Goal: Communication & Community: Answer question/provide support

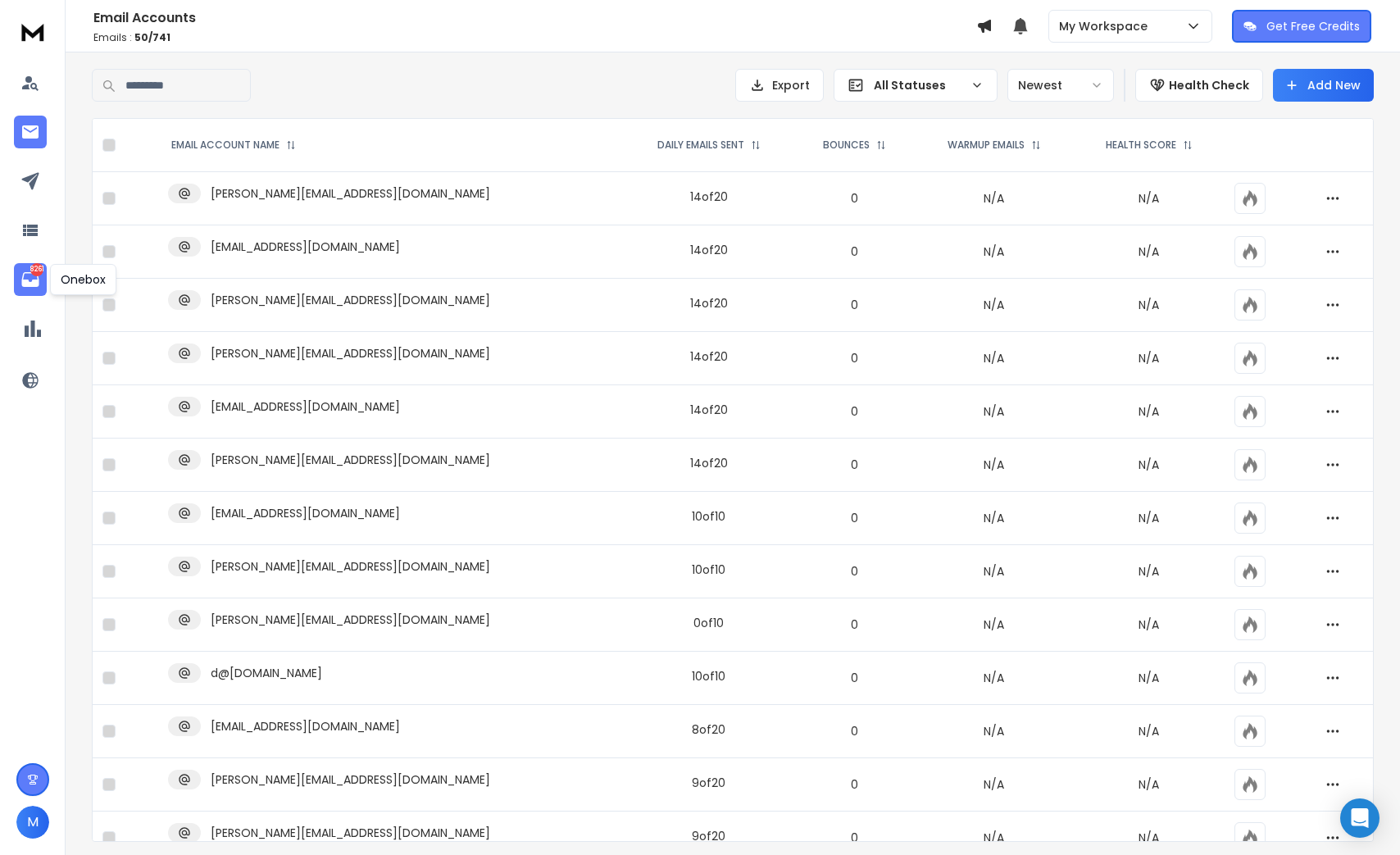
click at [38, 270] on p "8261" at bounding box center [37, 269] width 13 height 13
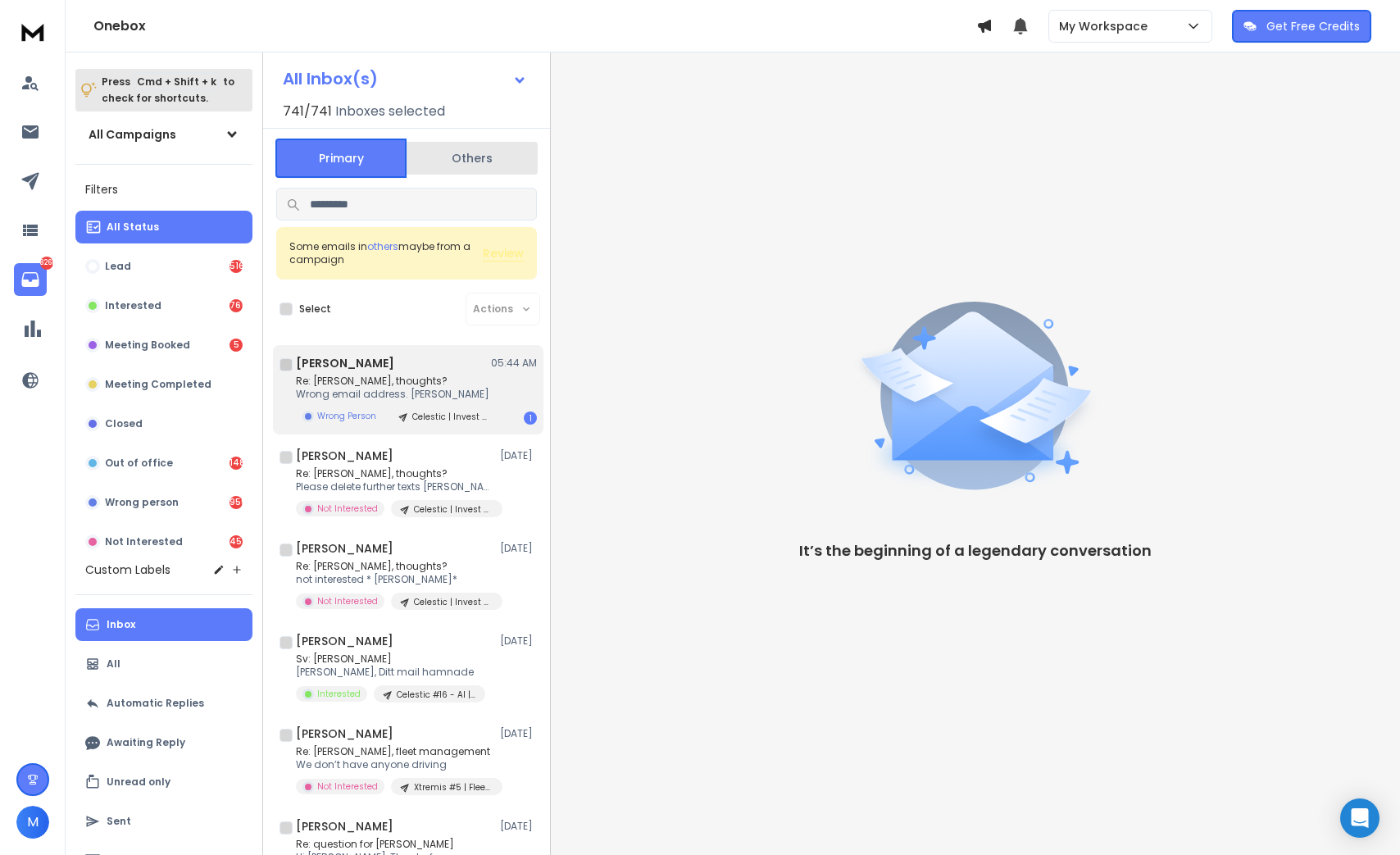
click at [410, 371] on div "Brian Summers 05:44 AM Re: Susan, thoughts? Wrong email address. Brian Summers …" at bounding box center [416, 389] width 241 height 70
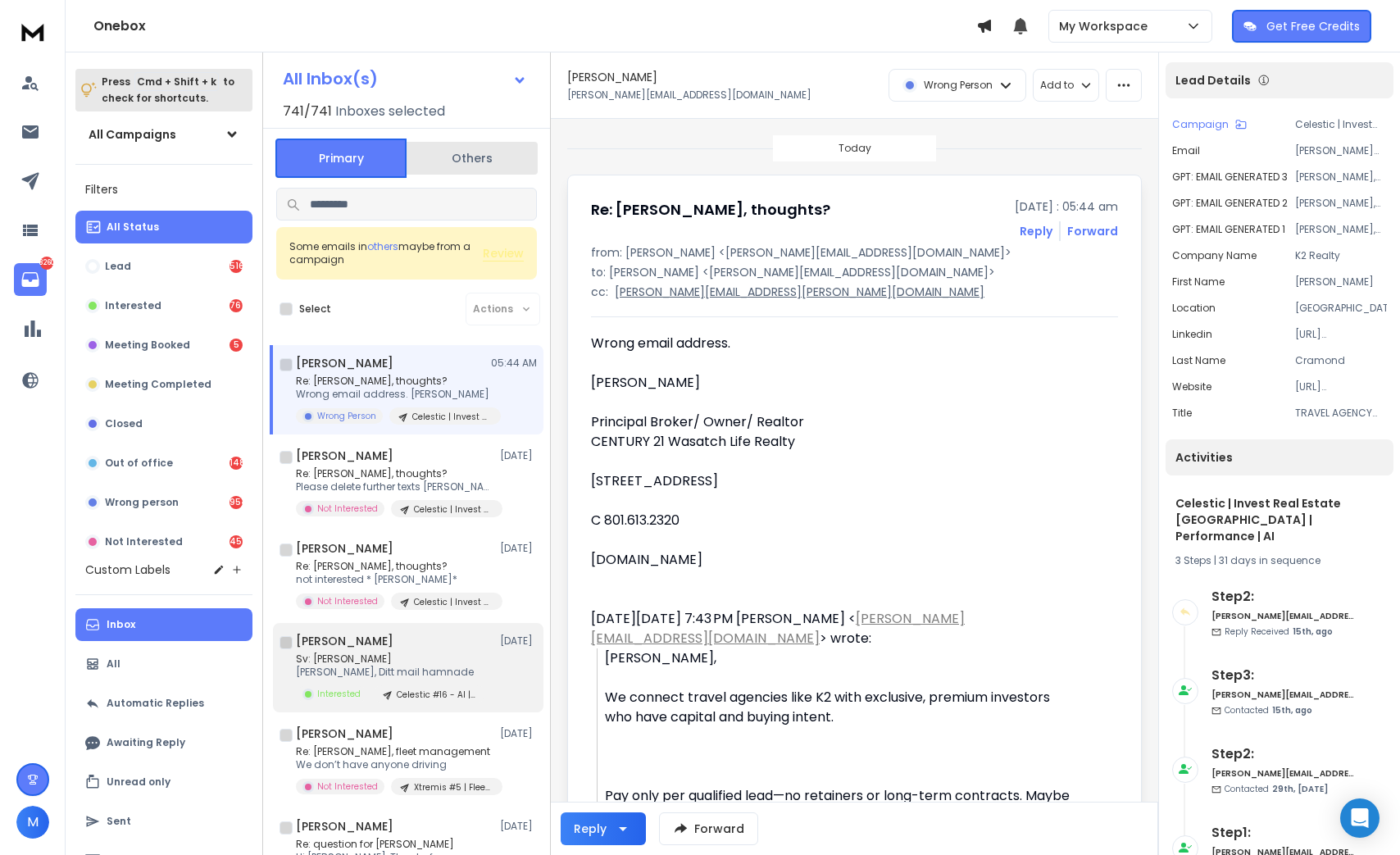
click at [463, 638] on div "Mattias Pettersson 14 Aug" at bounding box center [416, 641] width 241 height 16
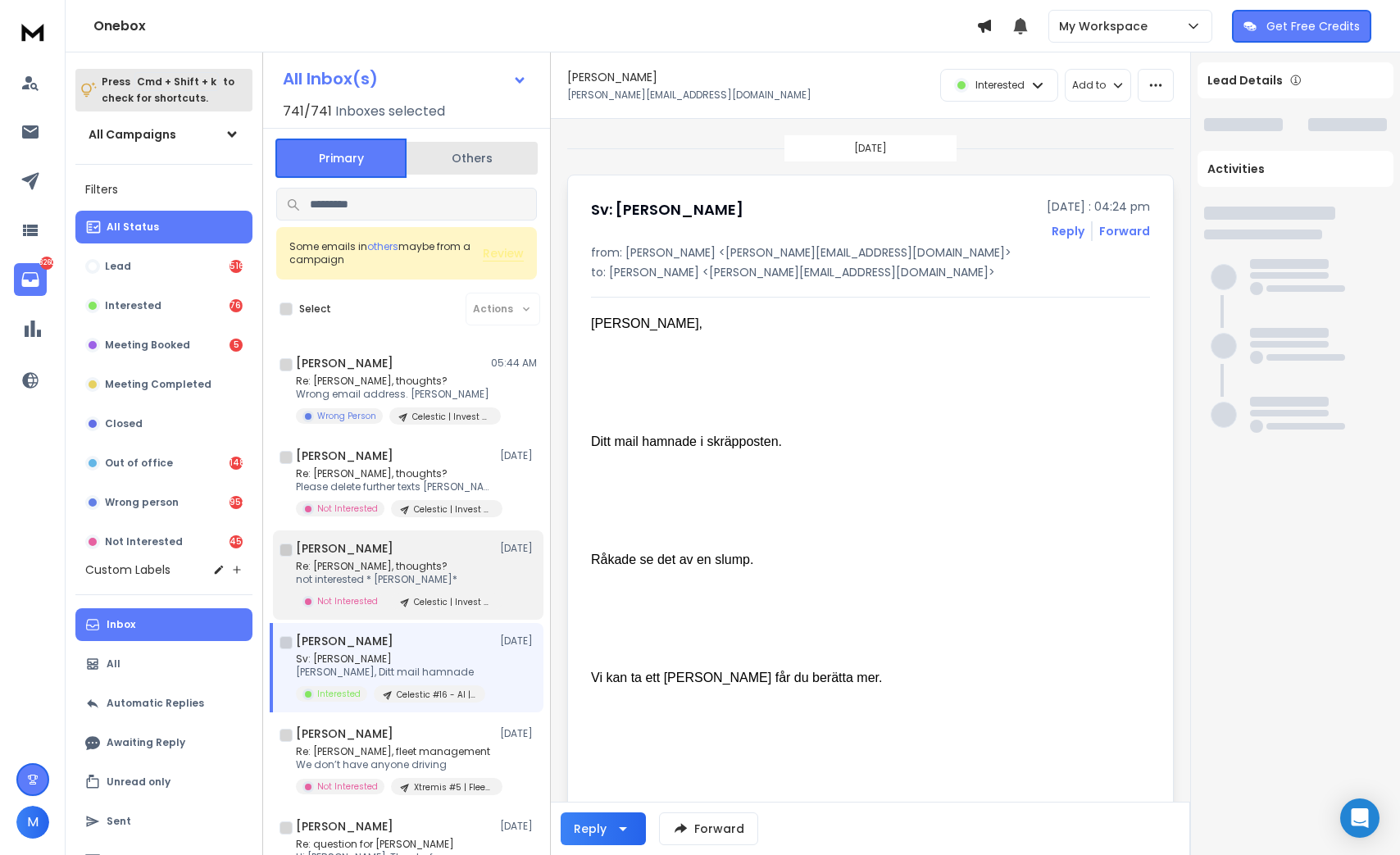
click at [472, 556] on div "RuthAnn Fields 14 Aug Re: Ruthann, thoughts? not interested * RuthAnn Fields* N…" at bounding box center [416, 574] width 241 height 70
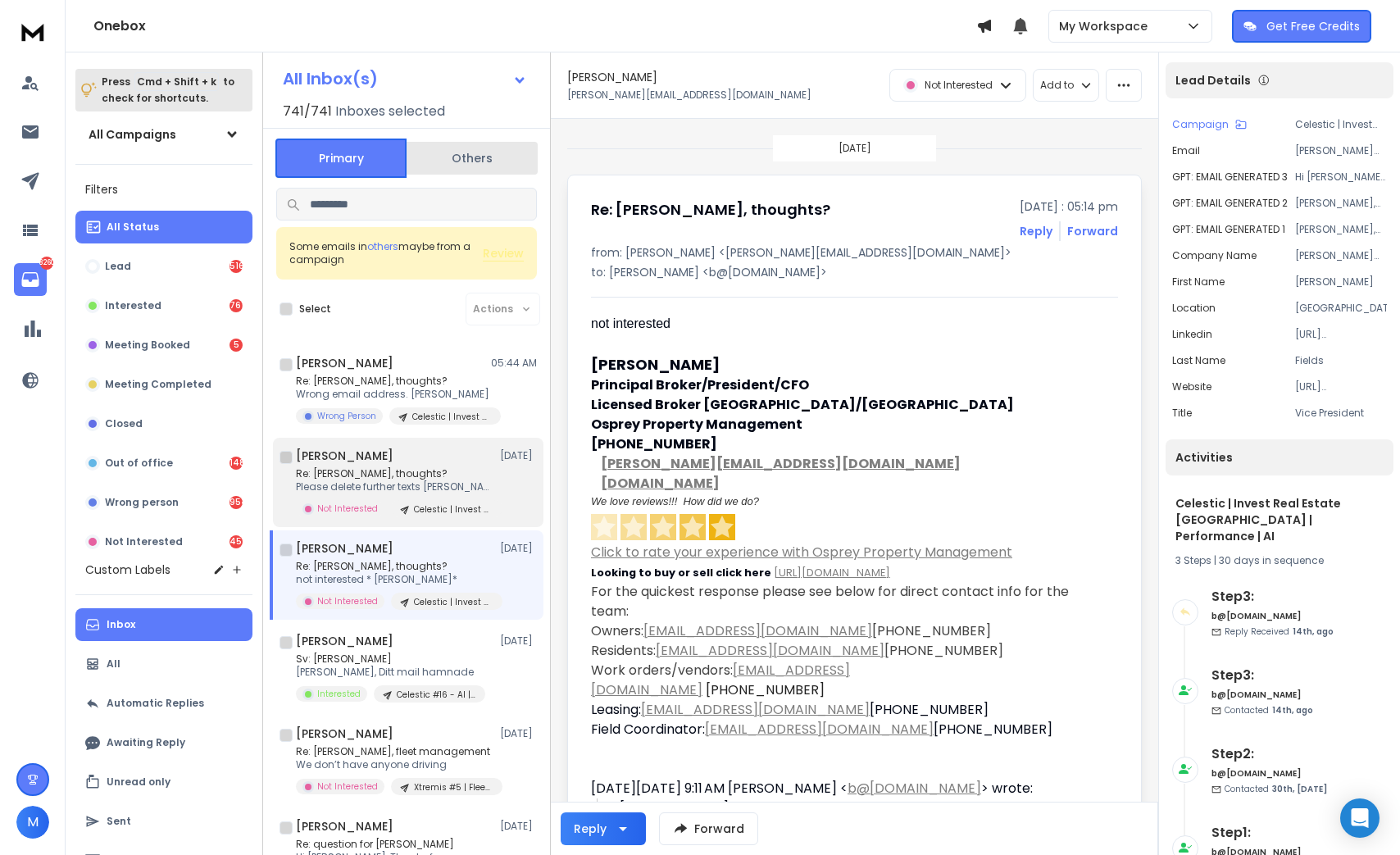
click at [470, 494] on div "Re: Walter, thoughts? Please delete further texts Walter Not Interested Celesti…" at bounding box center [399, 492] width 207 height 50
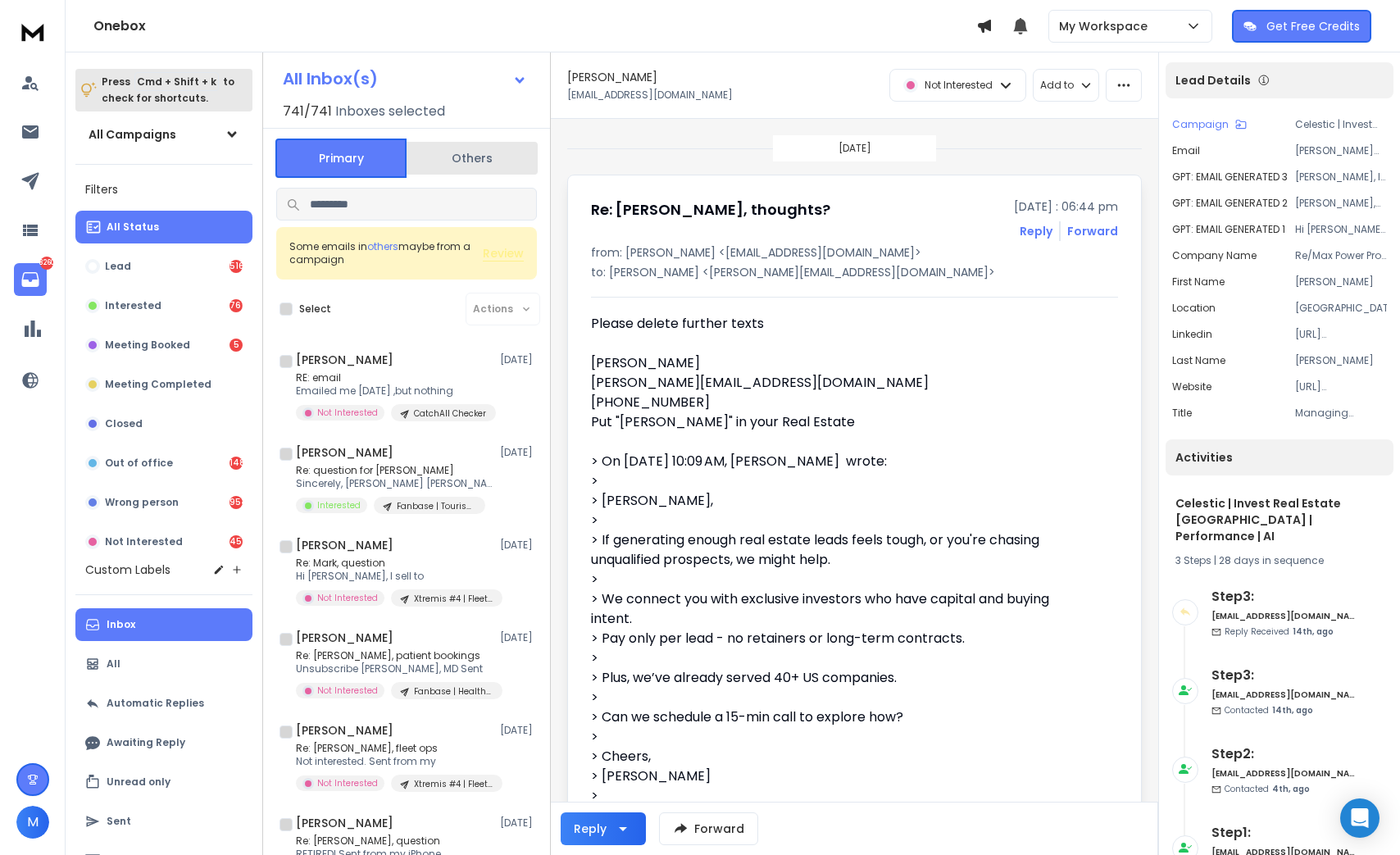
scroll to position [562, 0]
click at [470, 490] on div "Re: question for Charles Sincerely, Charles Bernard JIMMY HULA’S Interested Fan…" at bounding box center [394, 486] width 197 height 50
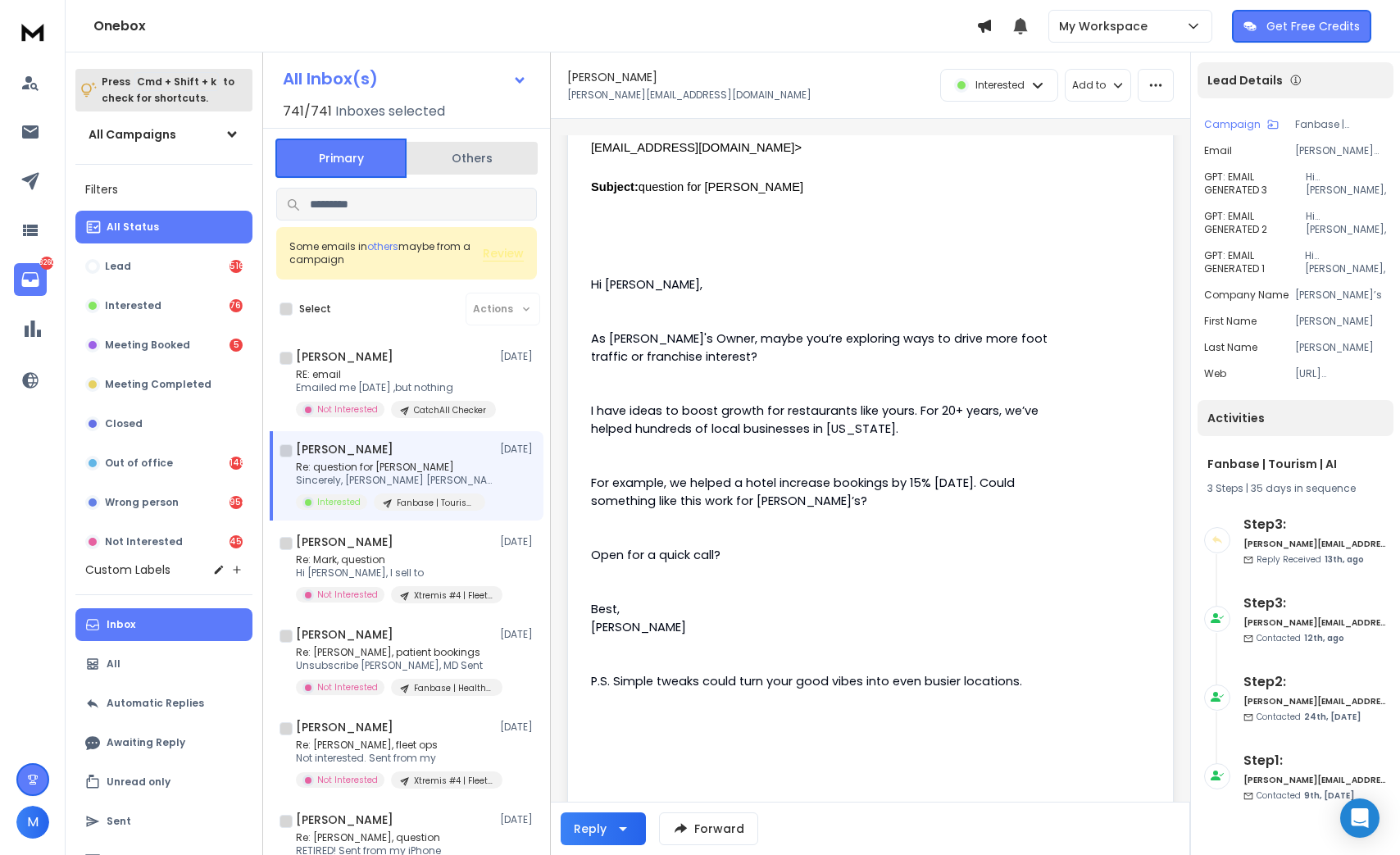
scroll to position [1287, 0]
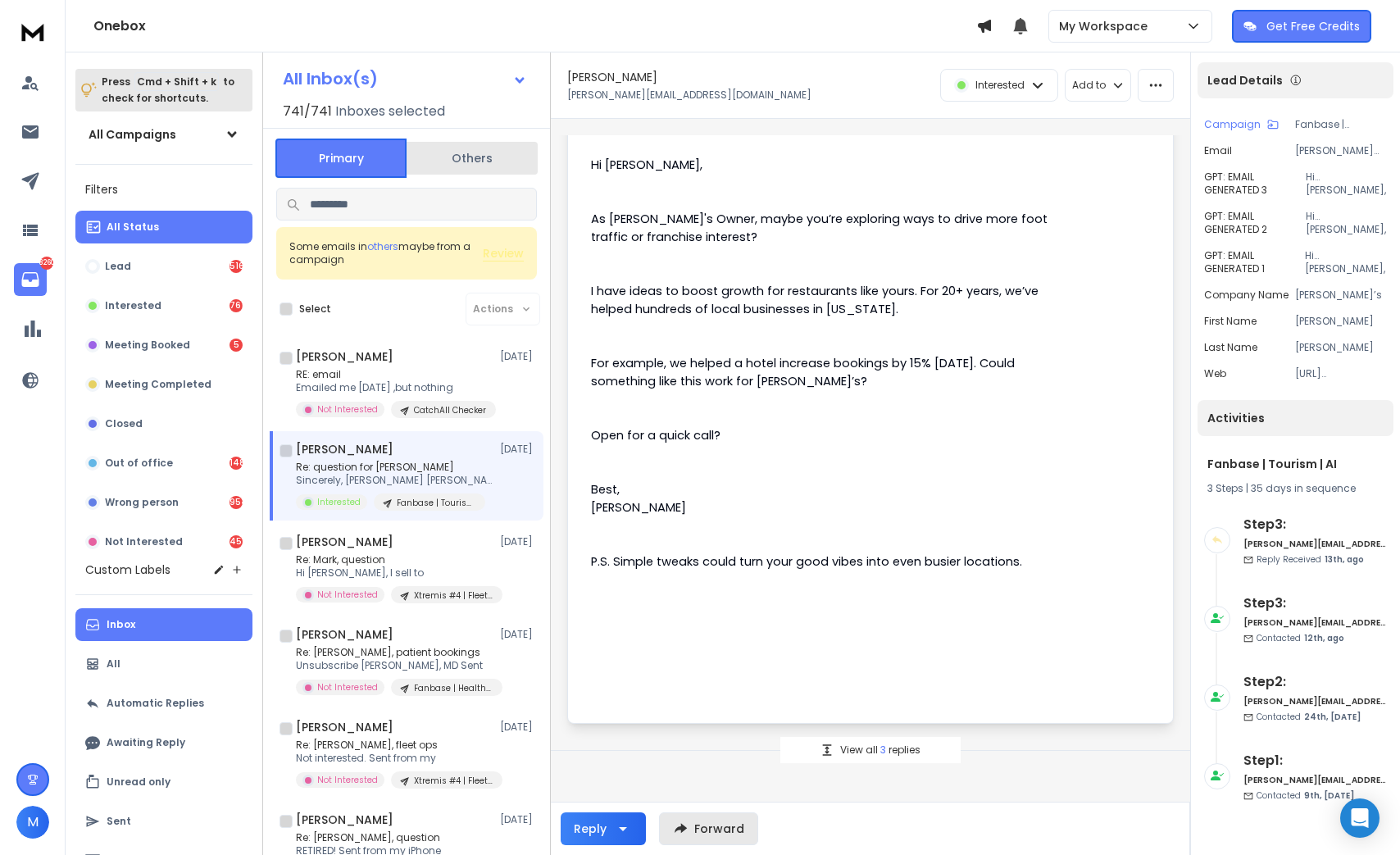
click at [691, 822] on button "Forward" at bounding box center [709, 828] width 99 height 32
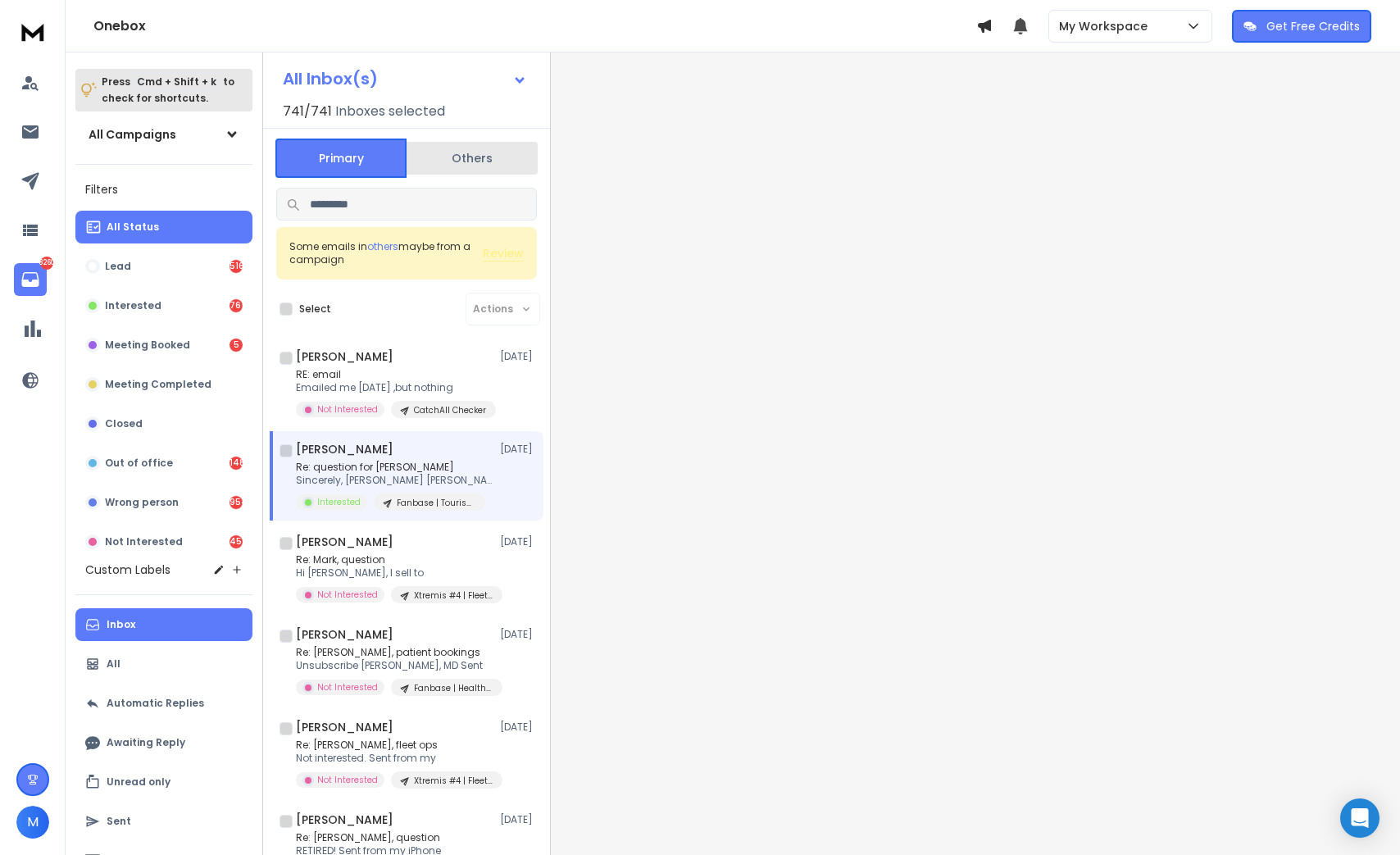
scroll to position [0, 0]
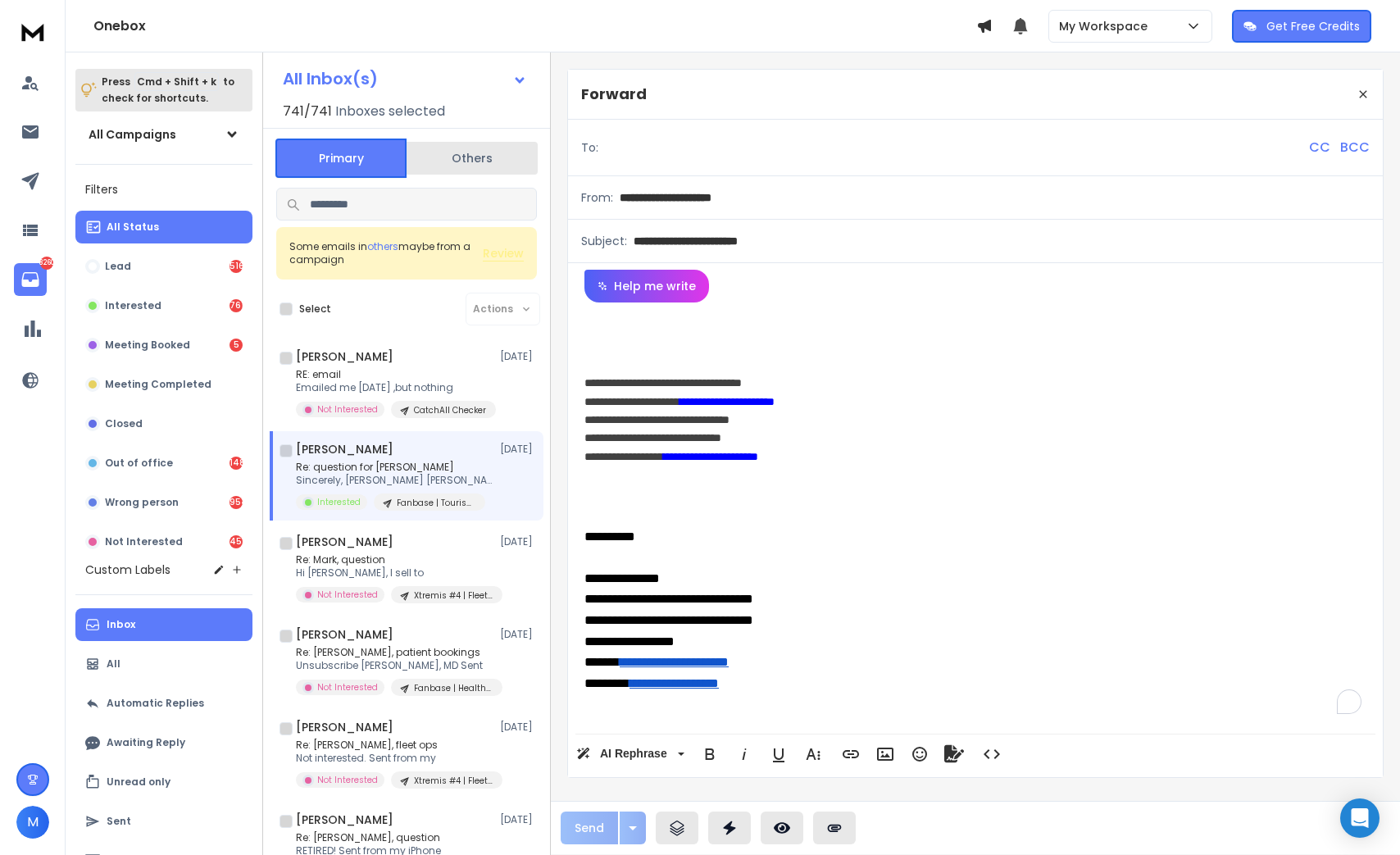
click at [659, 199] on input "**********" at bounding box center [995, 197] width 750 height 16
type input "**********"
click at [714, 166] on div "To: CC BCC" at bounding box center [976, 148] width 815 height 56
click at [714, 153] on input at bounding box center [662, 147] width 115 height 30
click at [733, 165] on div "To: CC BCC" at bounding box center [976, 148] width 815 height 56
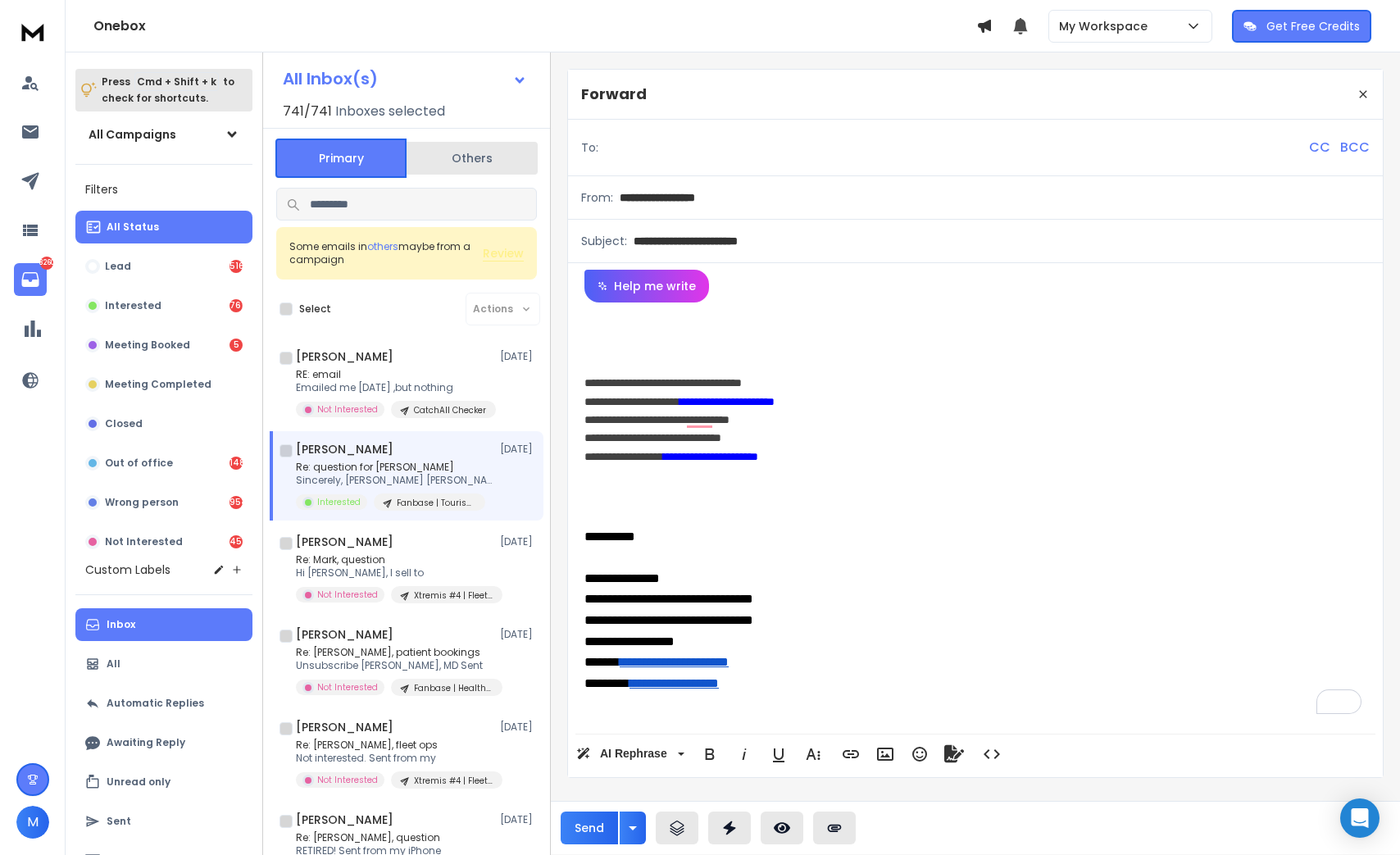
click at [720, 153] on input at bounding box center [662, 147] width 115 height 30
type input "*"
type input "**********"
click at [766, 92] on div "Forward" at bounding box center [976, 94] width 815 height 50
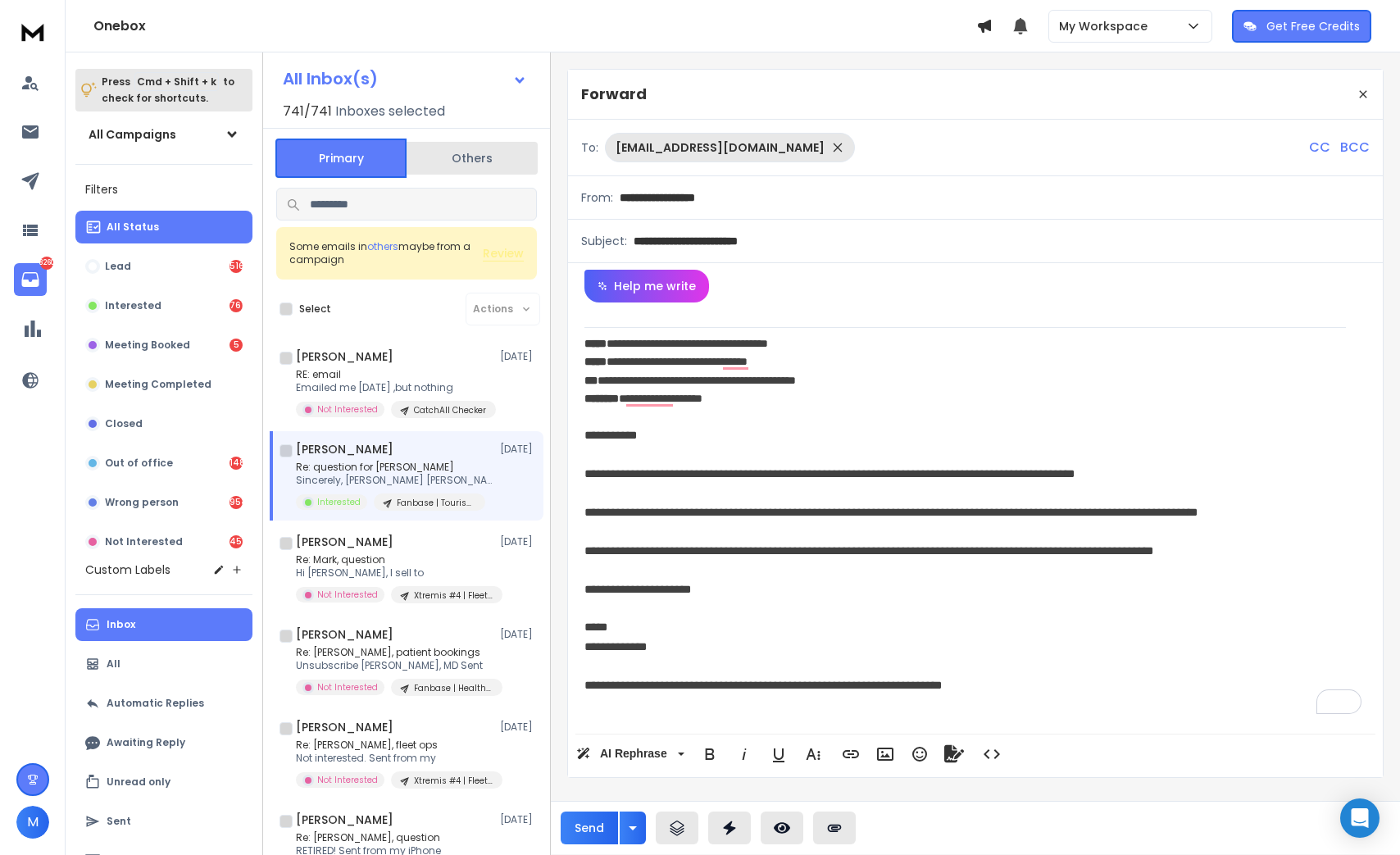
scroll to position [0, 0]
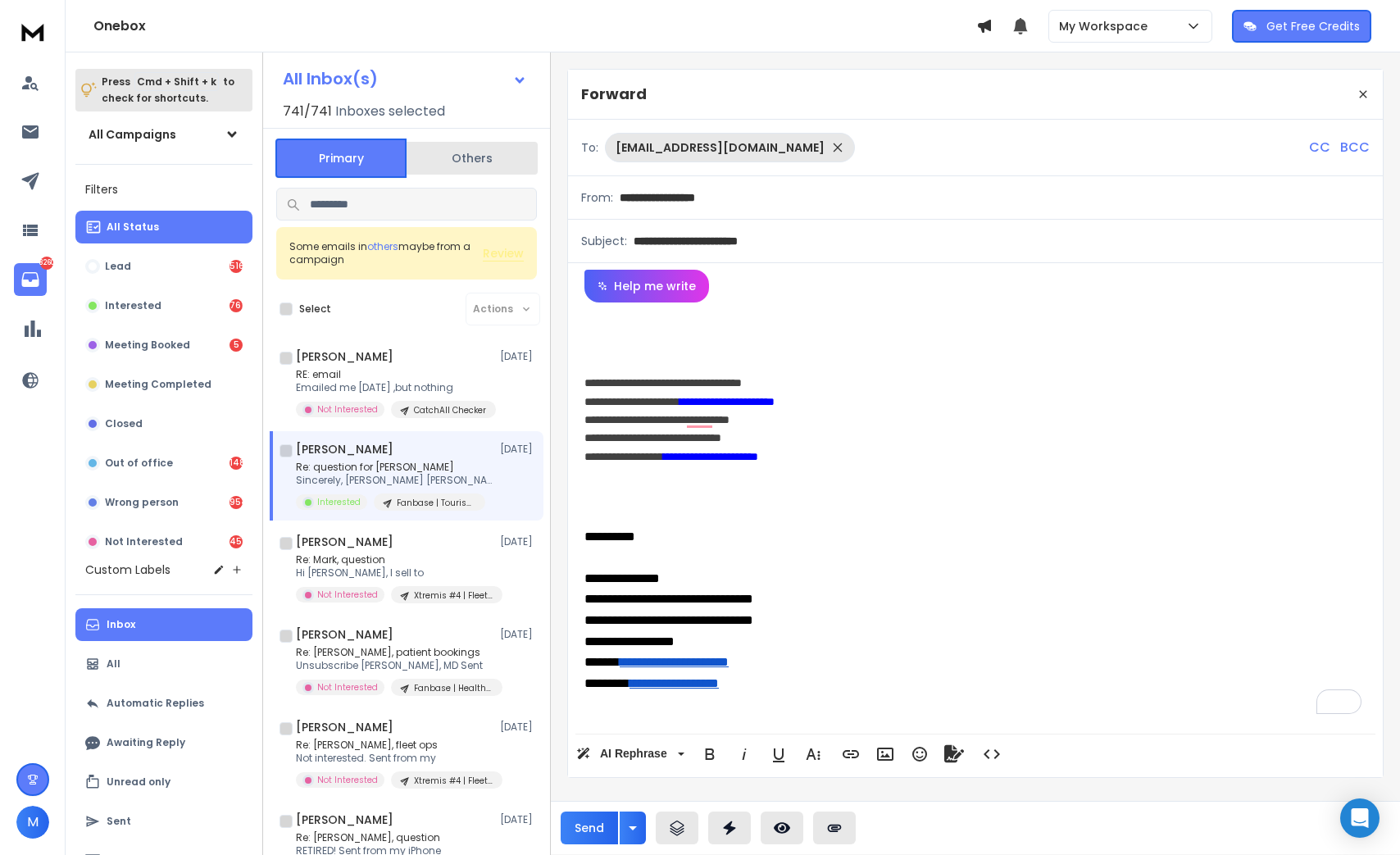
click at [590, 820] on button "Send" at bounding box center [590, 827] width 57 height 32
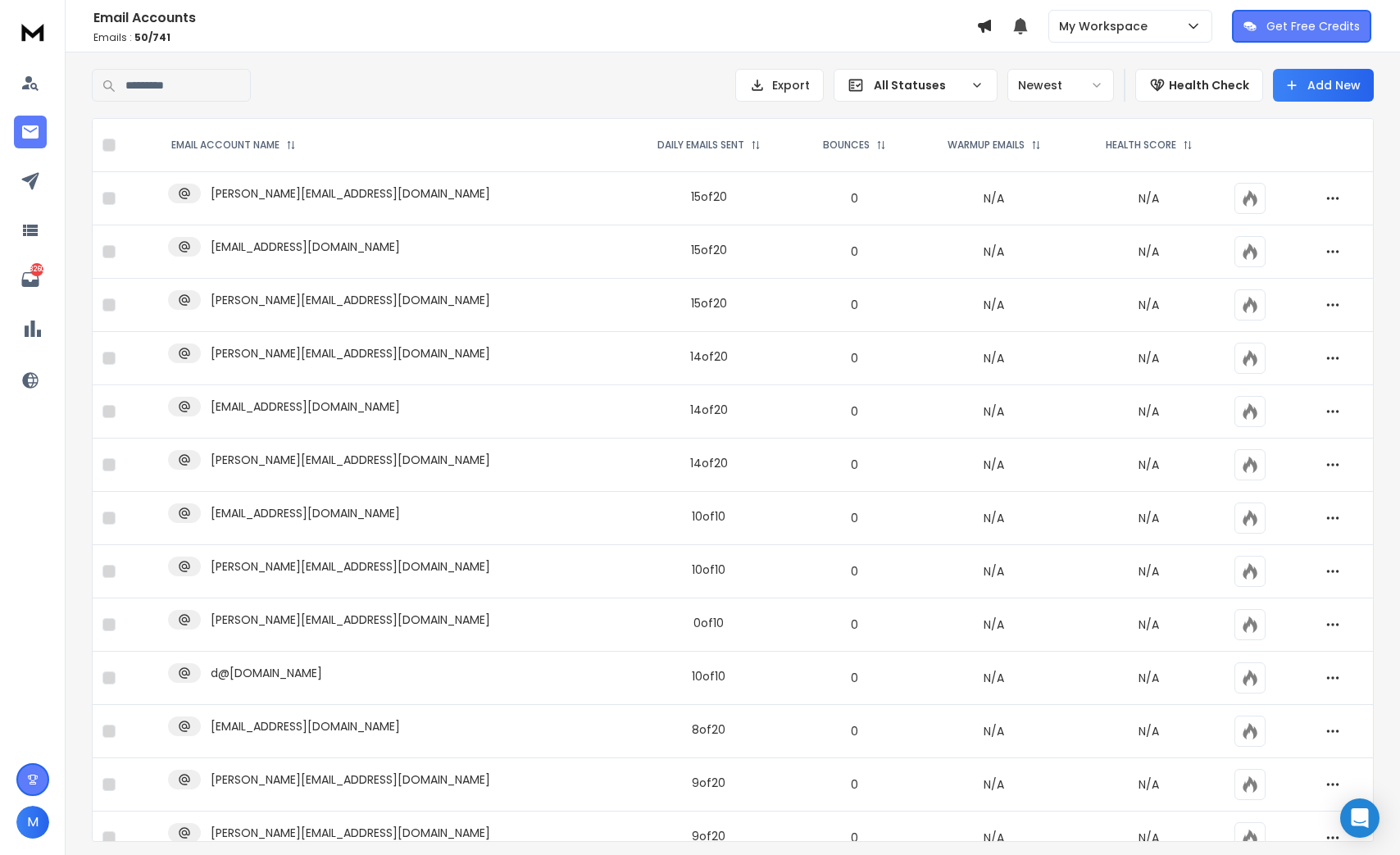
click at [228, 81] on input at bounding box center [170, 85] width 159 height 32
type input "**********"
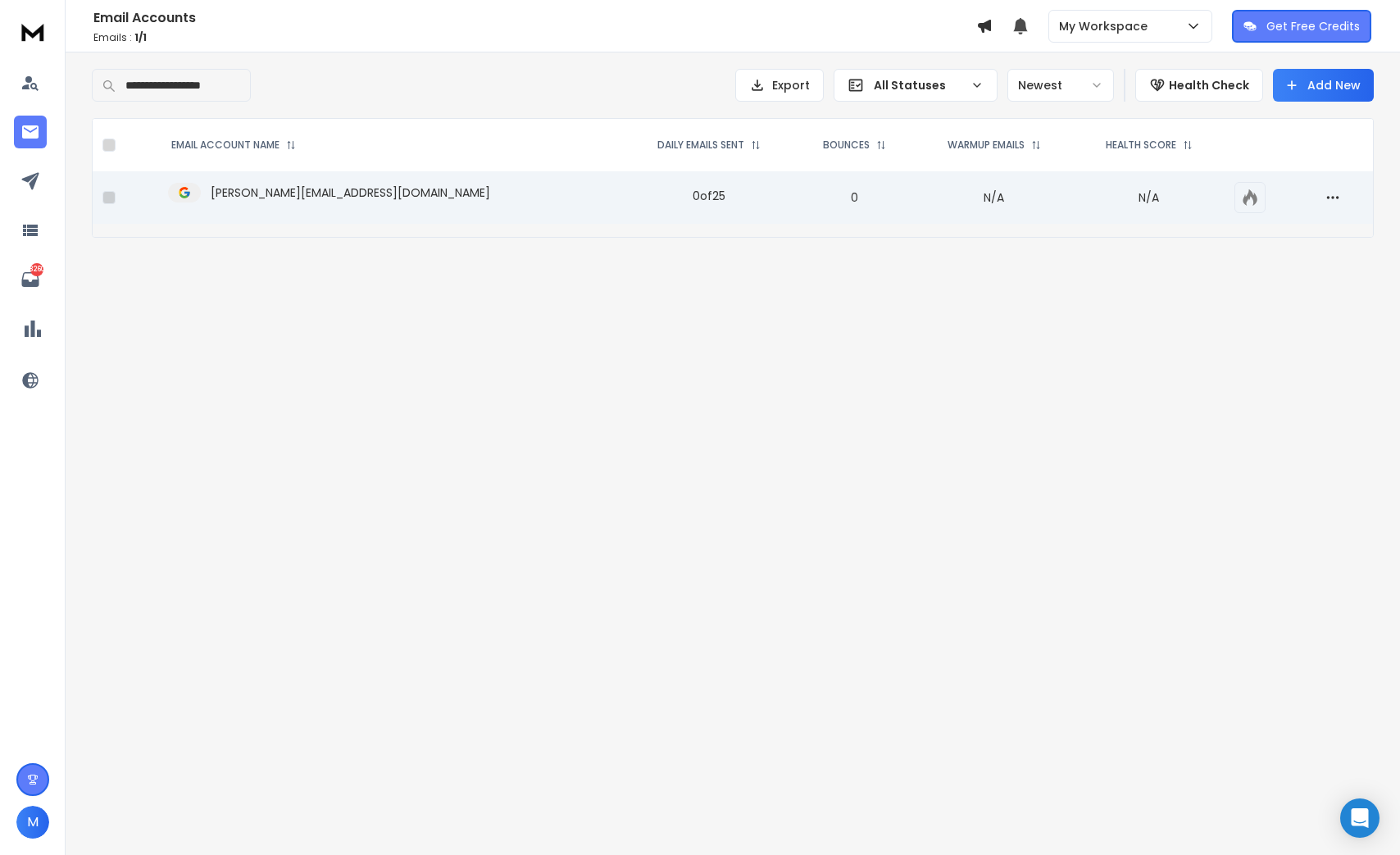
click at [330, 205] on td "[PERSON_NAME][EMAIL_ADDRESS][DOMAIN_NAME]" at bounding box center [390, 197] width 464 height 52
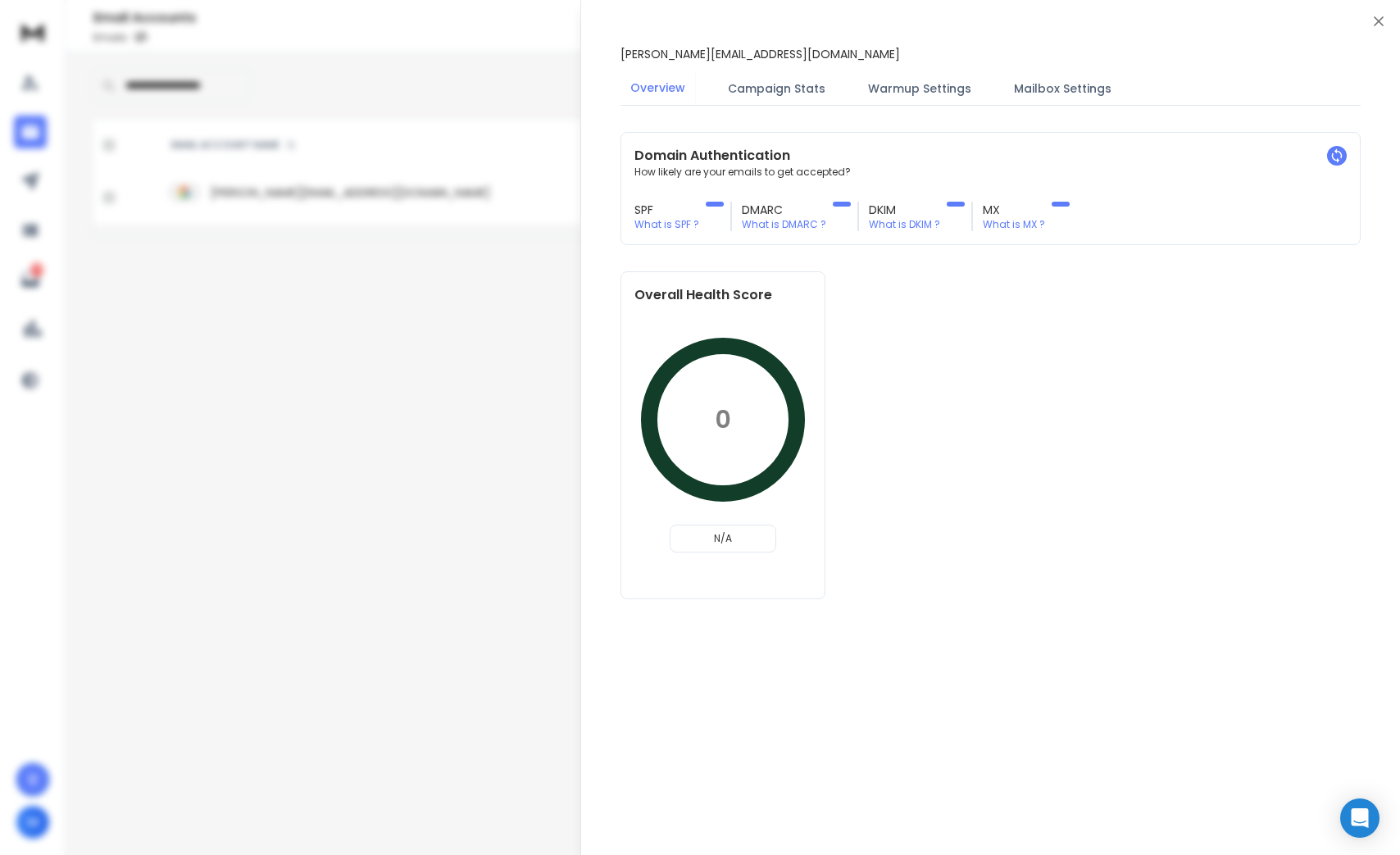
click at [521, 168] on div at bounding box center [700, 428] width 1400 height 855
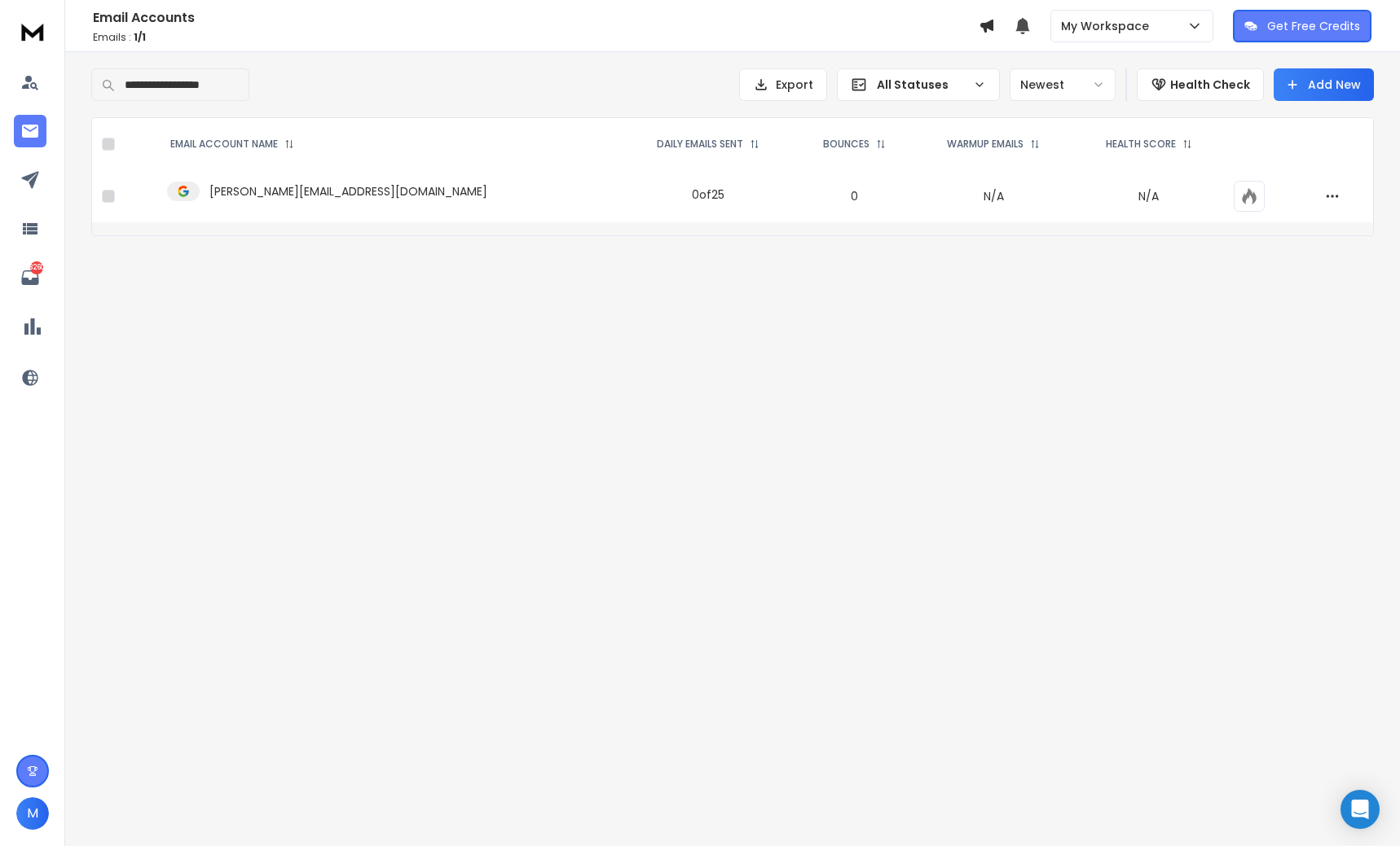
click at [47, 183] on div at bounding box center [33, 183] width 38 height 39
click at [41, 183] on link at bounding box center [30, 180] width 32 height 32
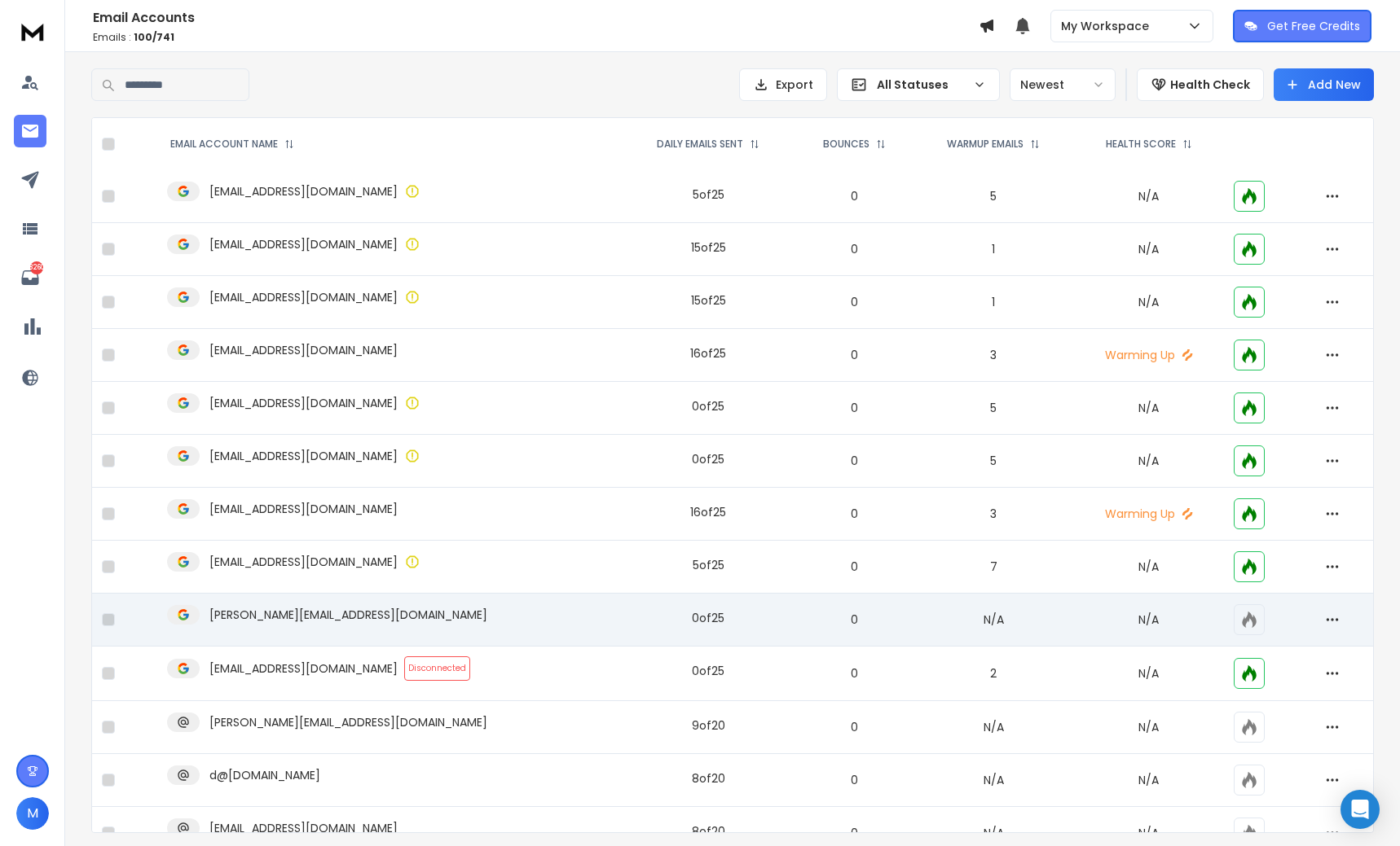
scroll to position [1922, 0]
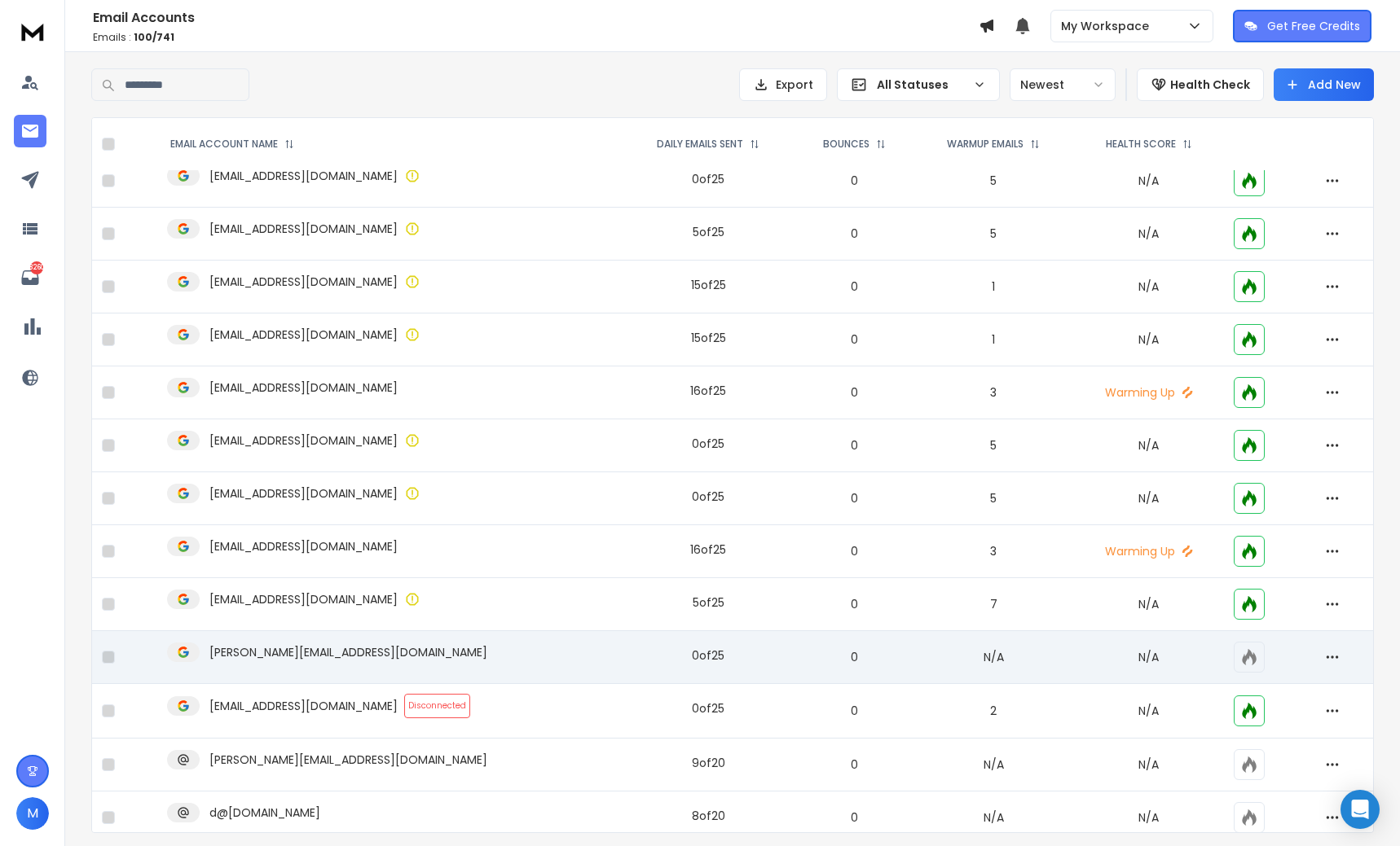
click at [310, 648] on p "[PERSON_NAME][EMAIL_ADDRESS][DOMAIN_NAME]" at bounding box center [348, 652] width 278 height 16
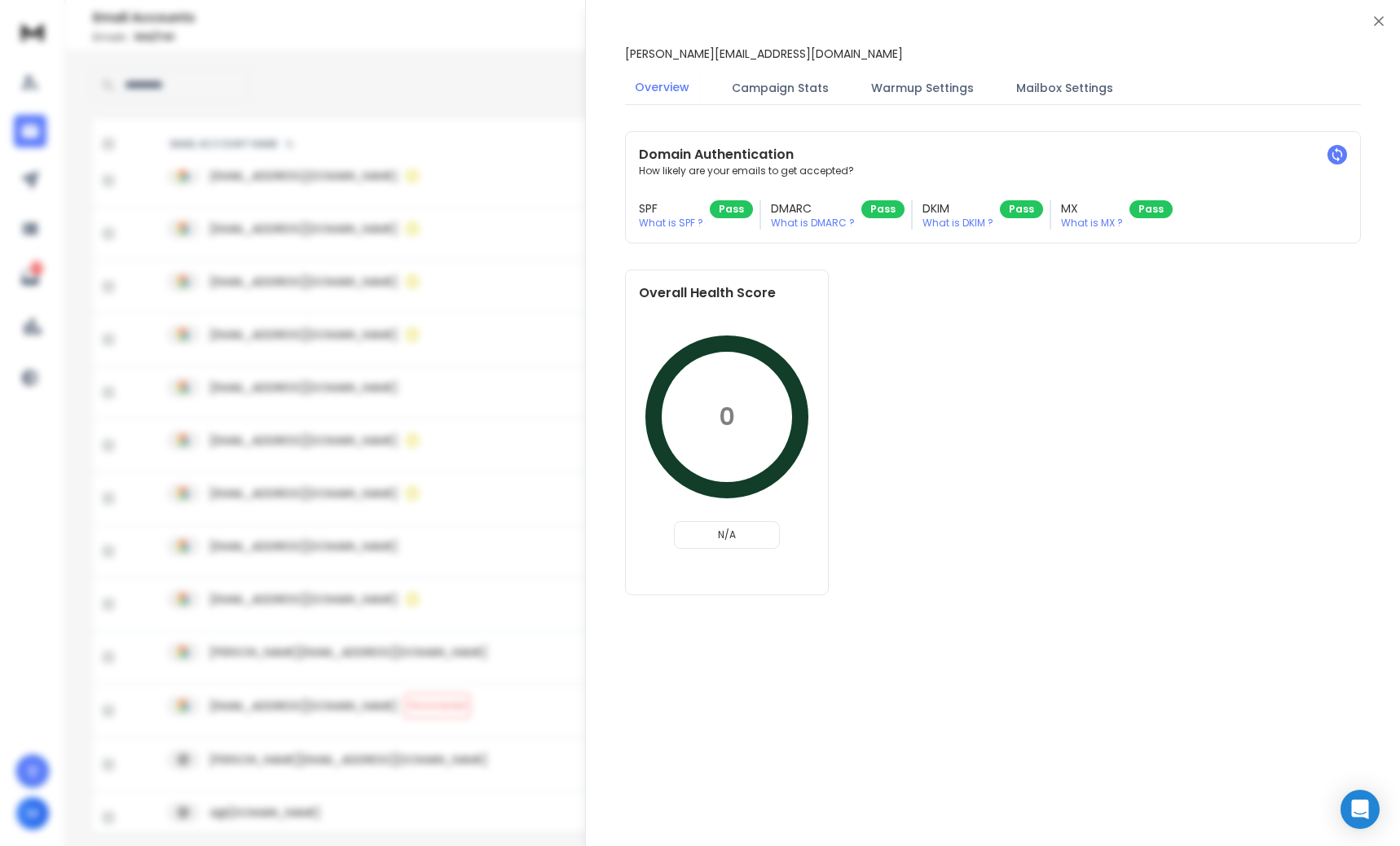
click at [820, 92] on button "Campaign Stats" at bounding box center [780, 88] width 116 height 36
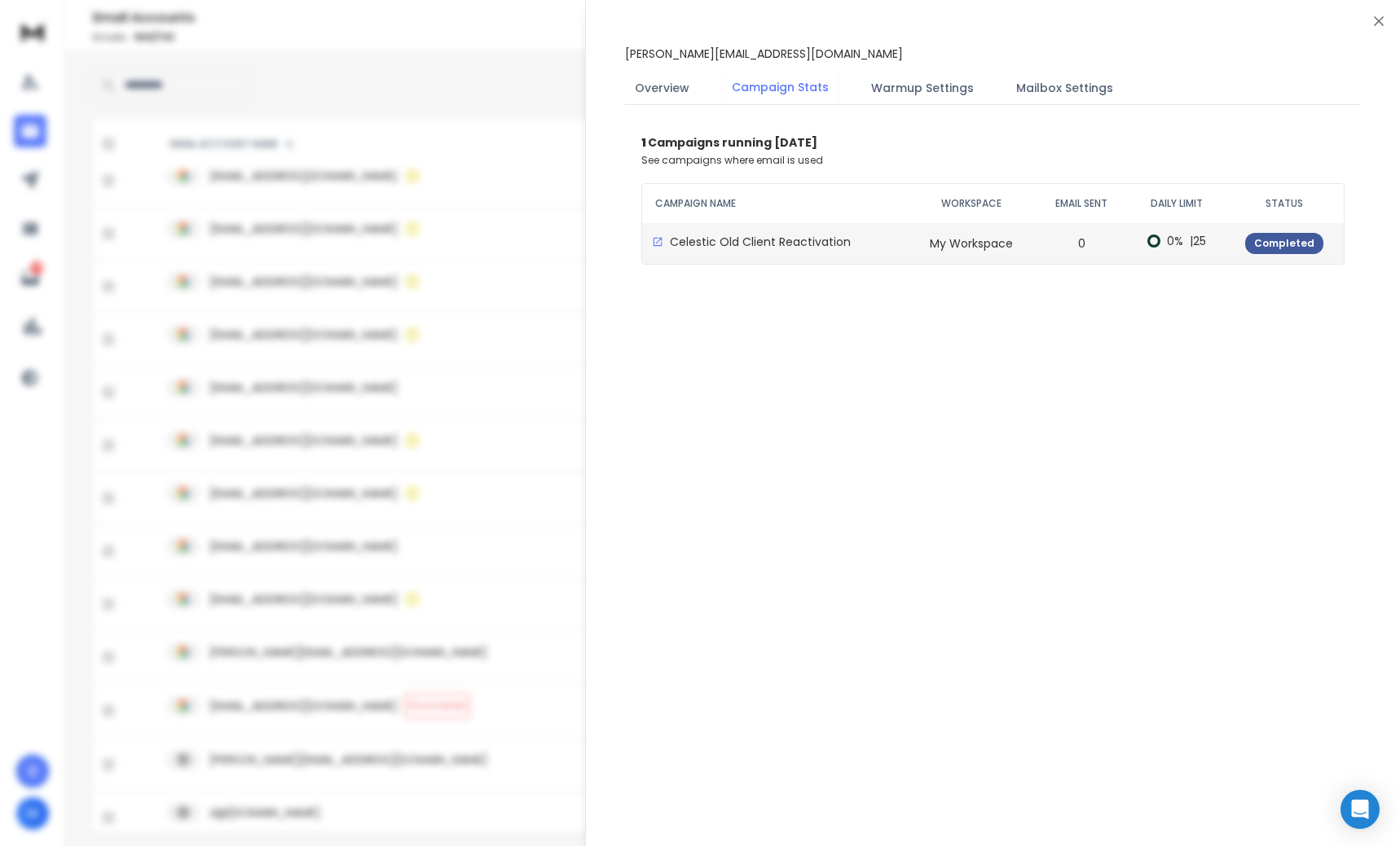
click at [902, 96] on button "Warmup Settings" at bounding box center [922, 88] width 122 height 36
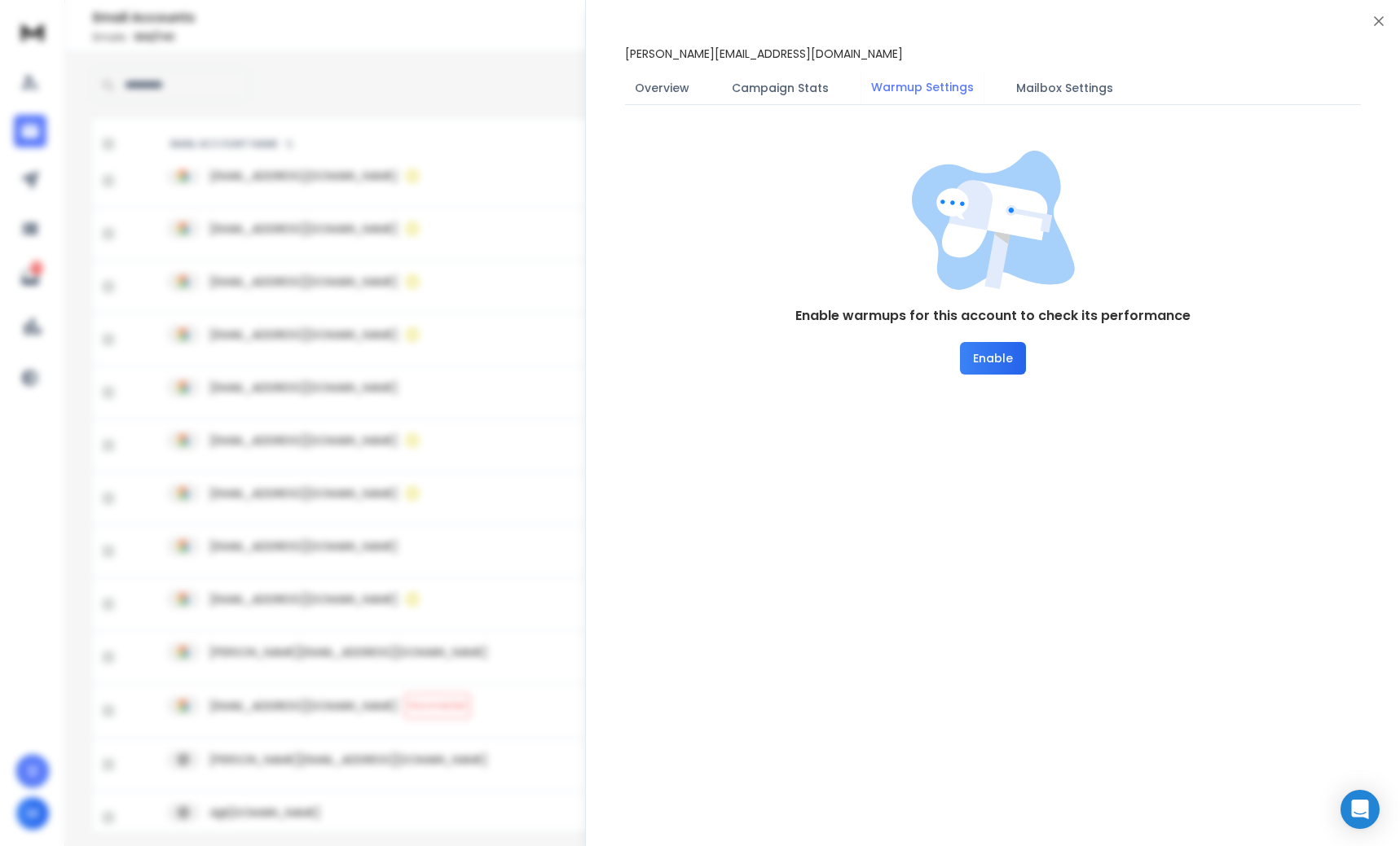
click at [972, 77] on button "Warmup Settings" at bounding box center [922, 88] width 122 height 38
click at [1047, 77] on button "Mailbox Settings" at bounding box center [1064, 88] width 116 height 36
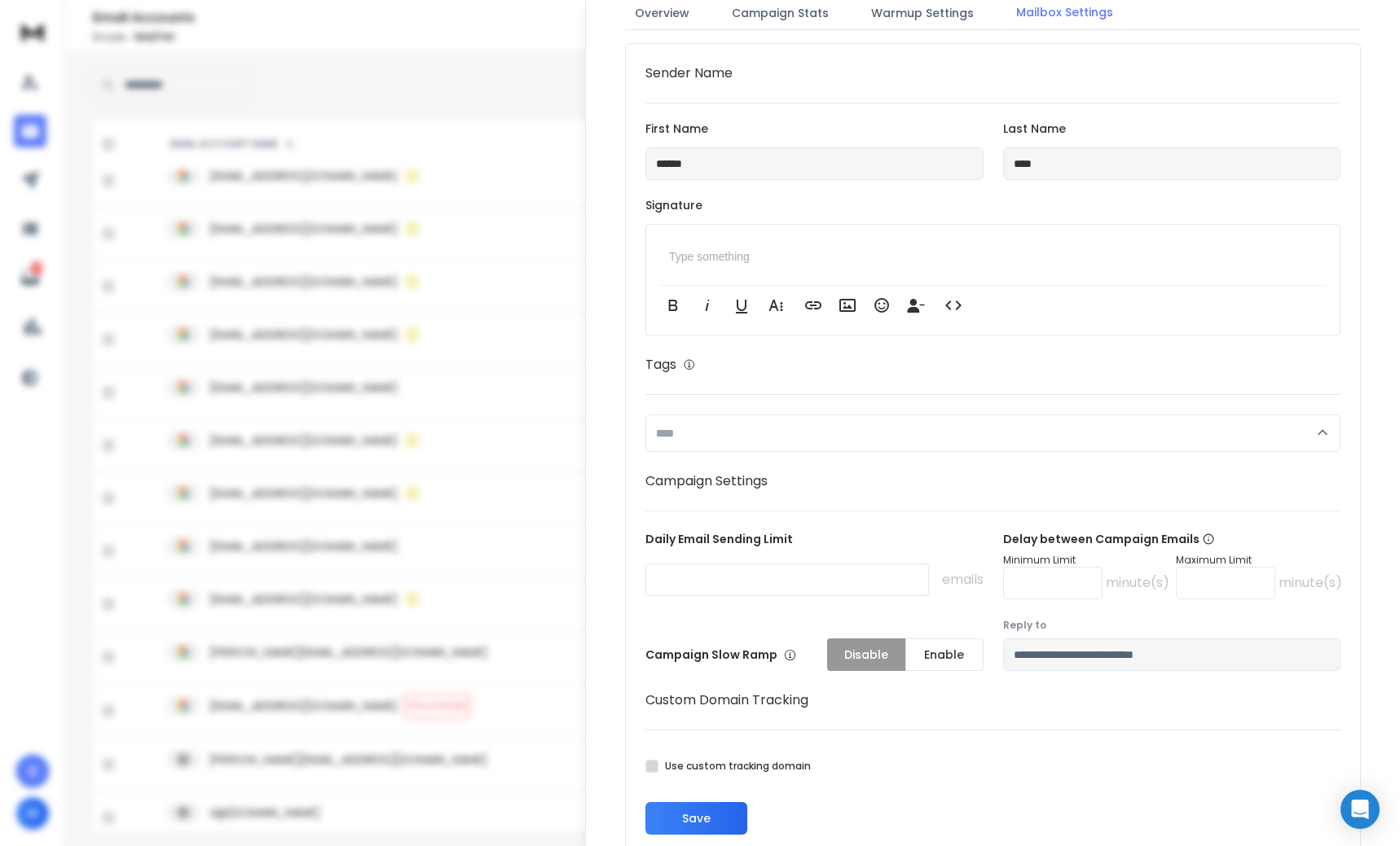
scroll to position [73, 0]
click at [1090, 662] on input "text" at bounding box center [1172, 657] width 338 height 32
click at [1091, 613] on div "Daily Email Sending Limit ** emails Delay between Campaign Emails Minimum Limit…" at bounding box center [993, 603] width 695 height 140
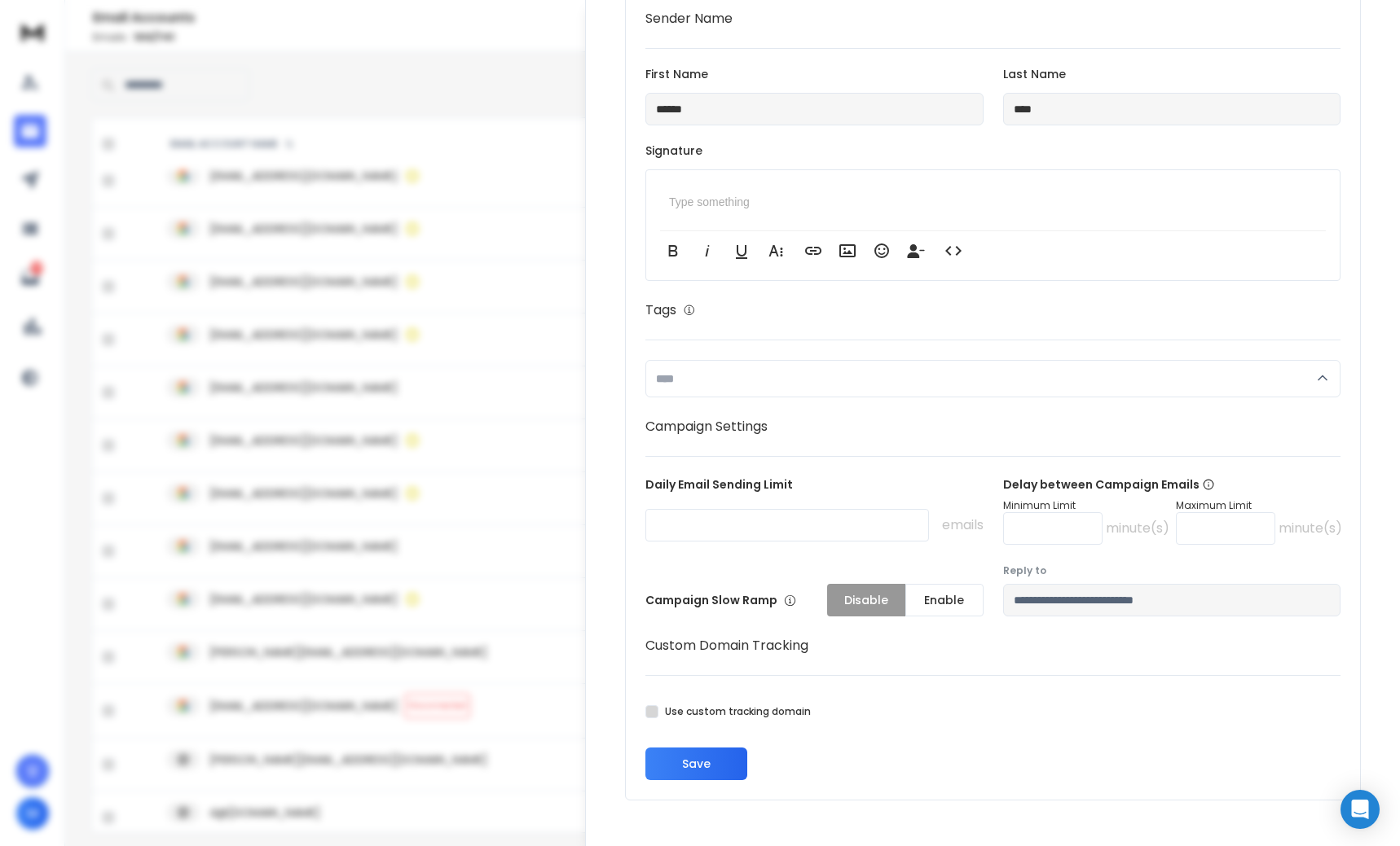
click at [805, 646] on h1 "Custom Domain Tracking" at bounding box center [993, 645] width 695 height 20
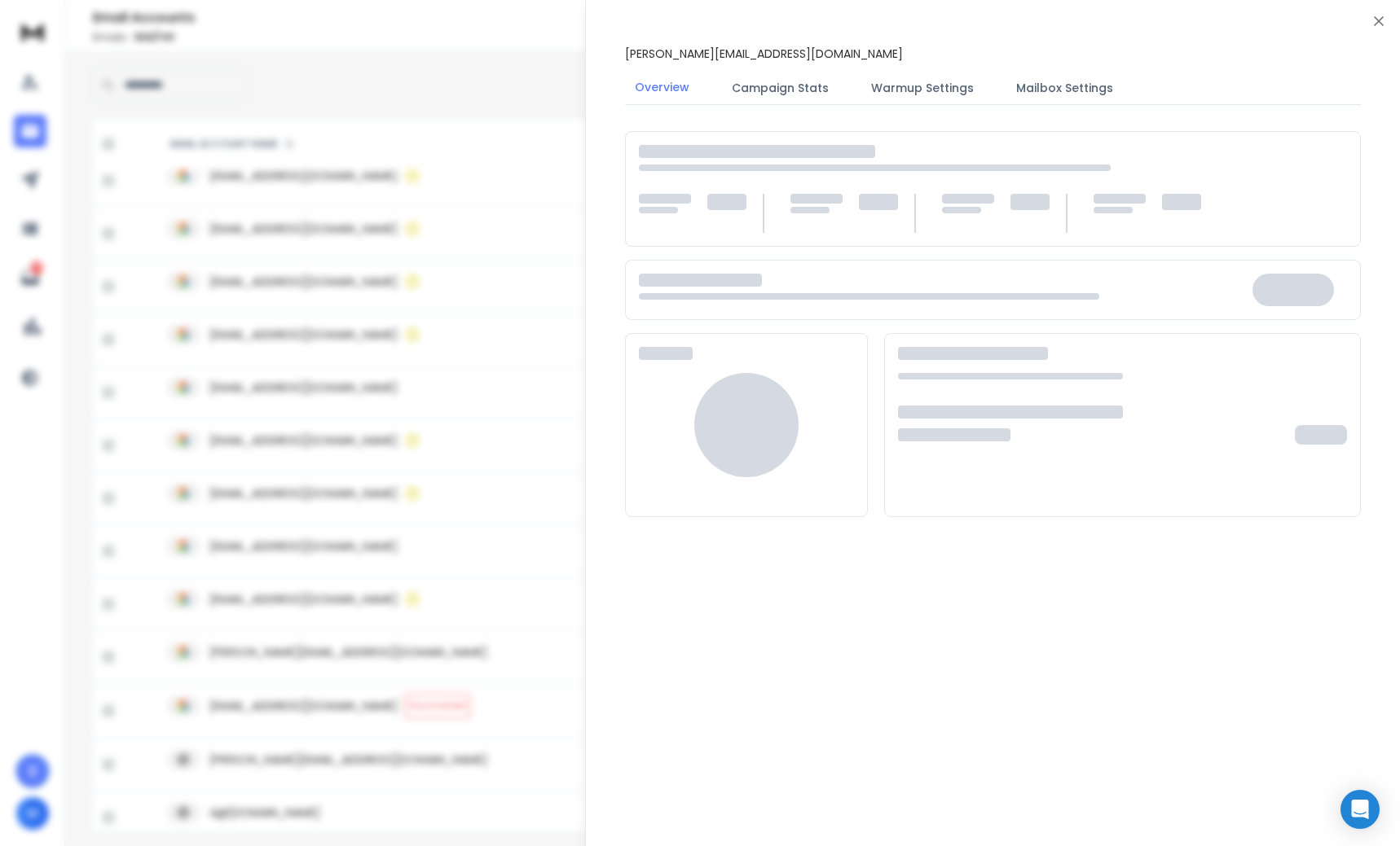
click at [432, 447] on div at bounding box center [700, 423] width 1400 height 846
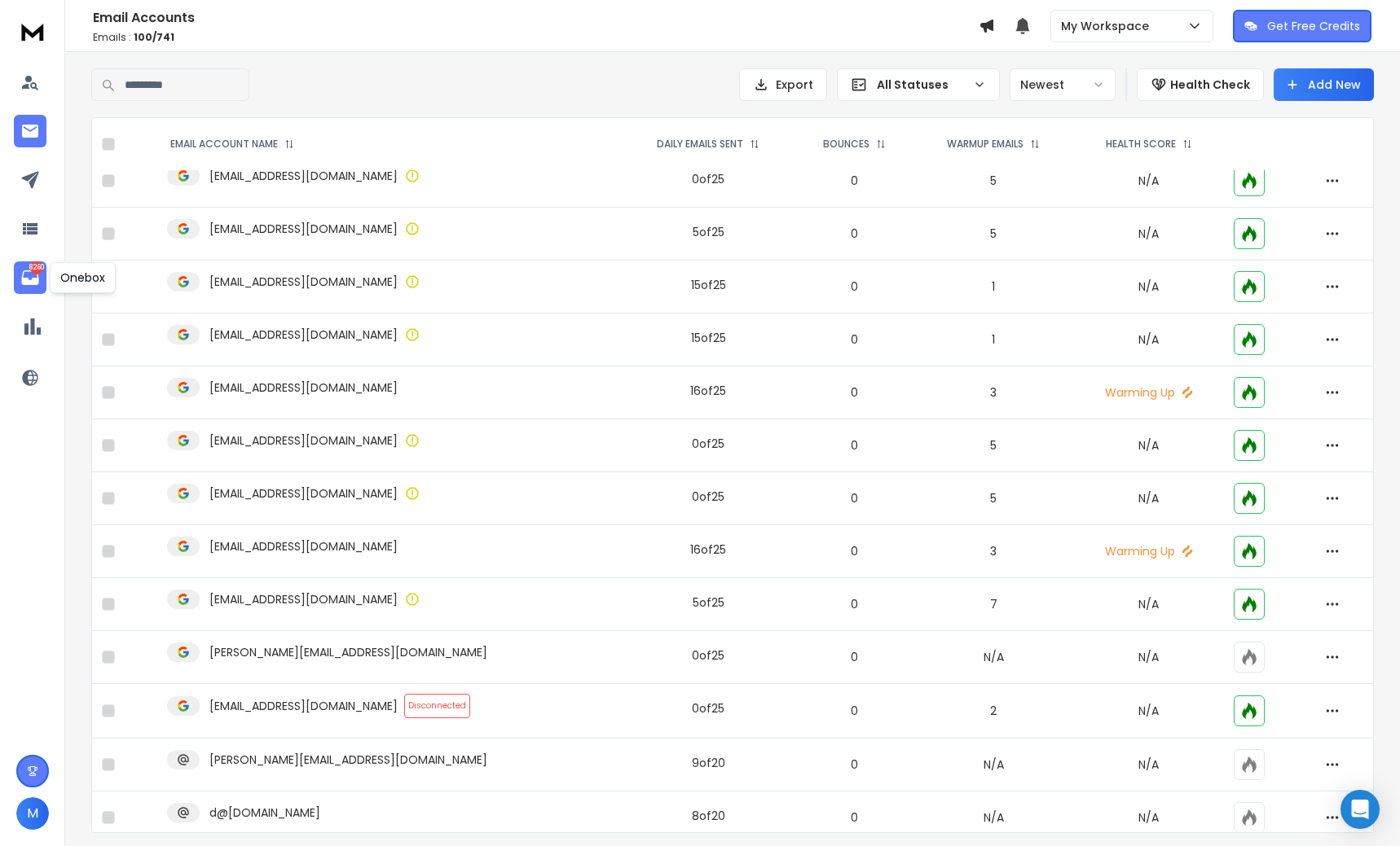
click at [38, 272] on p "8260" at bounding box center [37, 268] width 13 height 13
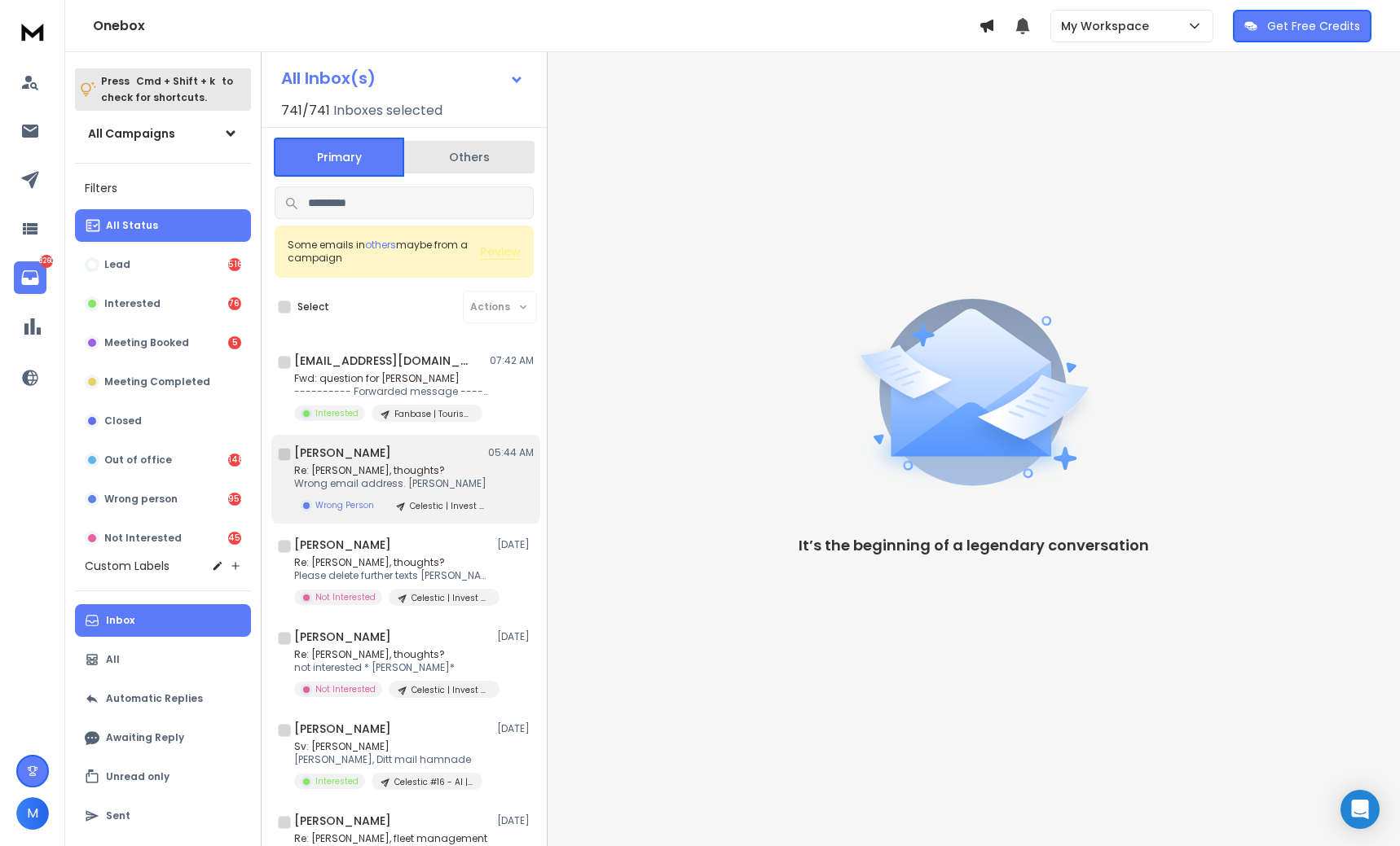
click at [453, 451] on div "Brian Summers 05:44 AM" at bounding box center [414, 452] width 239 height 16
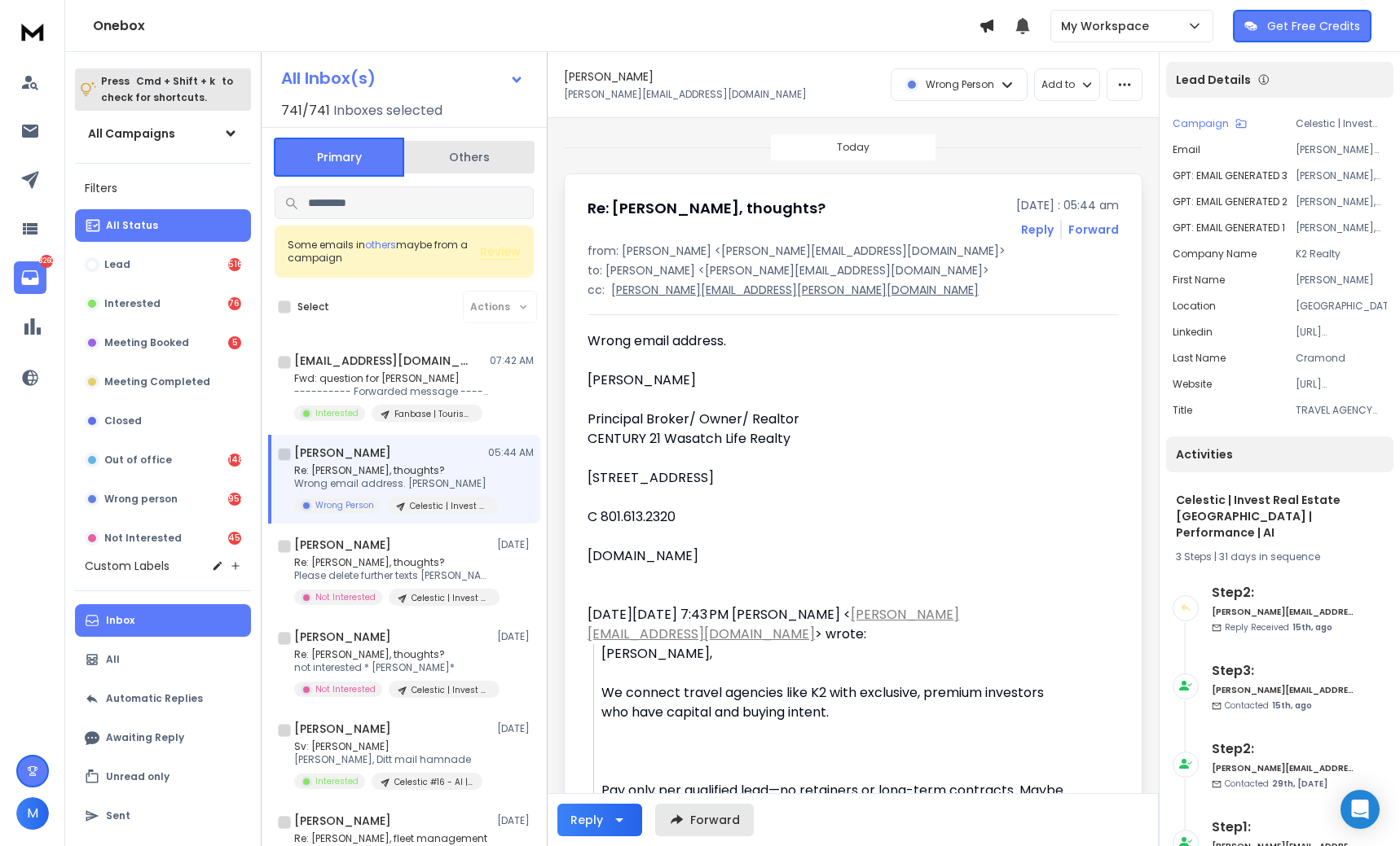
click at [714, 818] on button "Forward" at bounding box center [704, 820] width 98 height 32
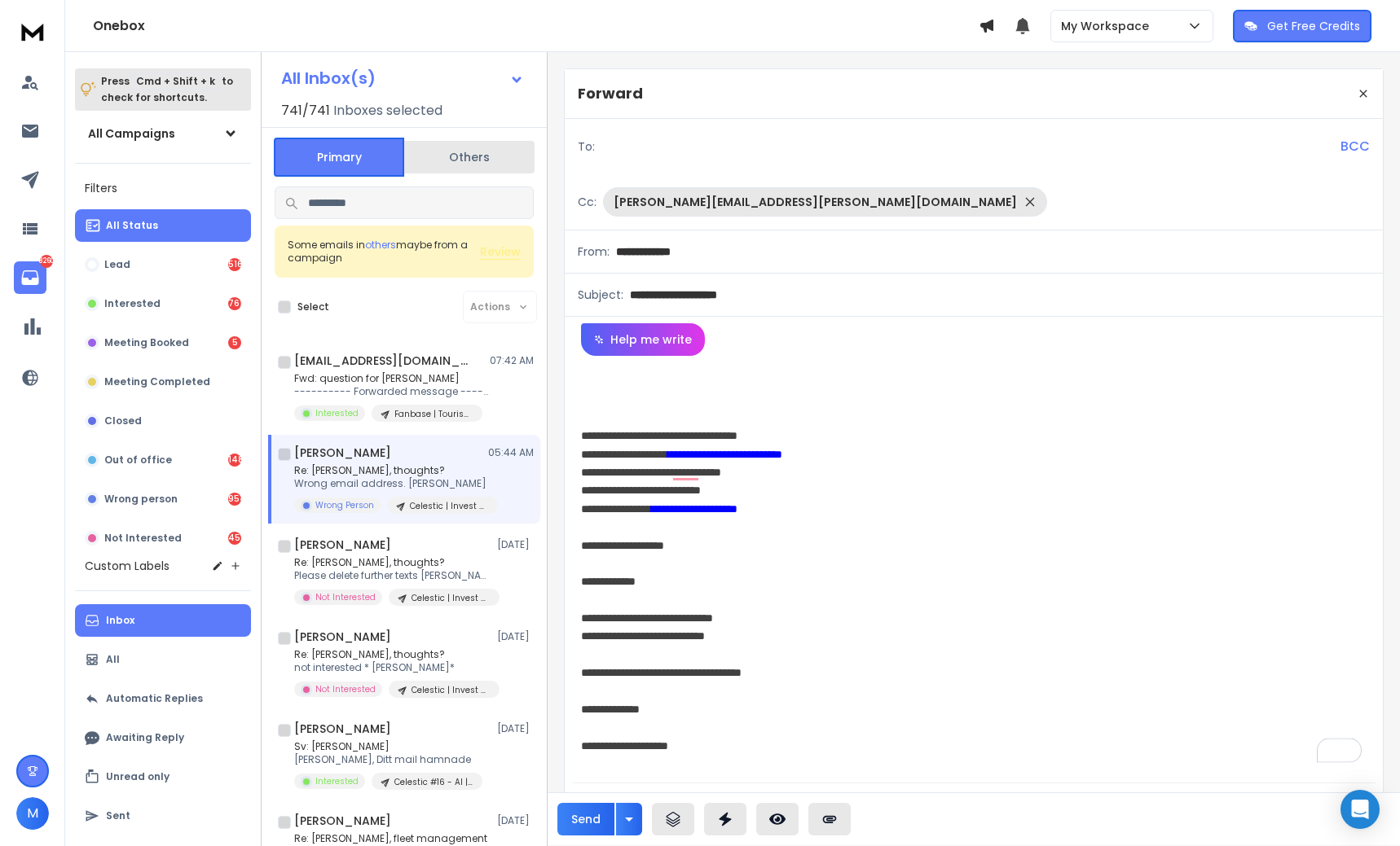
click at [716, 161] on input at bounding box center [658, 146] width 115 height 29
click at [1109, 161] on div at bounding box center [967, 146] width 733 height 29
click at [721, 255] on div "**********" at bounding box center [974, 447] width 820 height 758
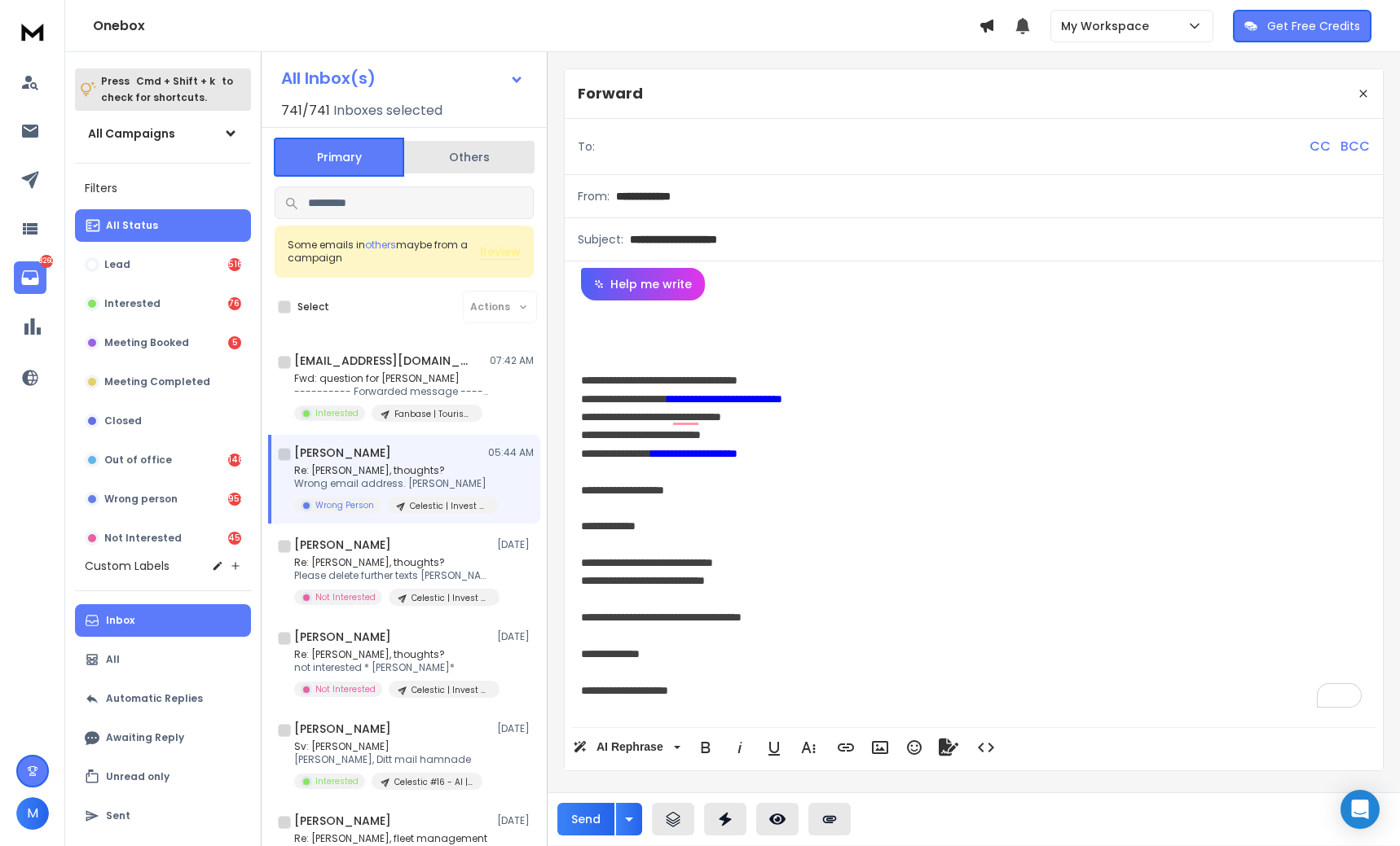
click at [824, 185] on div "**********" at bounding box center [974, 196] width 818 height 43
click at [1345, 198] on input "**********" at bounding box center [993, 196] width 753 height 16
click at [1344, 200] on input "**********" at bounding box center [993, 196] width 753 height 16
click at [1359, 92] on icon at bounding box center [1363, 94] width 8 height 8
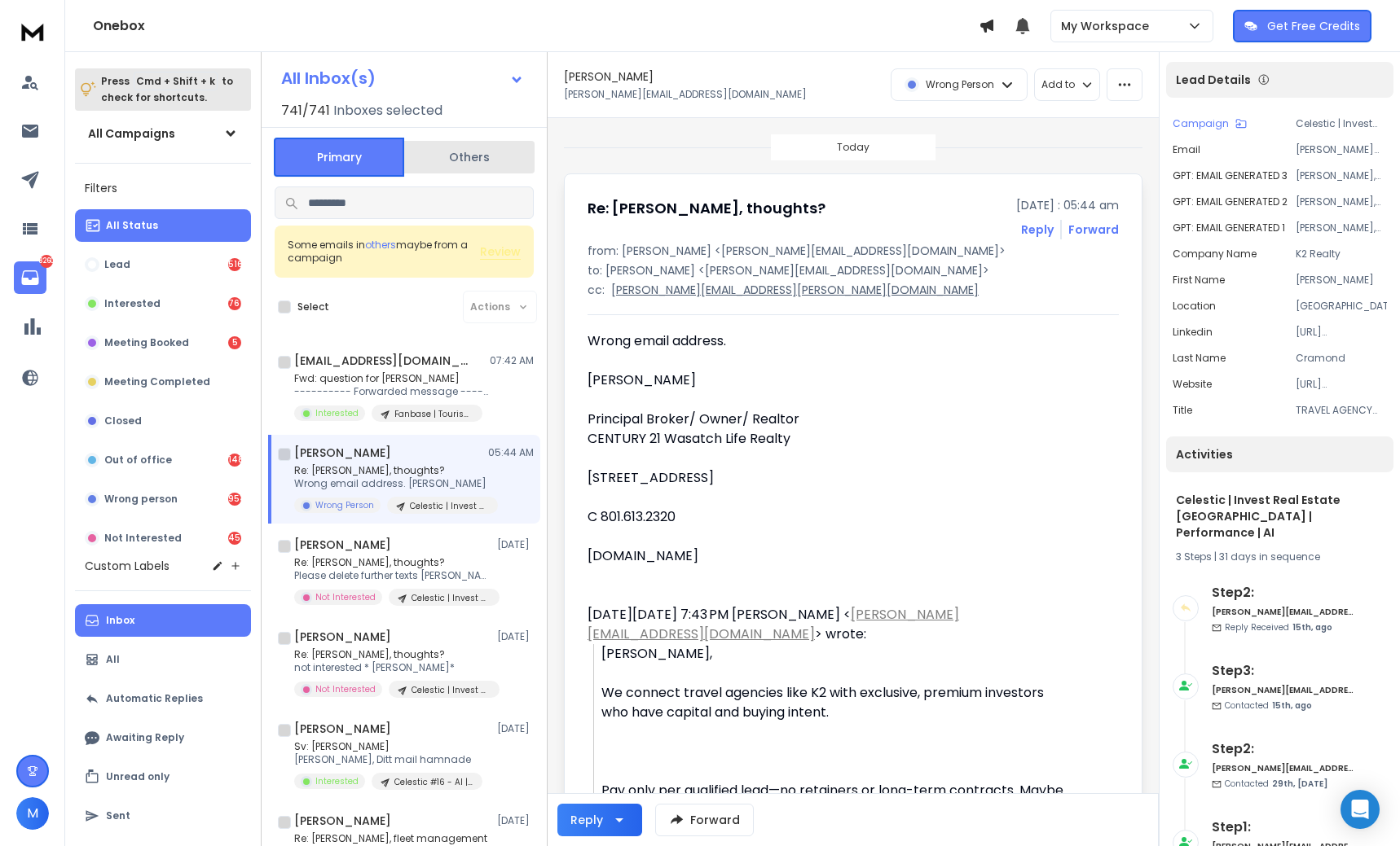
click at [1285, 81] on div "Lead Details" at bounding box center [1280, 79] width 227 height 36
click at [1270, 77] on icon at bounding box center [1264, 79] width 13 height 13
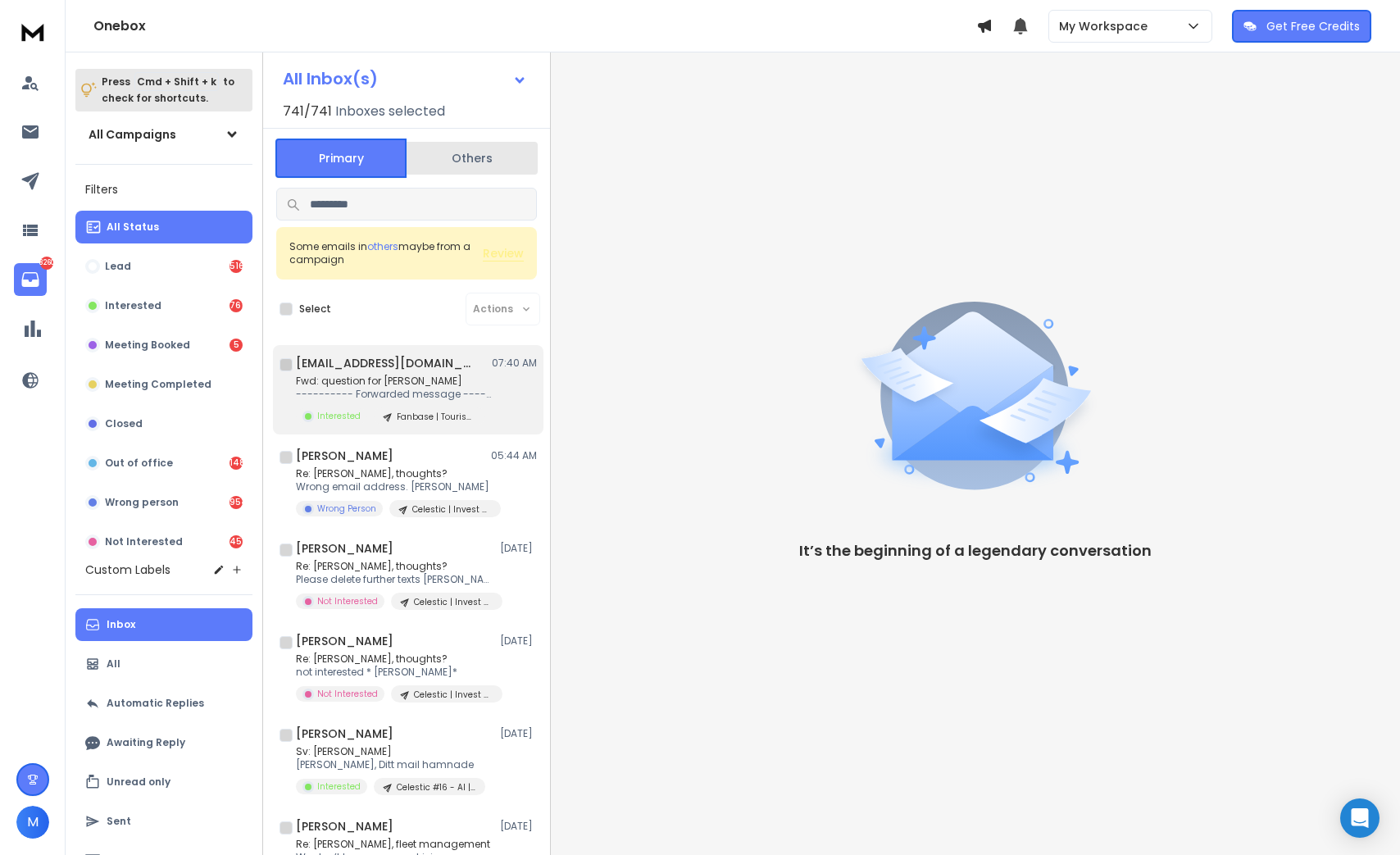
click at [439, 368] on h1 "[EMAIL_ADDRESS][DOMAIN_NAME]" at bounding box center [386, 363] width 180 height 16
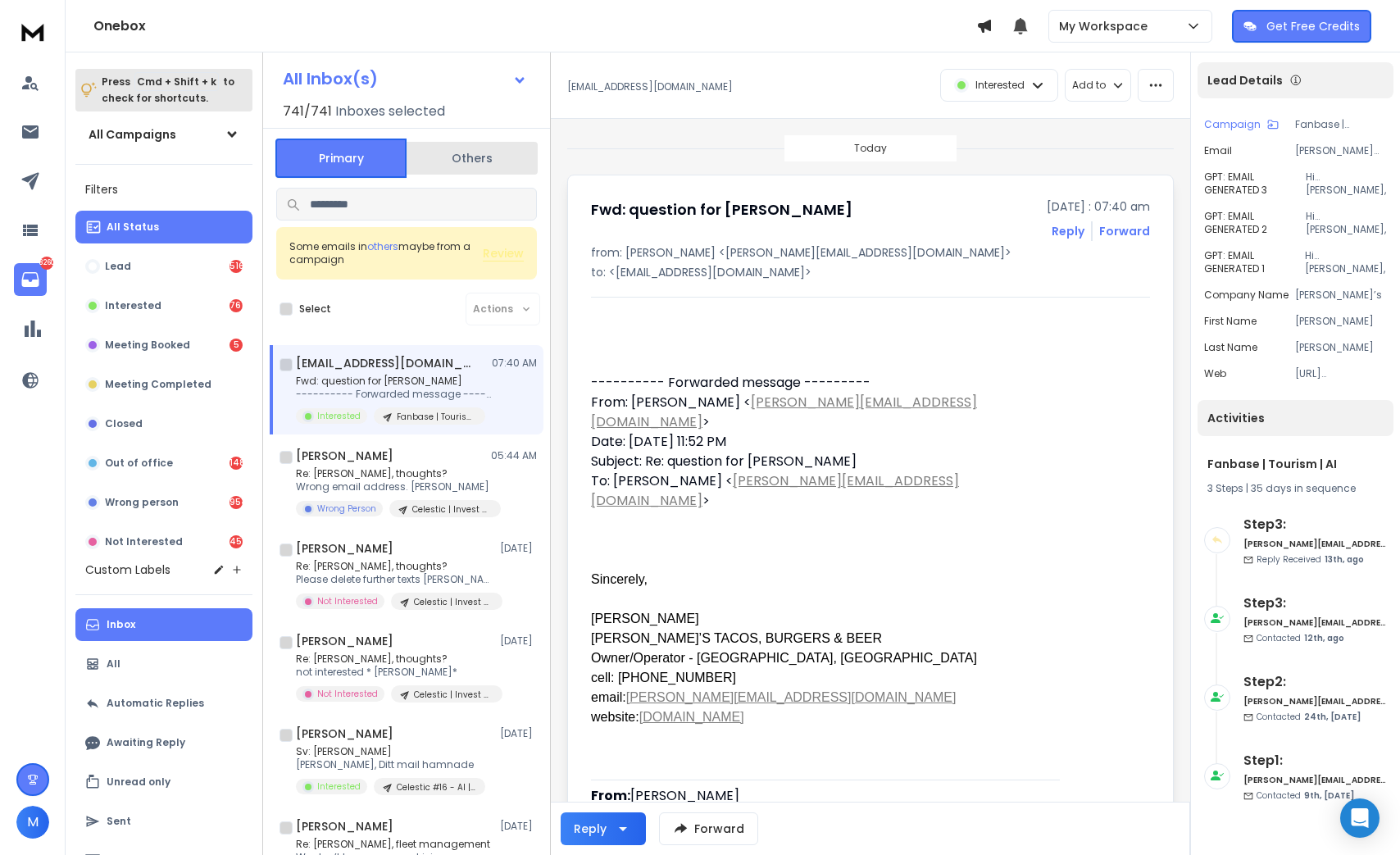
click at [674, 277] on p "to: <[EMAIL_ADDRESS][DOMAIN_NAME]>" at bounding box center [870, 271] width 559 height 16
drag, startPoint x: 674, startPoint y: 277, endPoint x: 750, endPoint y: 275, distance: 76.0
click at [750, 275] on p "to: <[EMAIL_ADDRESS][DOMAIN_NAME]>" at bounding box center [870, 271] width 559 height 16
copy p "[EMAIL_ADDRESS][DOMAIN_NAME]"
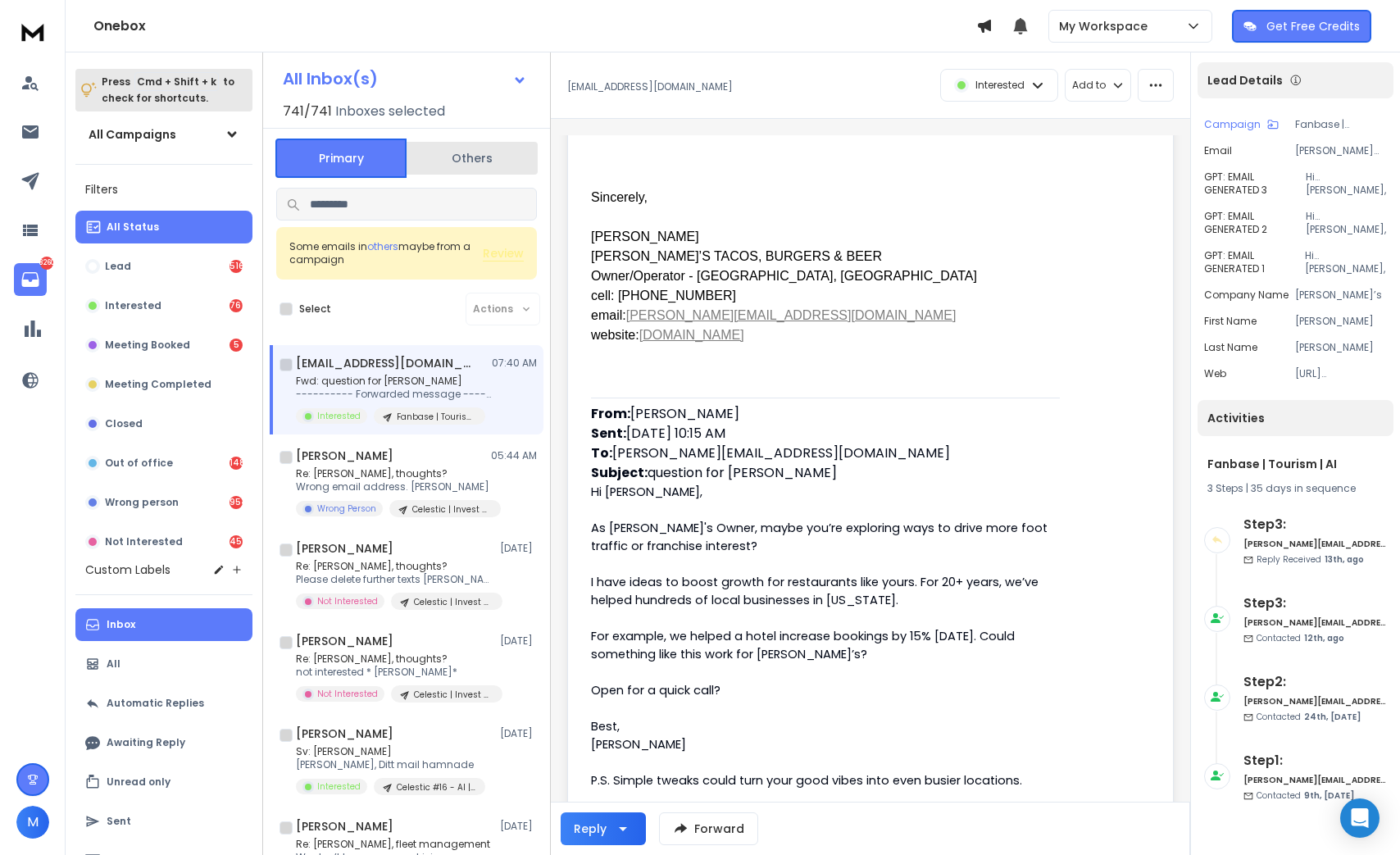
scroll to position [485, 0]
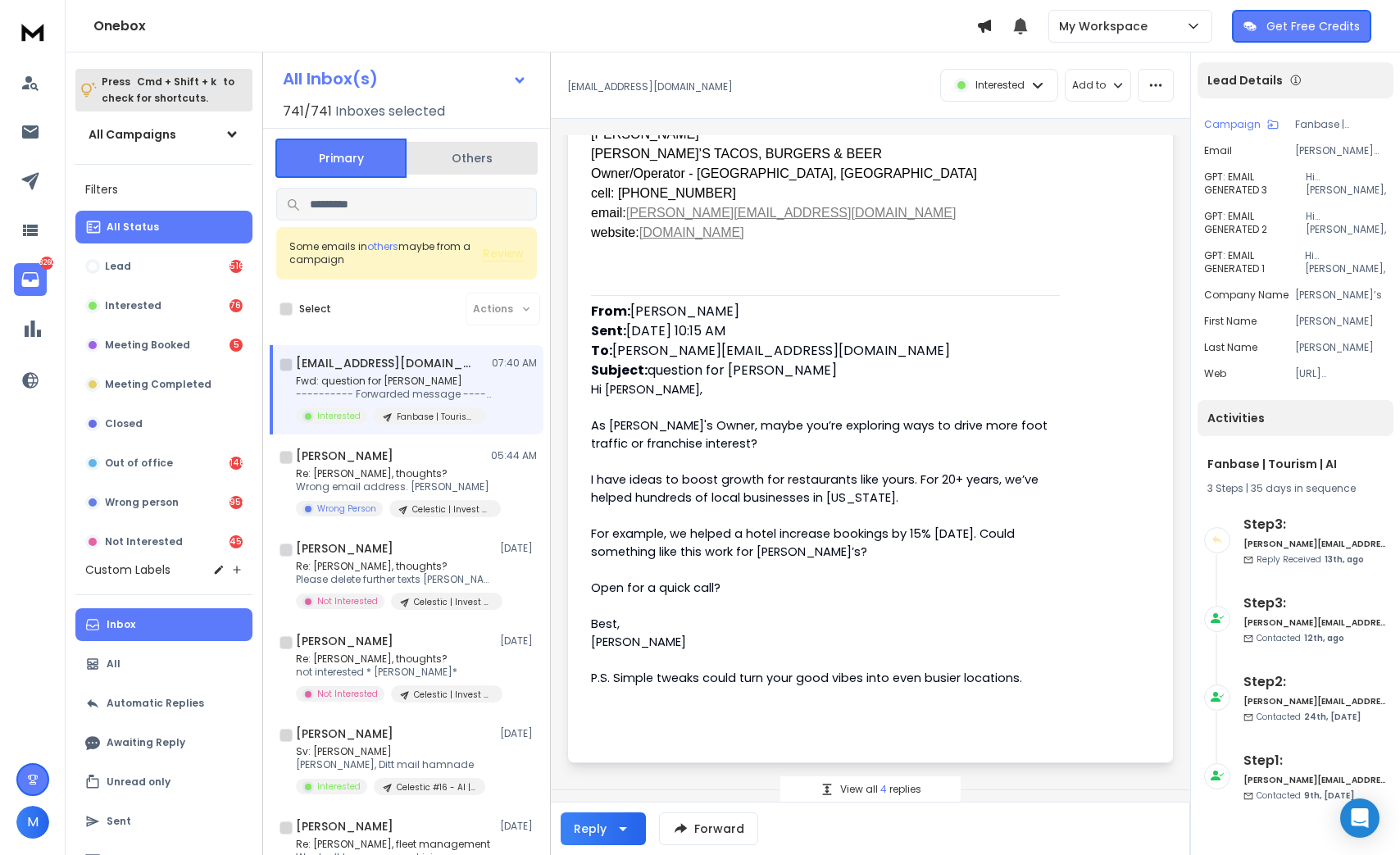
click at [840, 783] on p "View all 4 replies" at bounding box center [880, 789] width 81 height 13
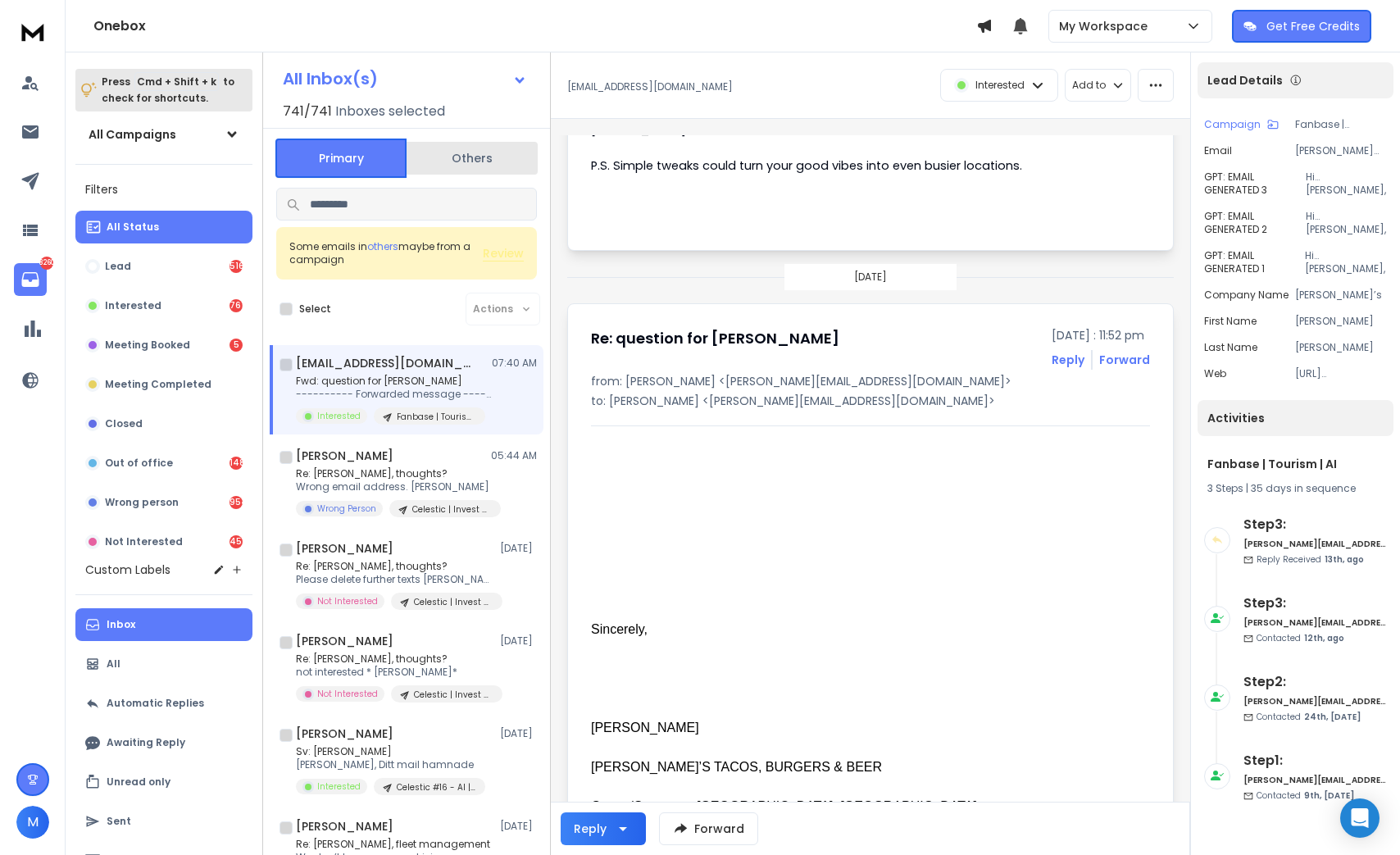
scroll to position [1046, 0]
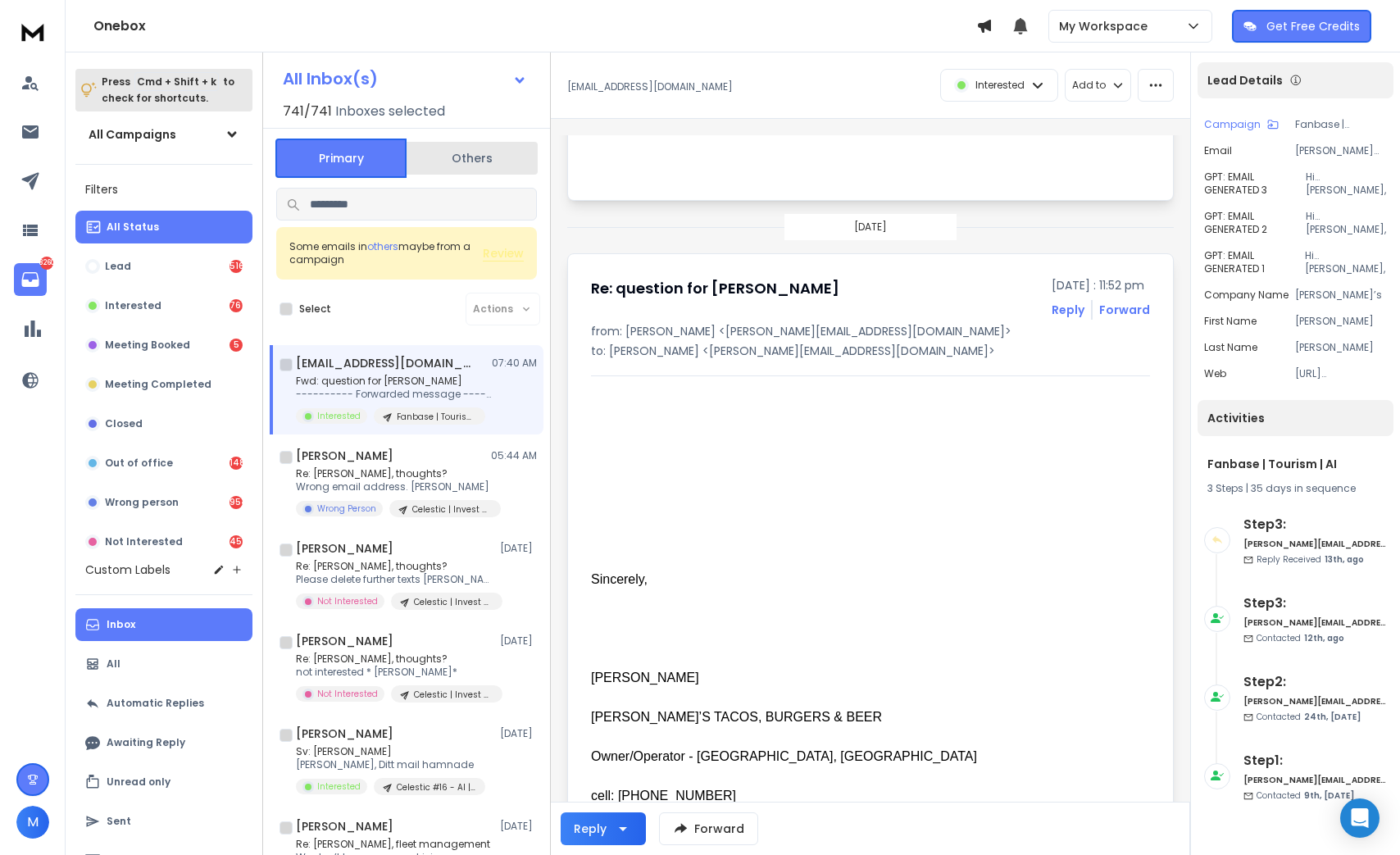
click at [1063, 392] on div at bounding box center [830, 422] width 479 height 59
click at [1113, 302] on div "Forward" at bounding box center [1124, 309] width 50 height 16
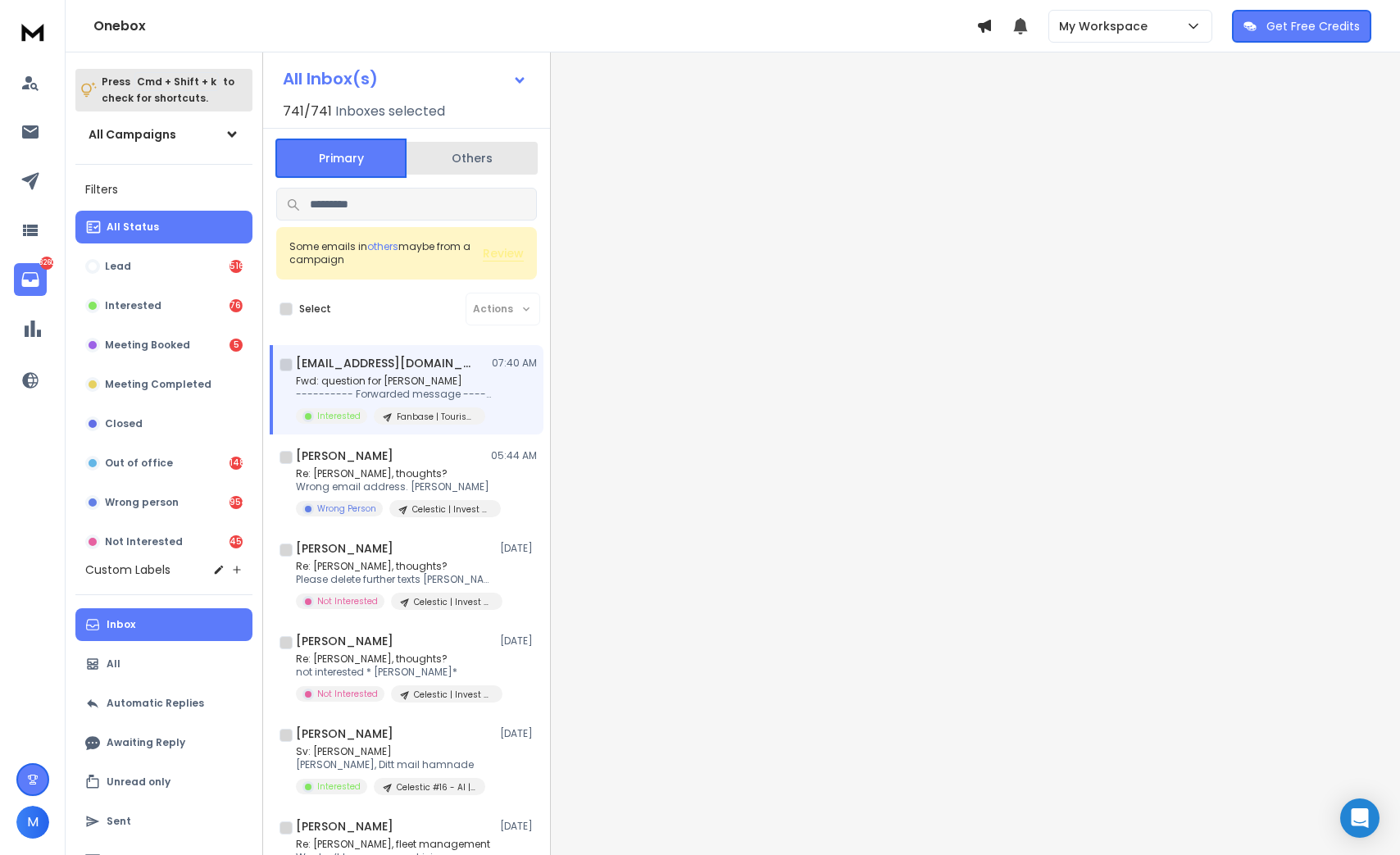
scroll to position [0, 0]
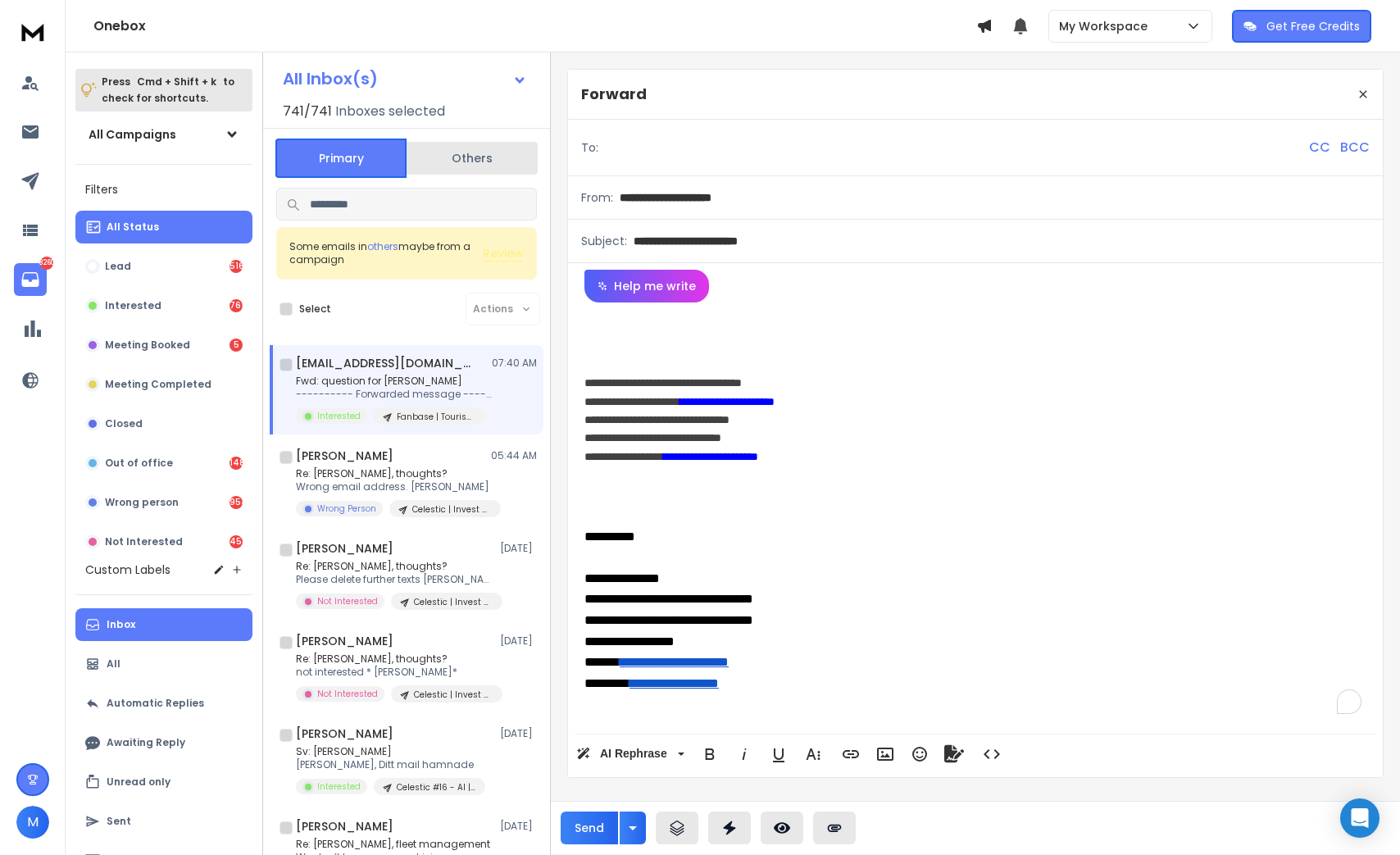
click at [658, 145] on input at bounding box center [662, 147] width 115 height 30
paste input "**********"
type input "**********"
click at [680, 91] on div "Forward" at bounding box center [976, 94] width 815 height 50
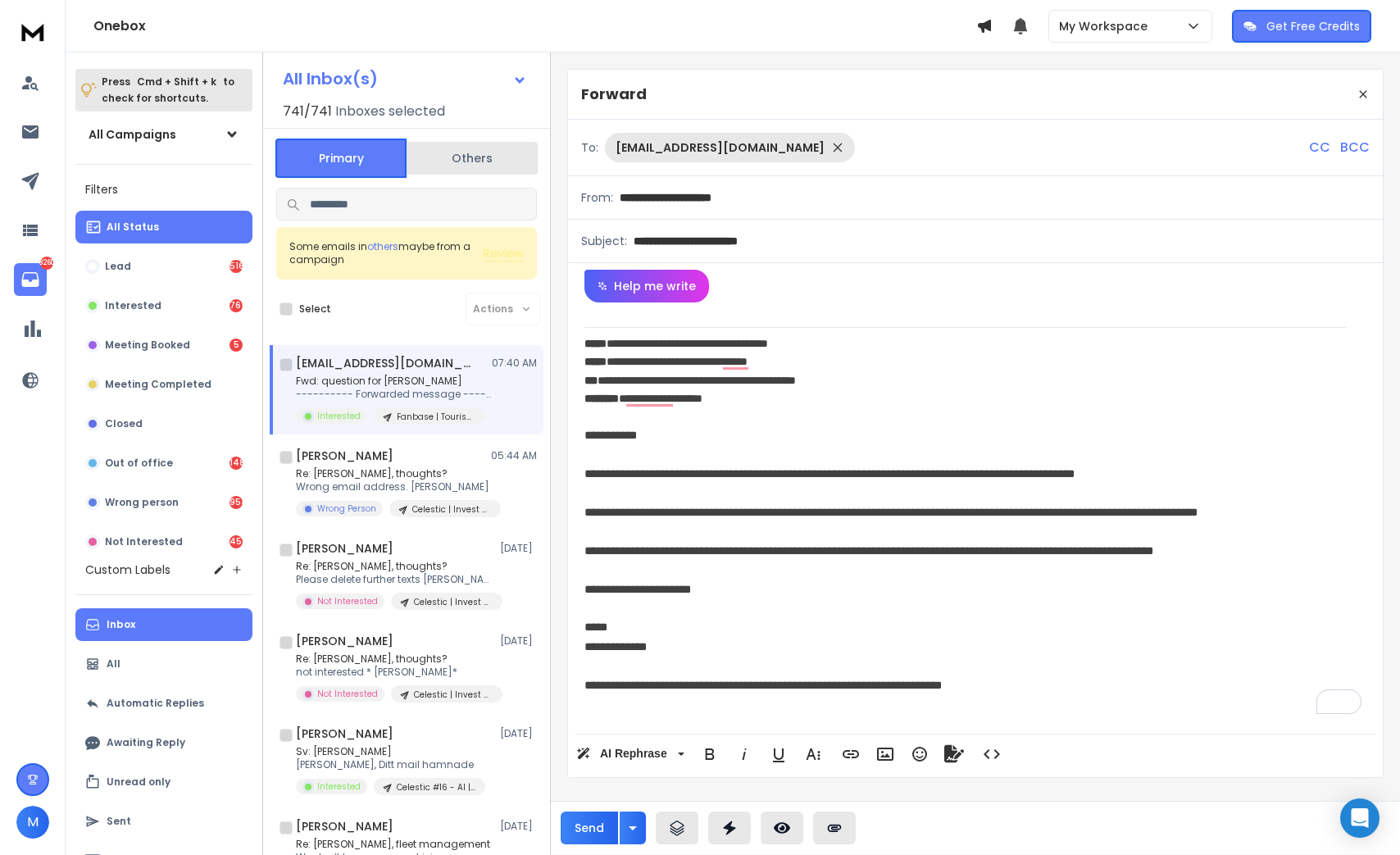
scroll to position [0, 0]
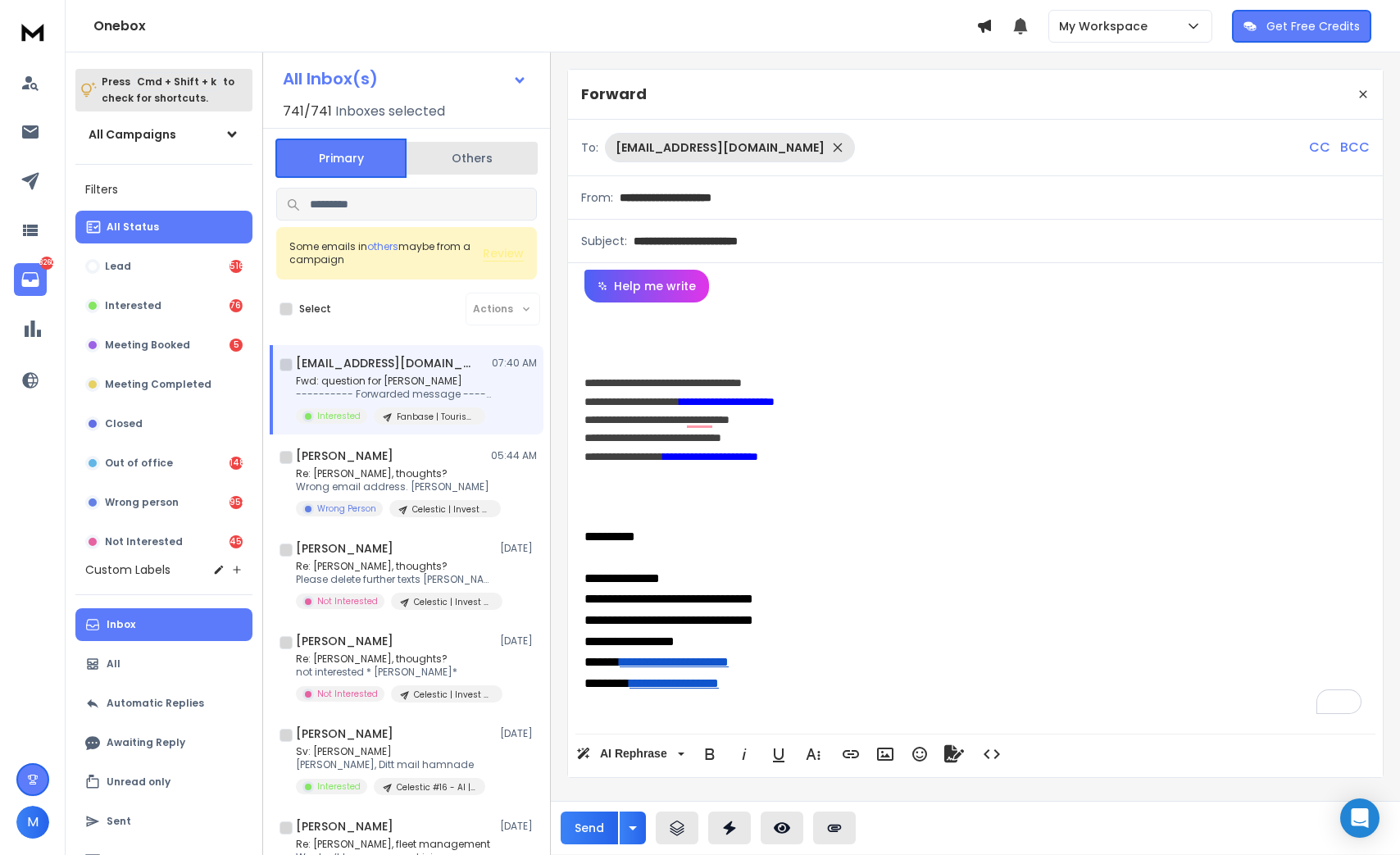
click at [594, 820] on button "Send" at bounding box center [590, 827] width 57 height 32
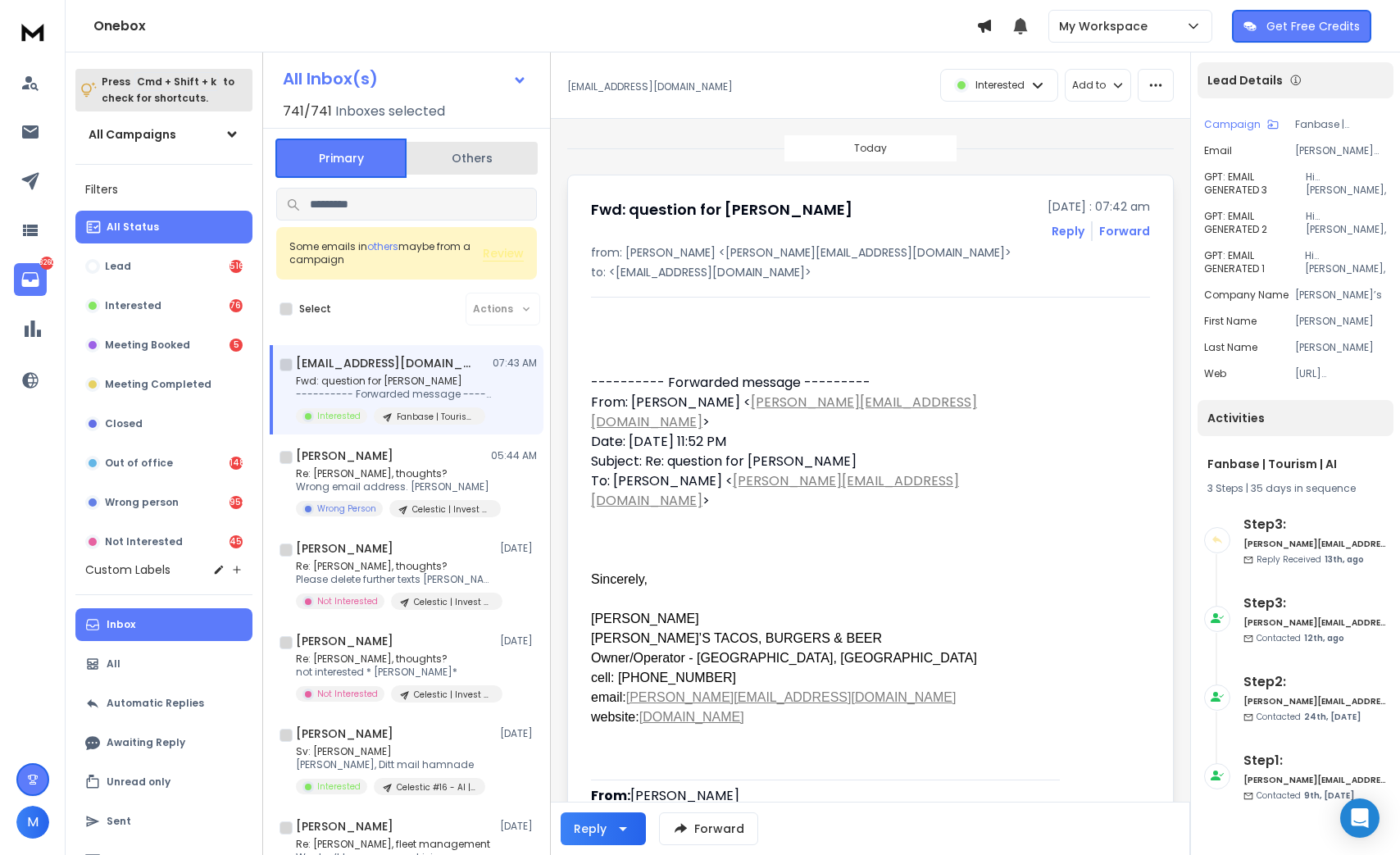
click at [443, 386] on p "Fwd: question for [PERSON_NAME]" at bounding box center [394, 381] width 197 height 13
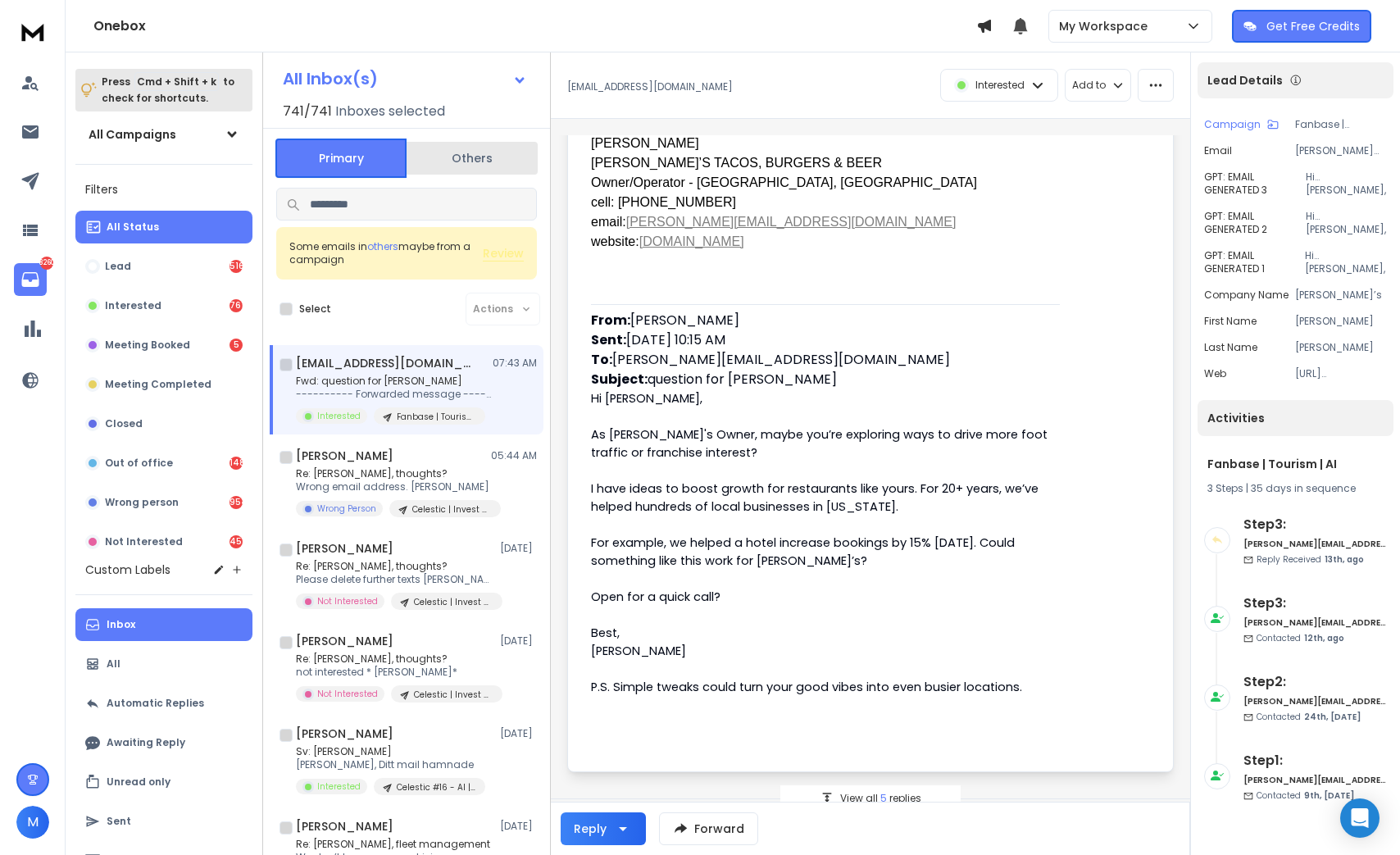
scroll to position [485, 0]
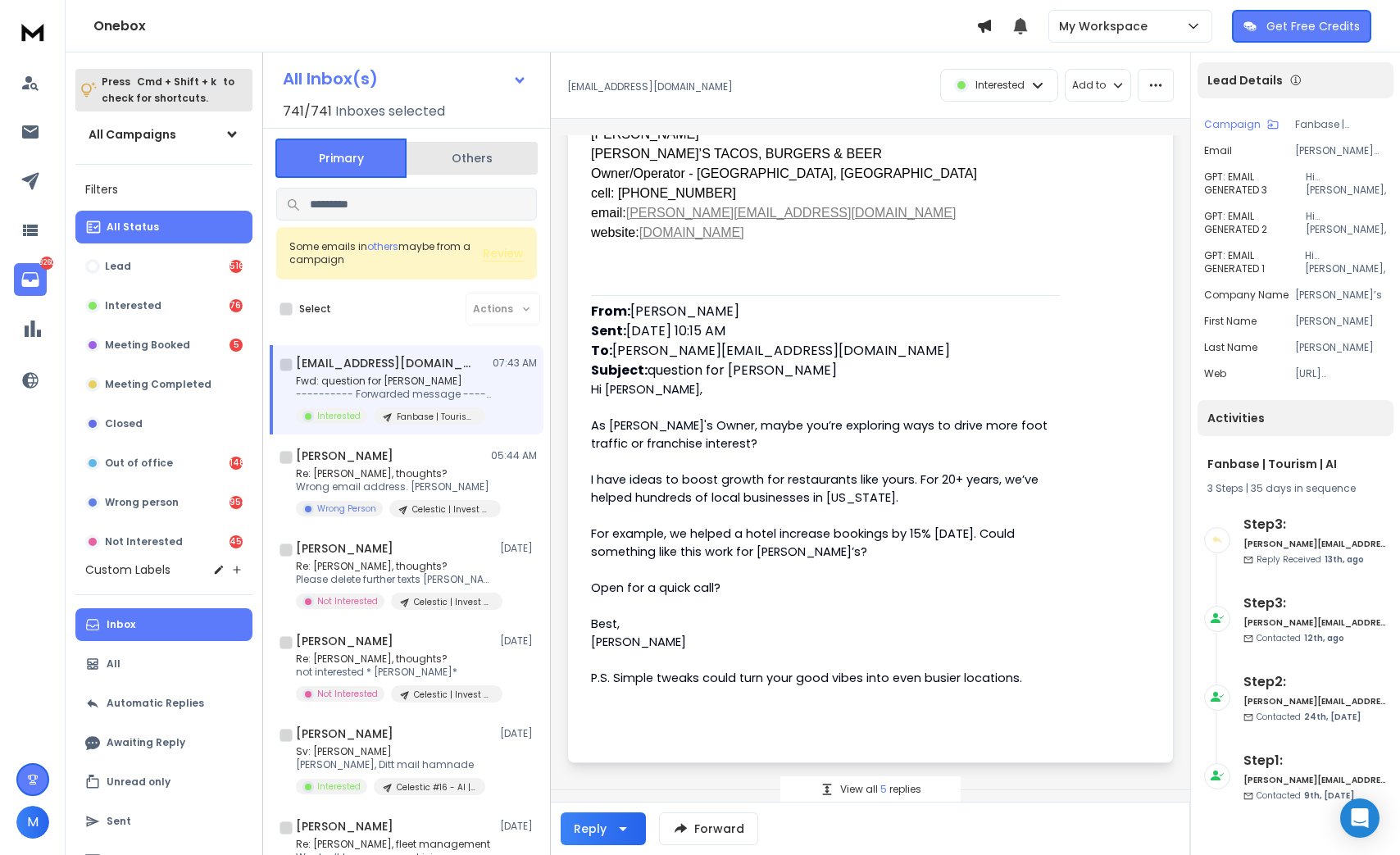
click at [880, 776] on div "View all 5 replies" at bounding box center [870, 789] width 180 height 27
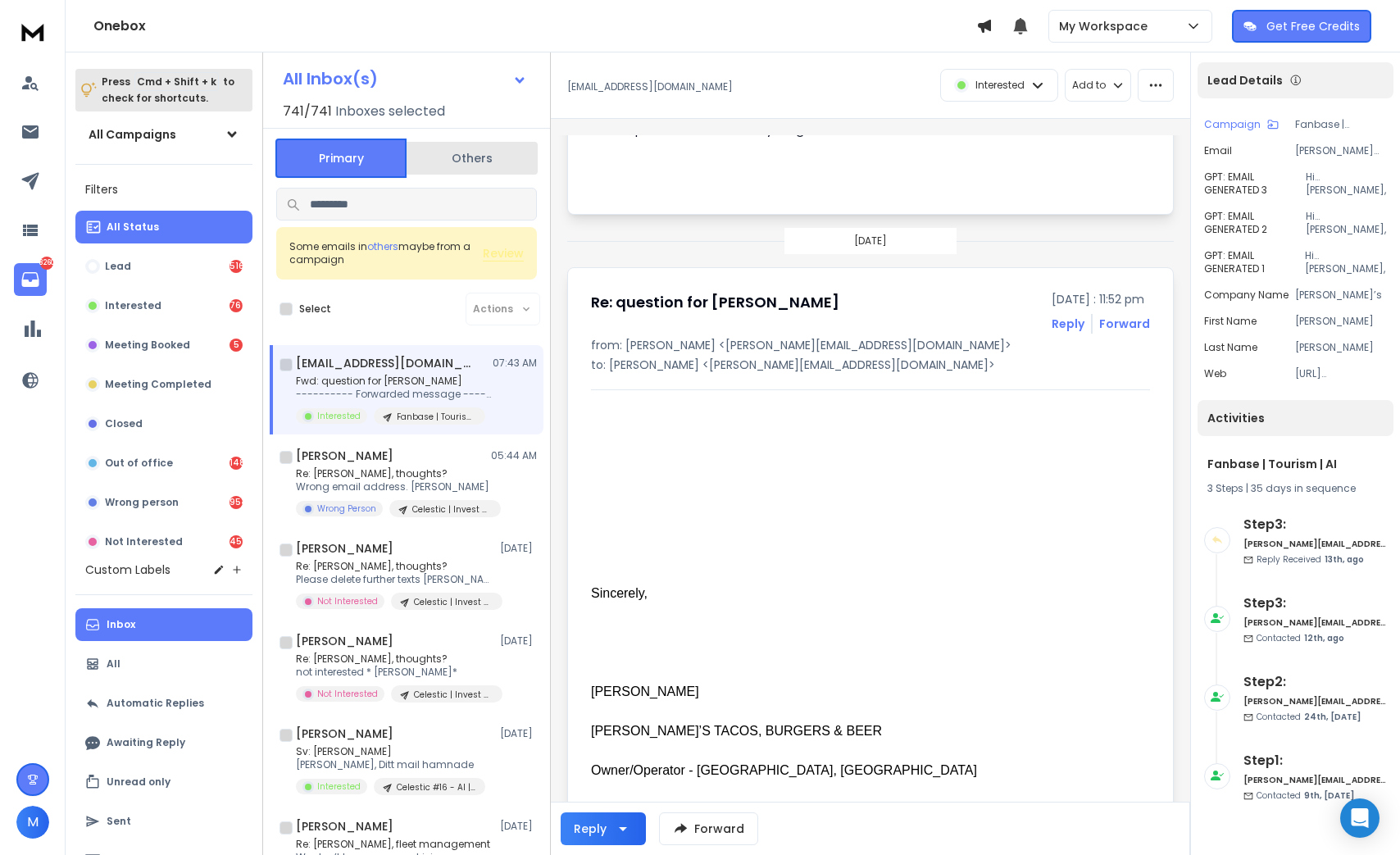
scroll to position [2154, 0]
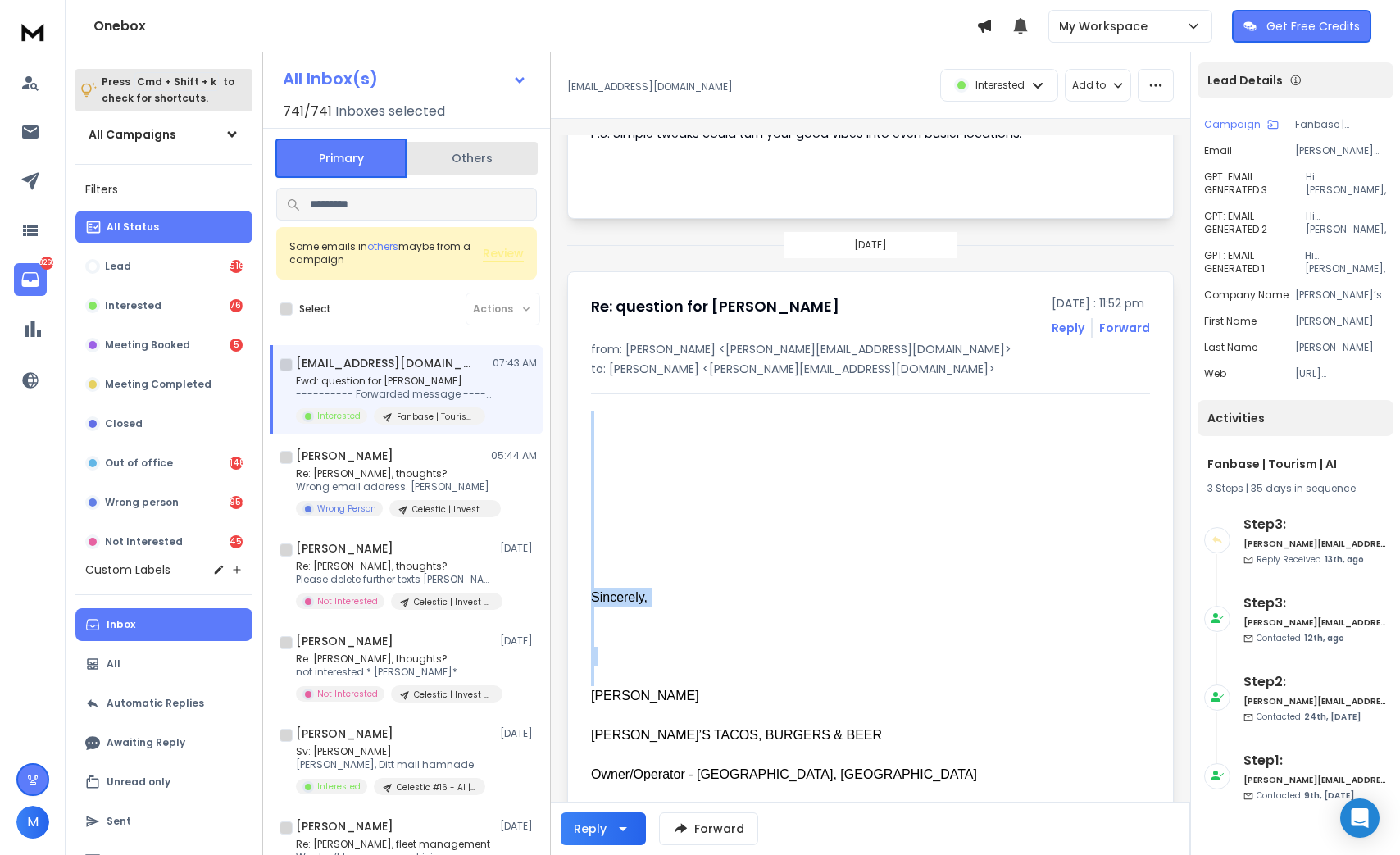
drag, startPoint x: 645, startPoint y: 313, endPoint x: 764, endPoint y: 645, distance: 352.7
click at [599, 295] on h1 "Re: question for [PERSON_NAME]" at bounding box center [715, 307] width 249 height 23
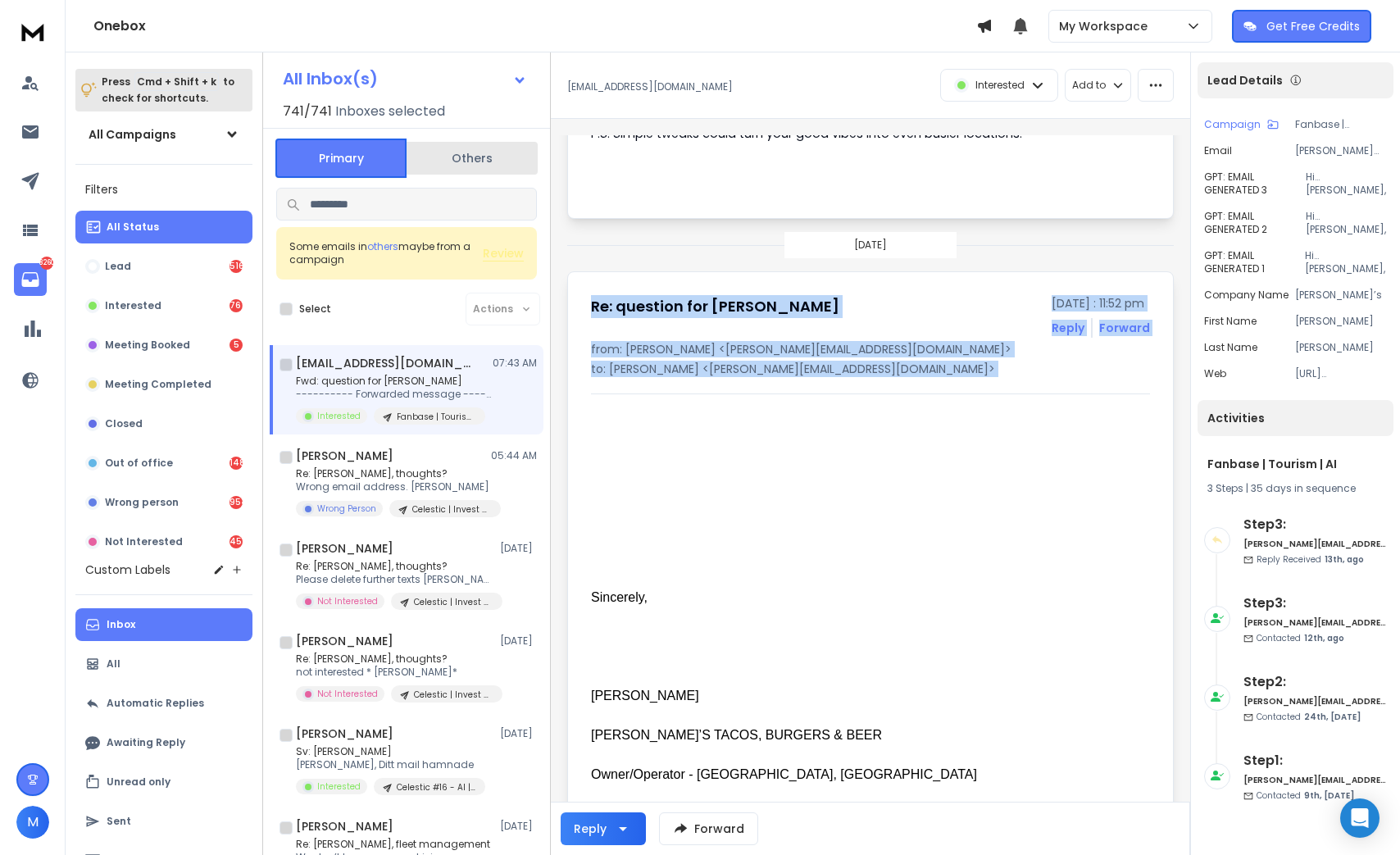
drag, startPoint x: 599, startPoint y: 223, endPoint x: 757, endPoint y: 309, distance: 179.9
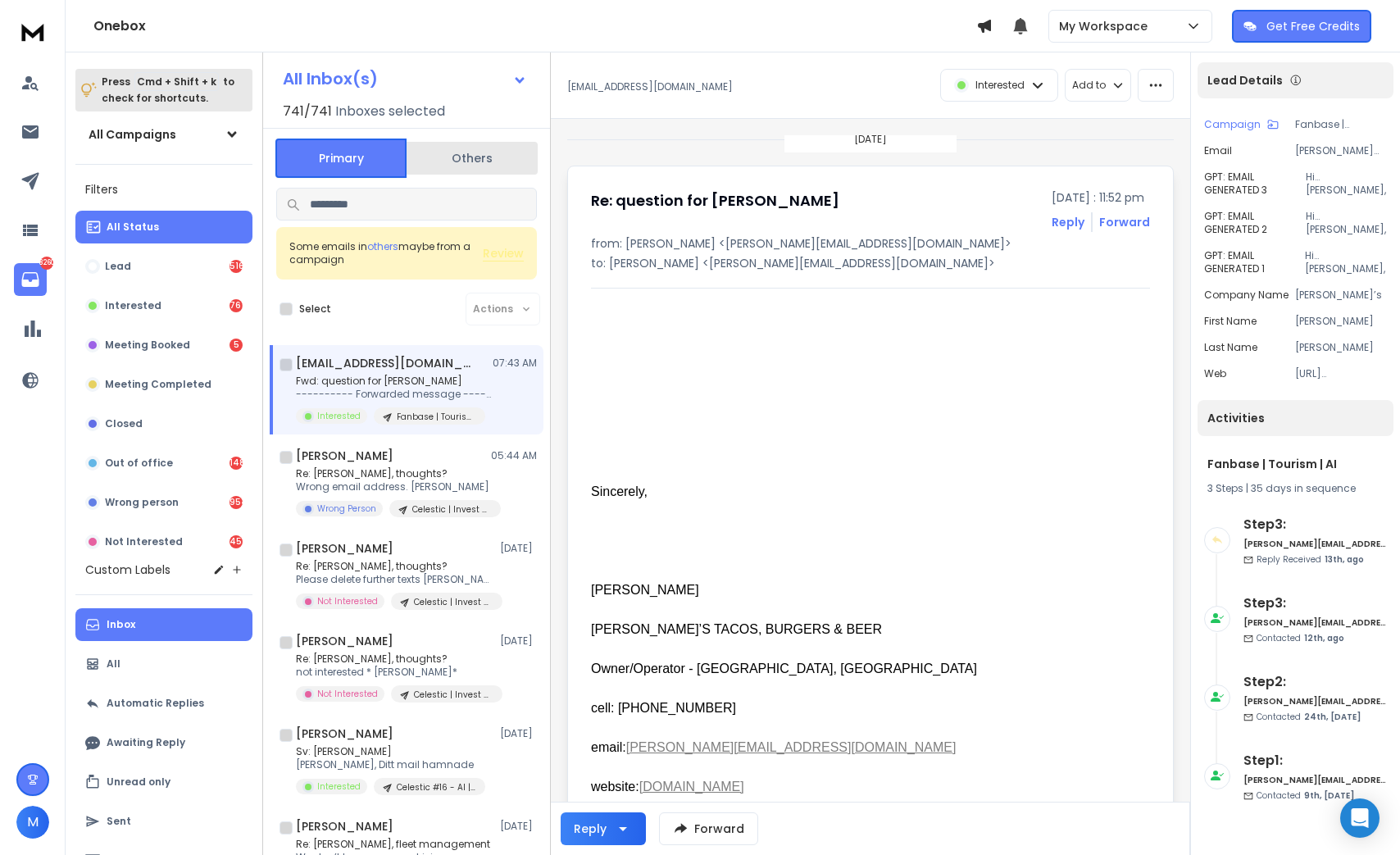
click at [607, 580] on div "[PERSON_NAME]" at bounding box center [830, 589] width 479 height 20
drag, startPoint x: 607, startPoint y: 544, endPoint x: 691, endPoint y: 544, distance: 84.0
click at [691, 580] on div "[PERSON_NAME]" at bounding box center [830, 589] width 479 height 20
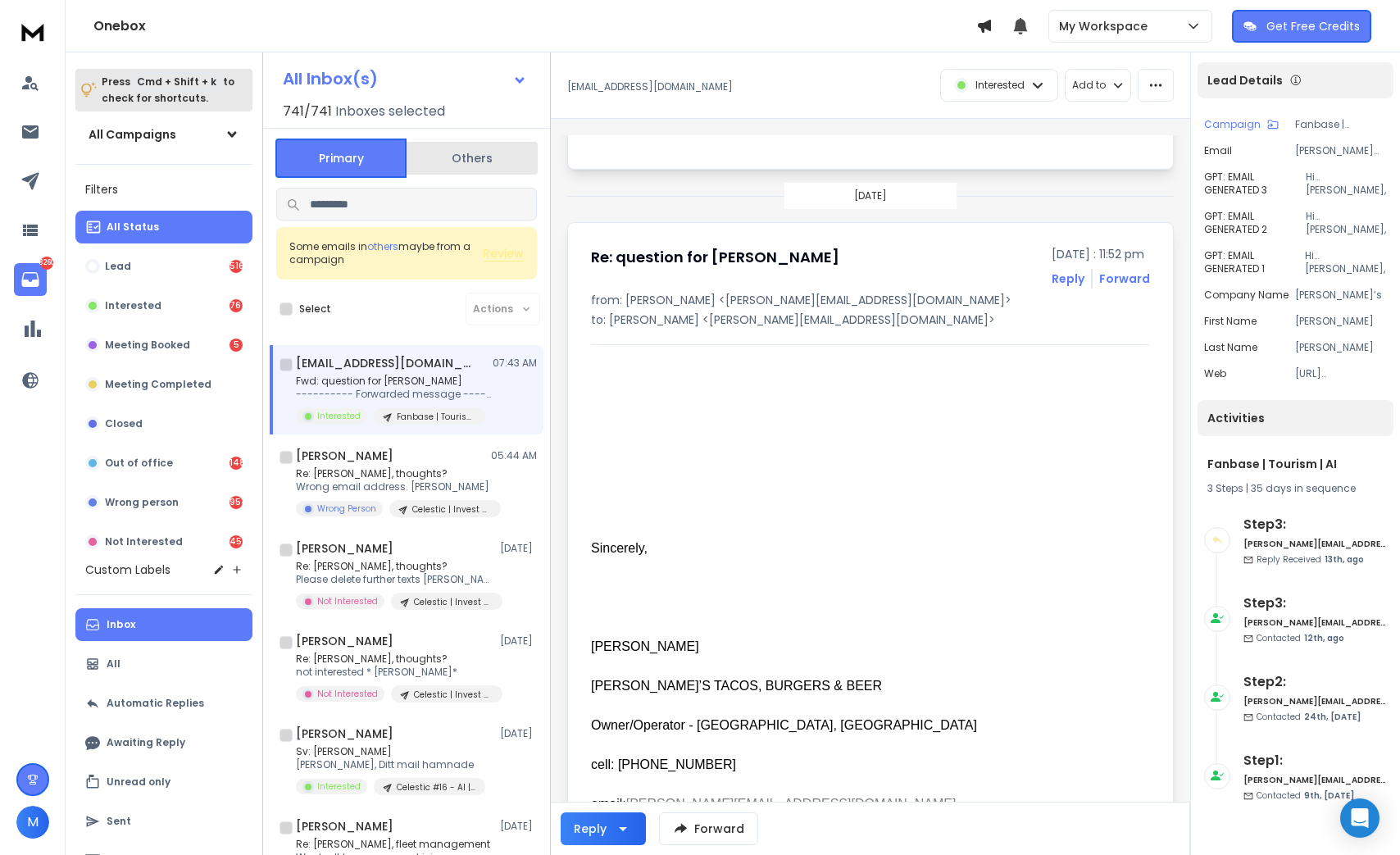
scroll to position [2147, 0]
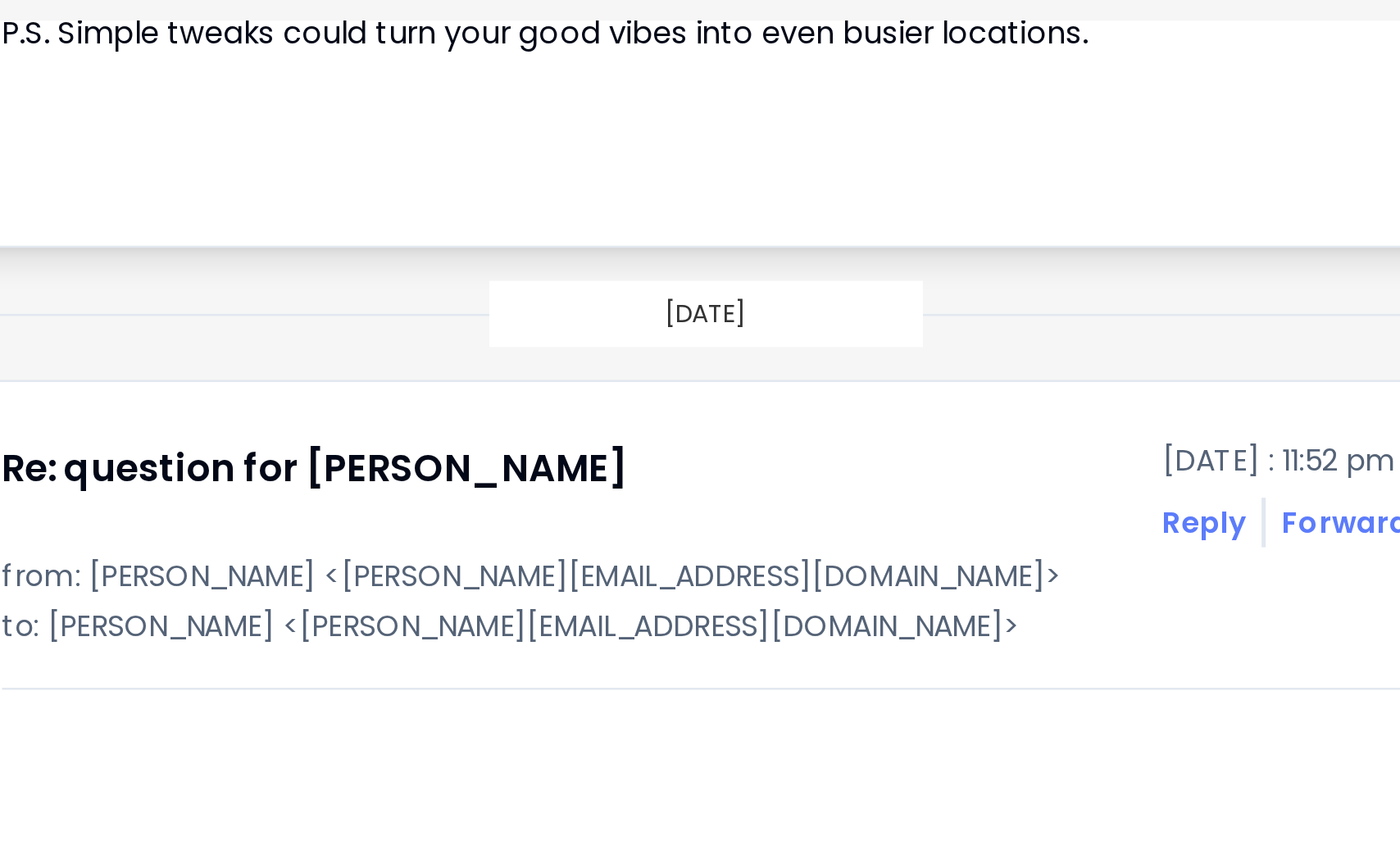
click at [704, 368] on p "to: [PERSON_NAME] <[PERSON_NAME][EMAIL_ADDRESS][DOMAIN_NAME]>" at bounding box center [870, 375] width 559 height 16
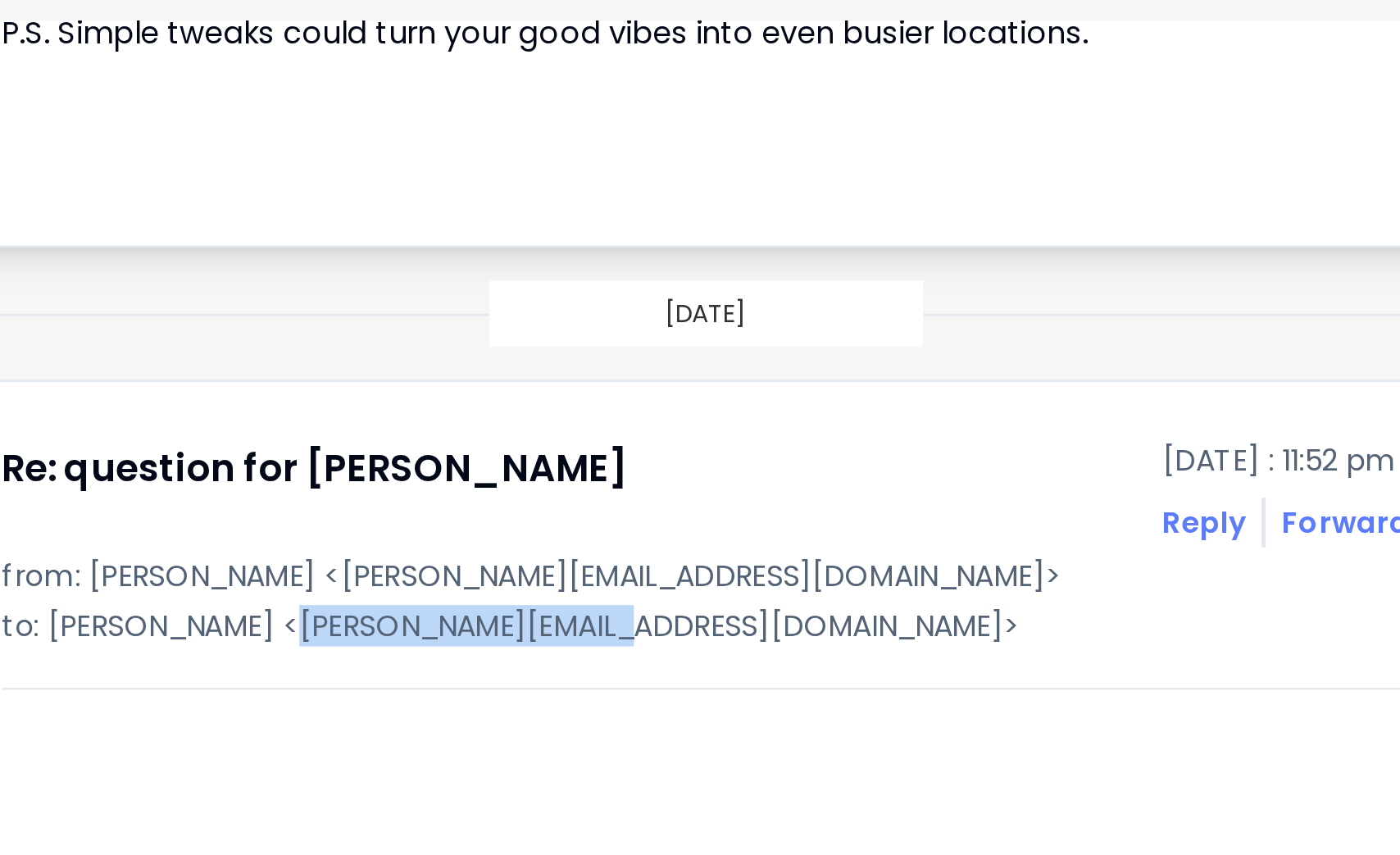
drag, startPoint x: 704, startPoint y: 295, endPoint x: 810, endPoint y: 297, distance: 106.0
click at [810, 368] on p "to: [PERSON_NAME] <[PERSON_NAME][EMAIL_ADDRESS][DOMAIN_NAME]>" at bounding box center [870, 375] width 559 height 16
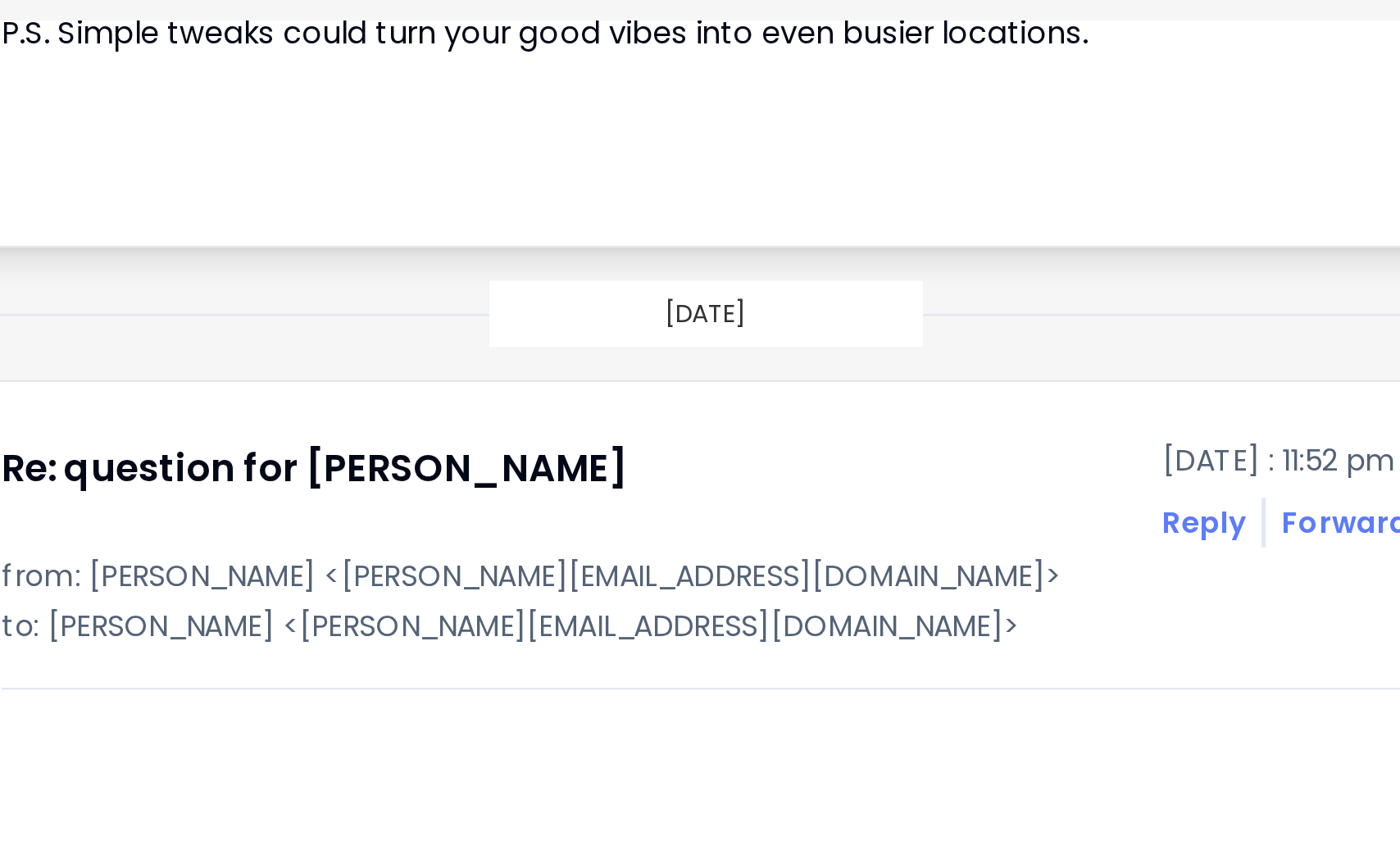
click at [823, 368] on p "to: [PERSON_NAME] <[PERSON_NAME][EMAIL_ADDRESS][DOMAIN_NAME]>" at bounding box center [870, 375] width 559 height 16
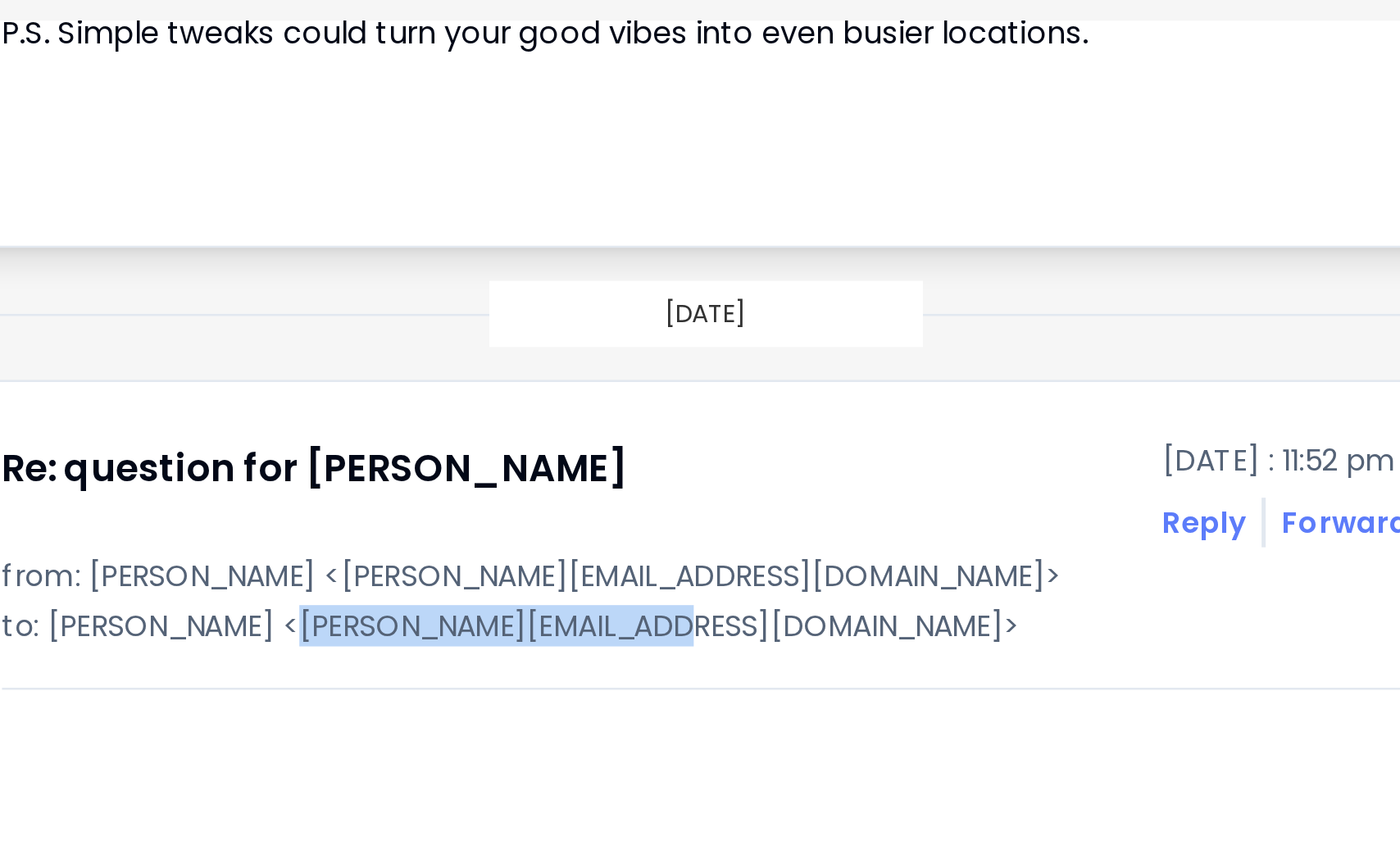
drag, startPoint x: 823, startPoint y: 300, endPoint x: 696, endPoint y: 300, distance: 127.0
click at [696, 368] on p "to: [PERSON_NAME] <[PERSON_NAME][EMAIL_ADDRESS][DOMAIN_NAME]>" at bounding box center [870, 375] width 559 height 16
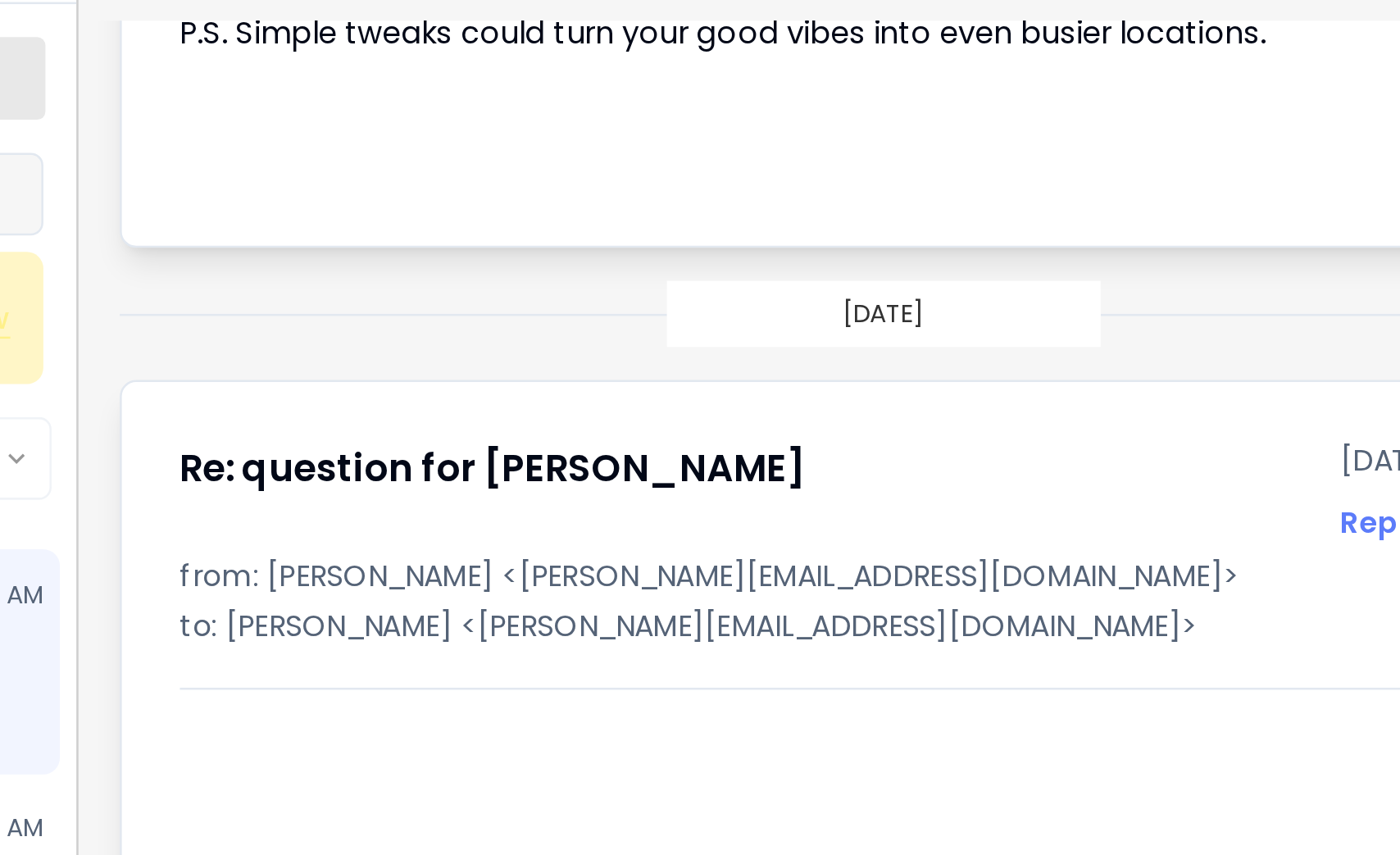
click at [797, 348] on p "from: [PERSON_NAME] <[PERSON_NAME][EMAIL_ADDRESS][DOMAIN_NAME]>" at bounding box center [870, 355] width 559 height 16
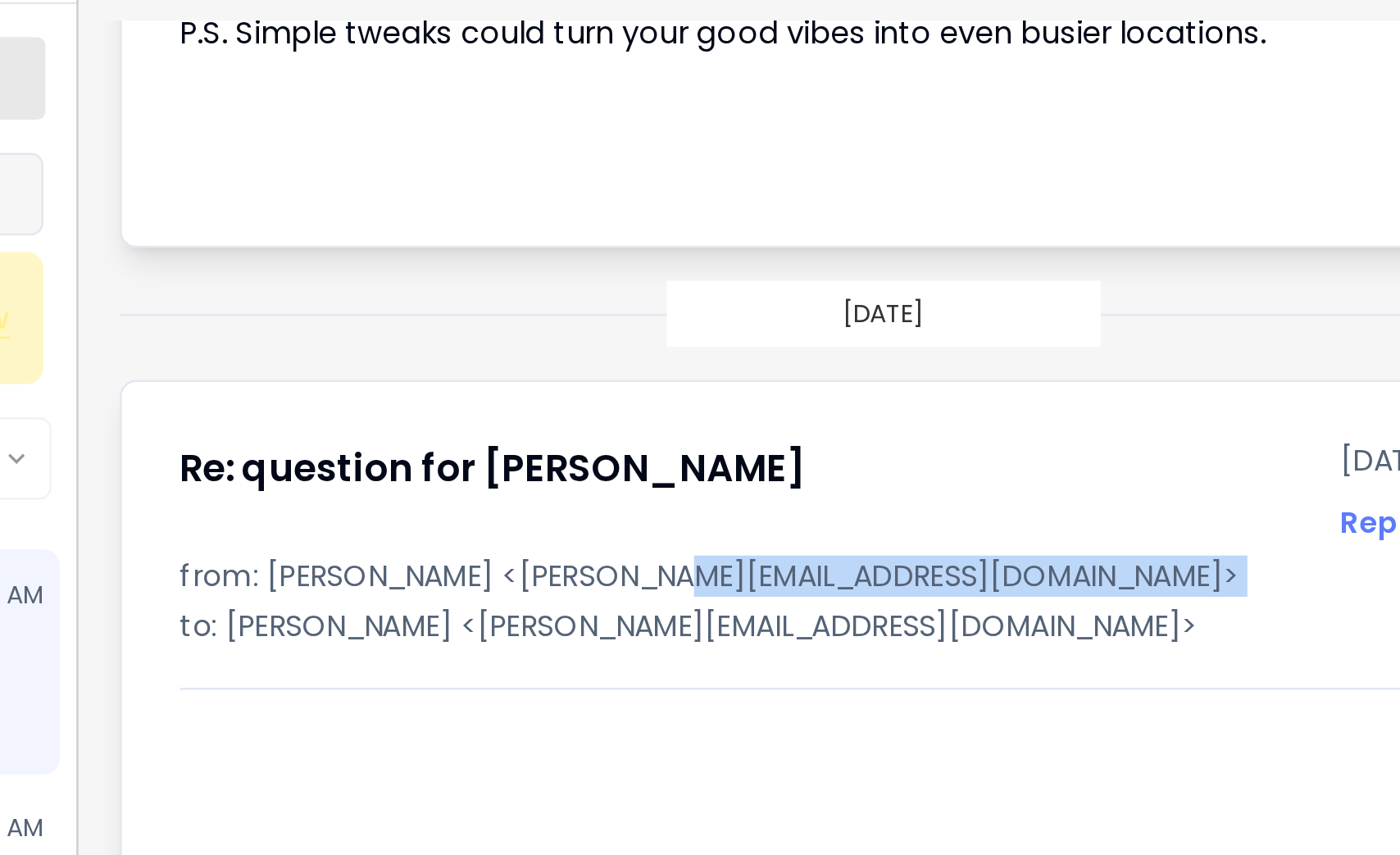
drag, startPoint x: 822, startPoint y: 281, endPoint x: 881, endPoint y: 281, distance: 59.0
click at [882, 348] on p "from: [PERSON_NAME] <[PERSON_NAME][EMAIL_ADDRESS][DOMAIN_NAME]>" at bounding box center [870, 355] width 559 height 16
click at [881, 348] on p "from: [PERSON_NAME] <[PERSON_NAME][EMAIL_ADDRESS][DOMAIN_NAME]>" at bounding box center [870, 355] width 559 height 16
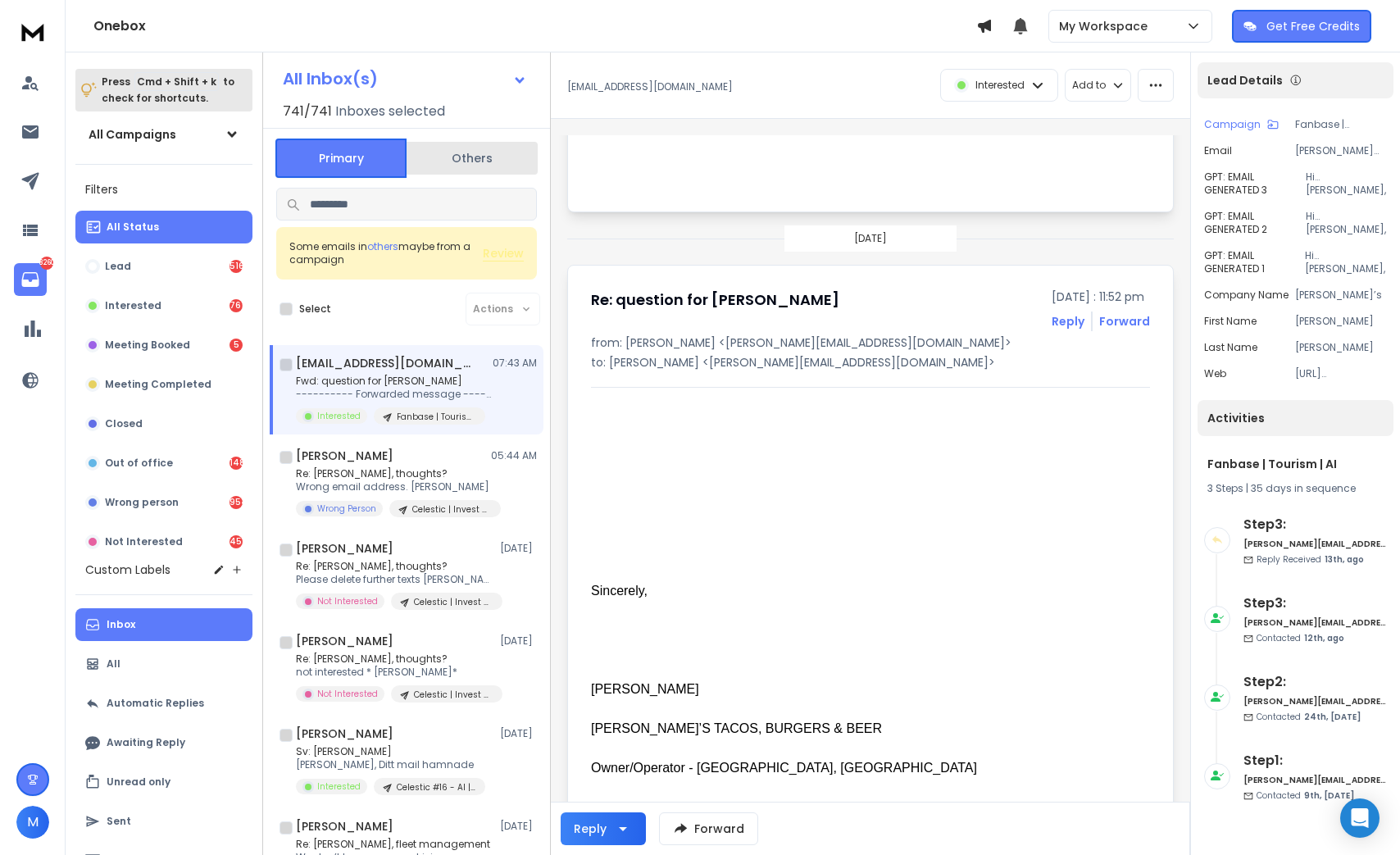
scroll to position [2159, 0]
click at [1118, 314] on div "Forward" at bounding box center [1124, 322] width 50 height 16
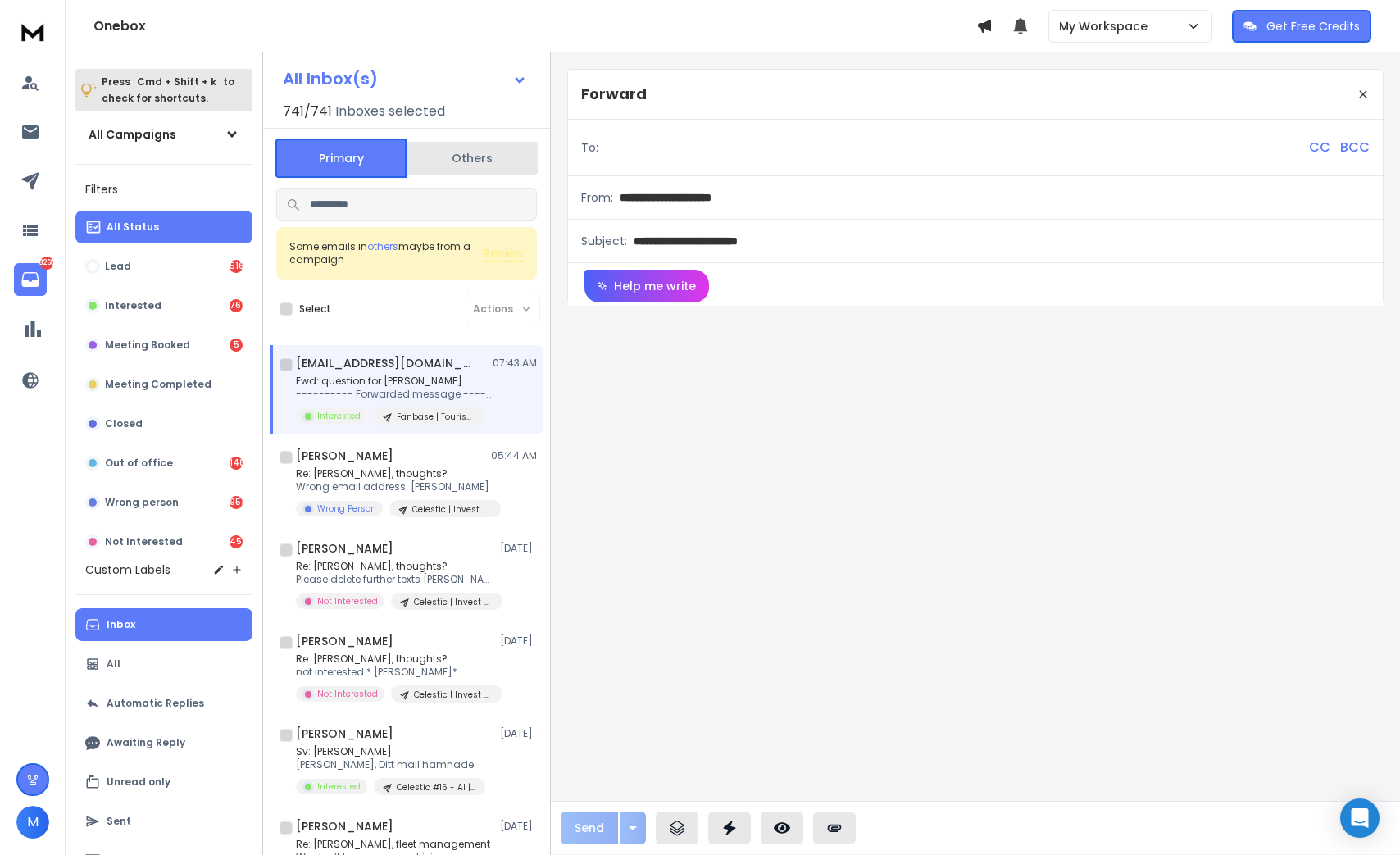
scroll to position [0, 0]
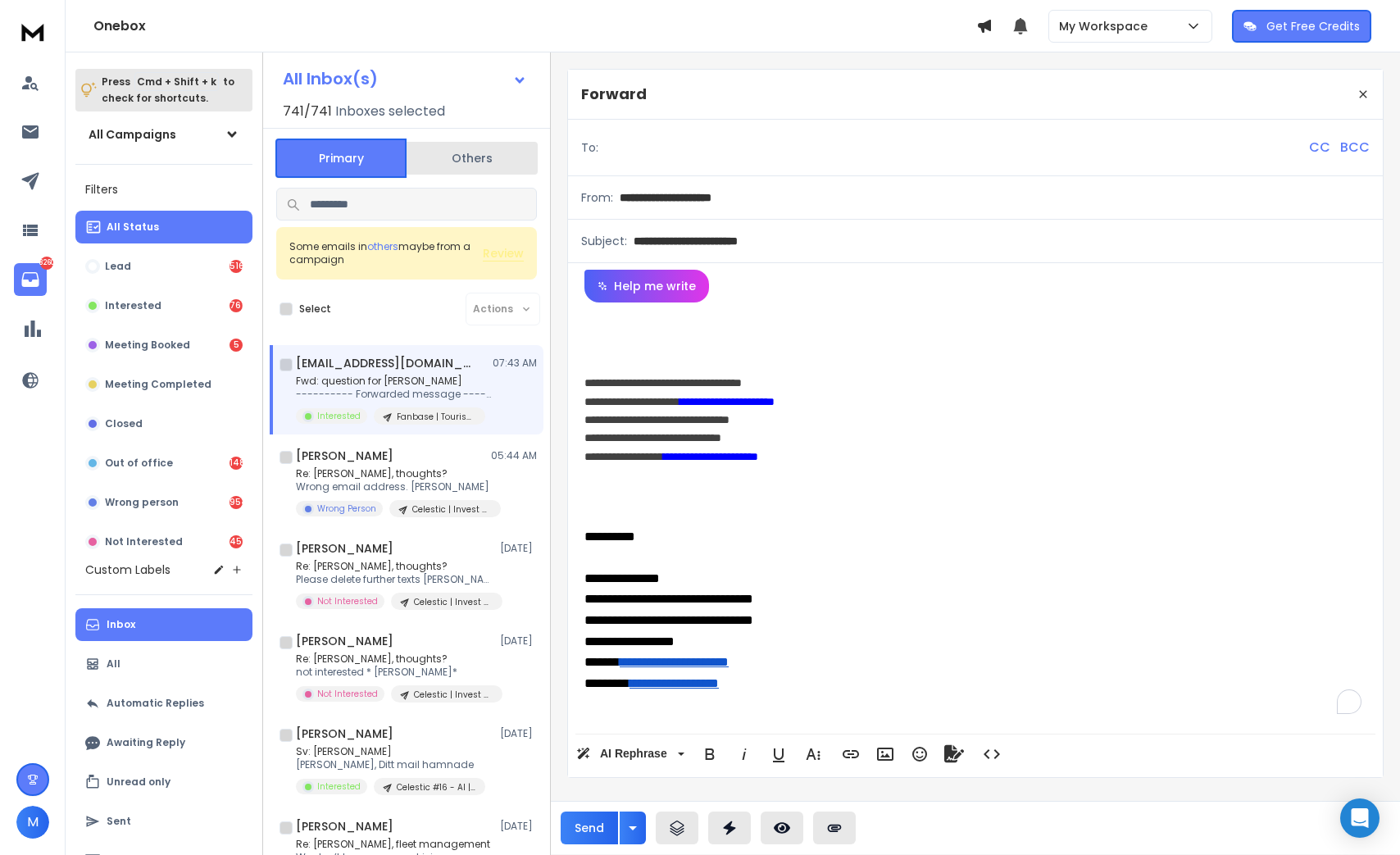
click at [698, 166] on div "To: CC BCC" at bounding box center [976, 148] width 815 height 56
click at [698, 154] on input at bounding box center [662, 147] width 115 height 30
type input "**********"
click at [806, 101] on div "Forward" at bounding box center [976, 94] width 815 height 50
click at [1352, 78] on div "Forward" at bounding box center [976, 94] width 815 height 50
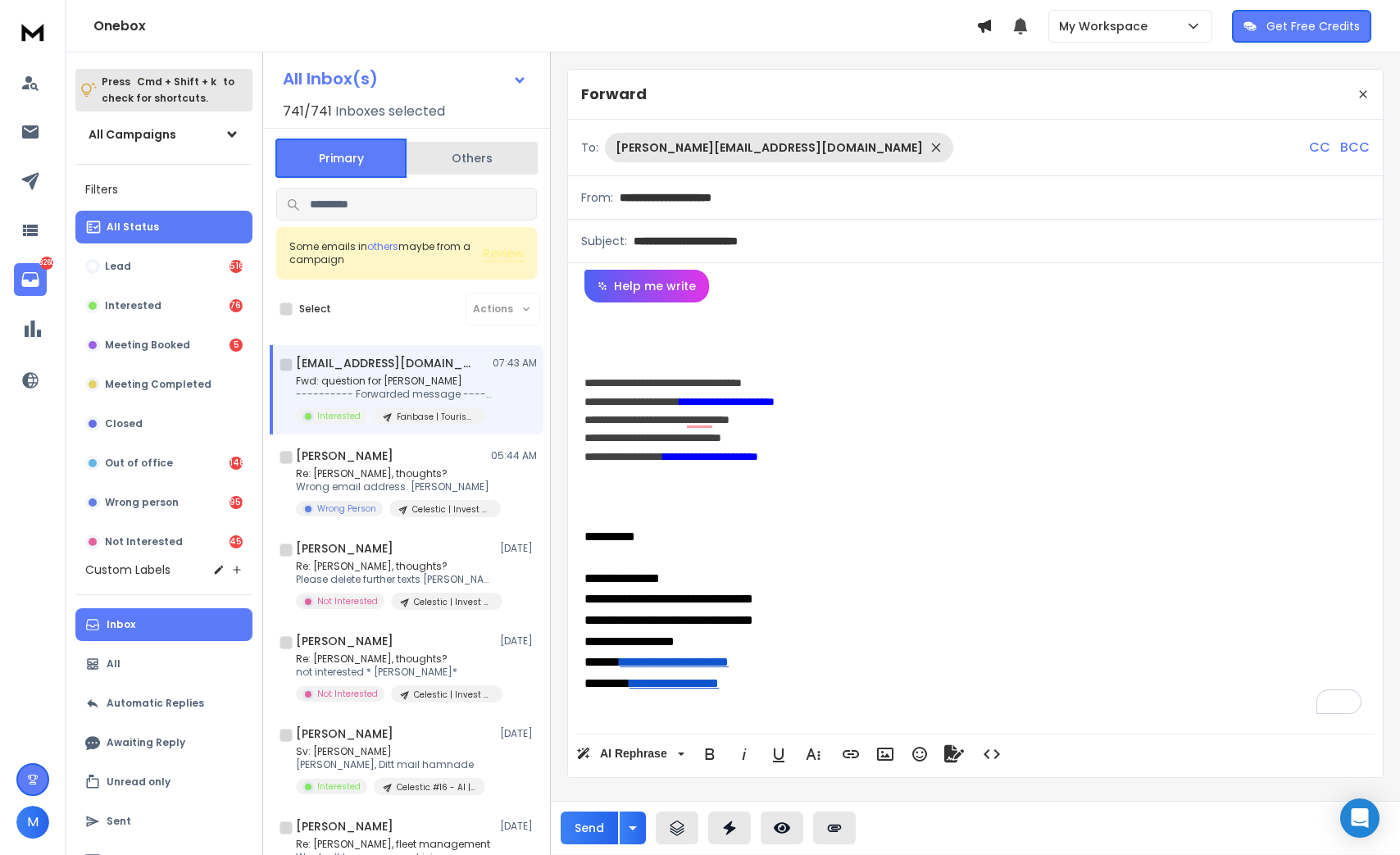
click at [1352, 87] on div "Forward" at bounding box center [976, 94] width 815 height 50
click at [1357, 89] on icon at bounding box center [1364, 94] width 13 height 13
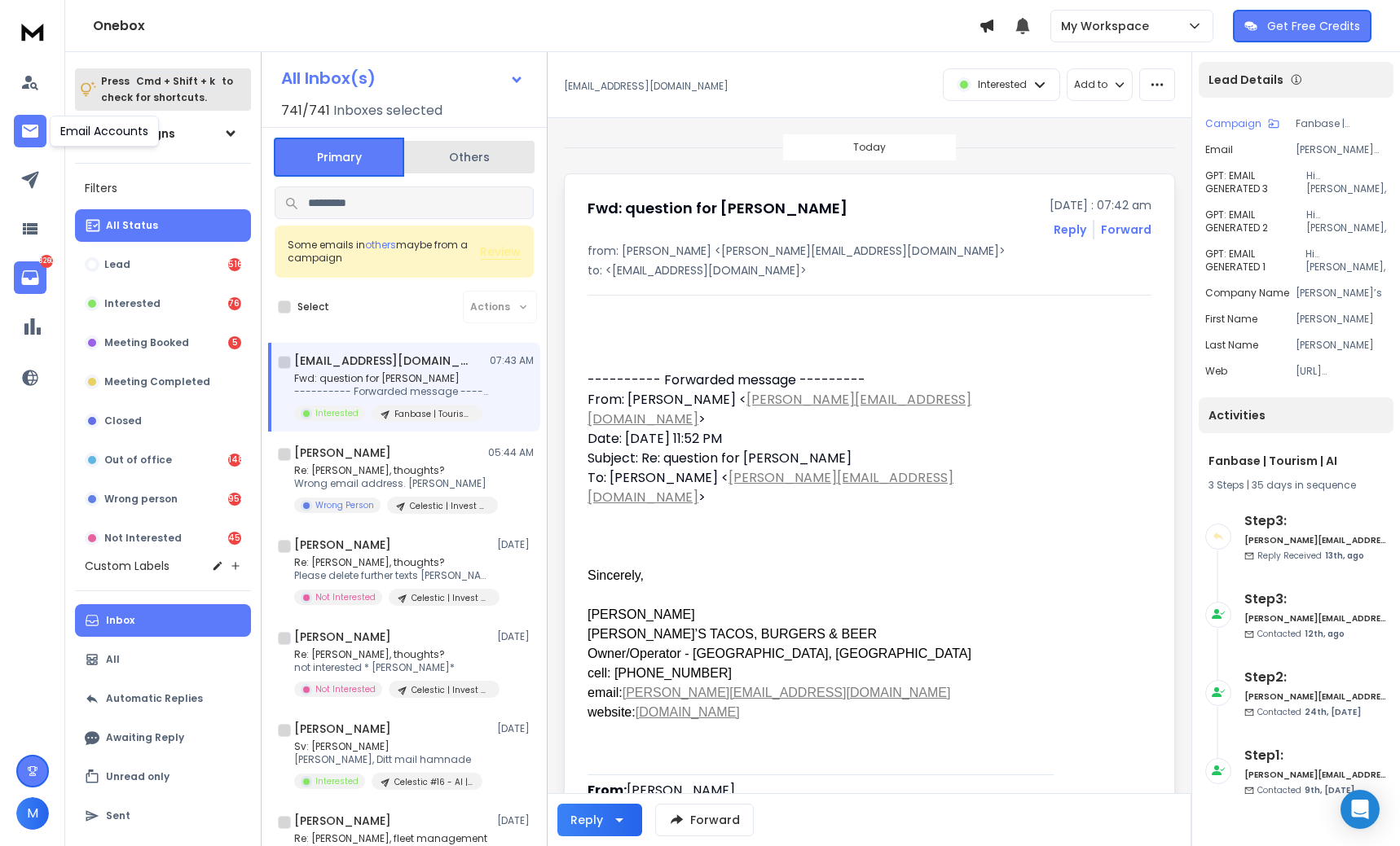
click at [14, 125] on link at bounding box center [30, 131] width 32 height 32
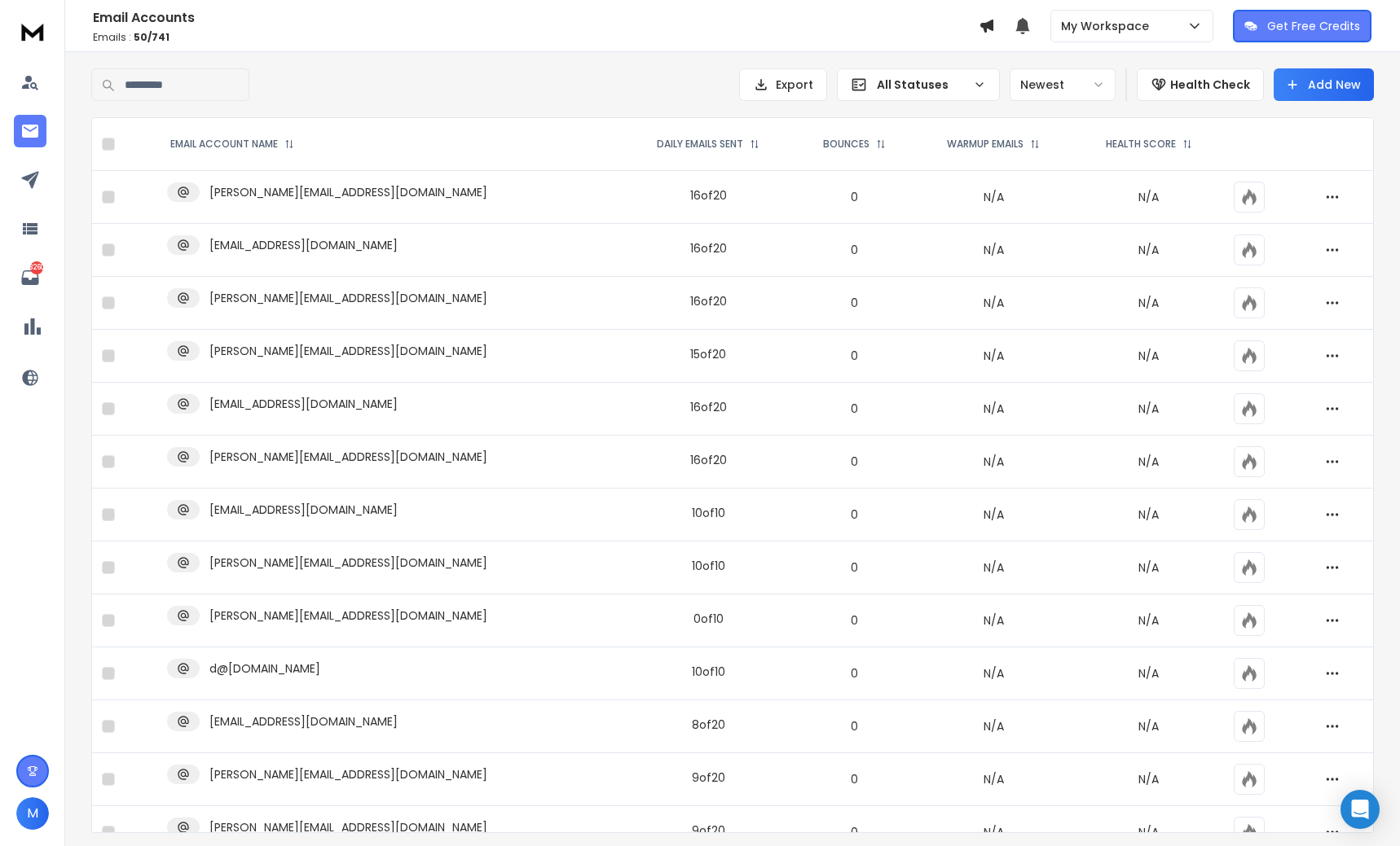
click at [147, 85] on input at bounding box center [169, 84] width 158 height 32
type input "**********"
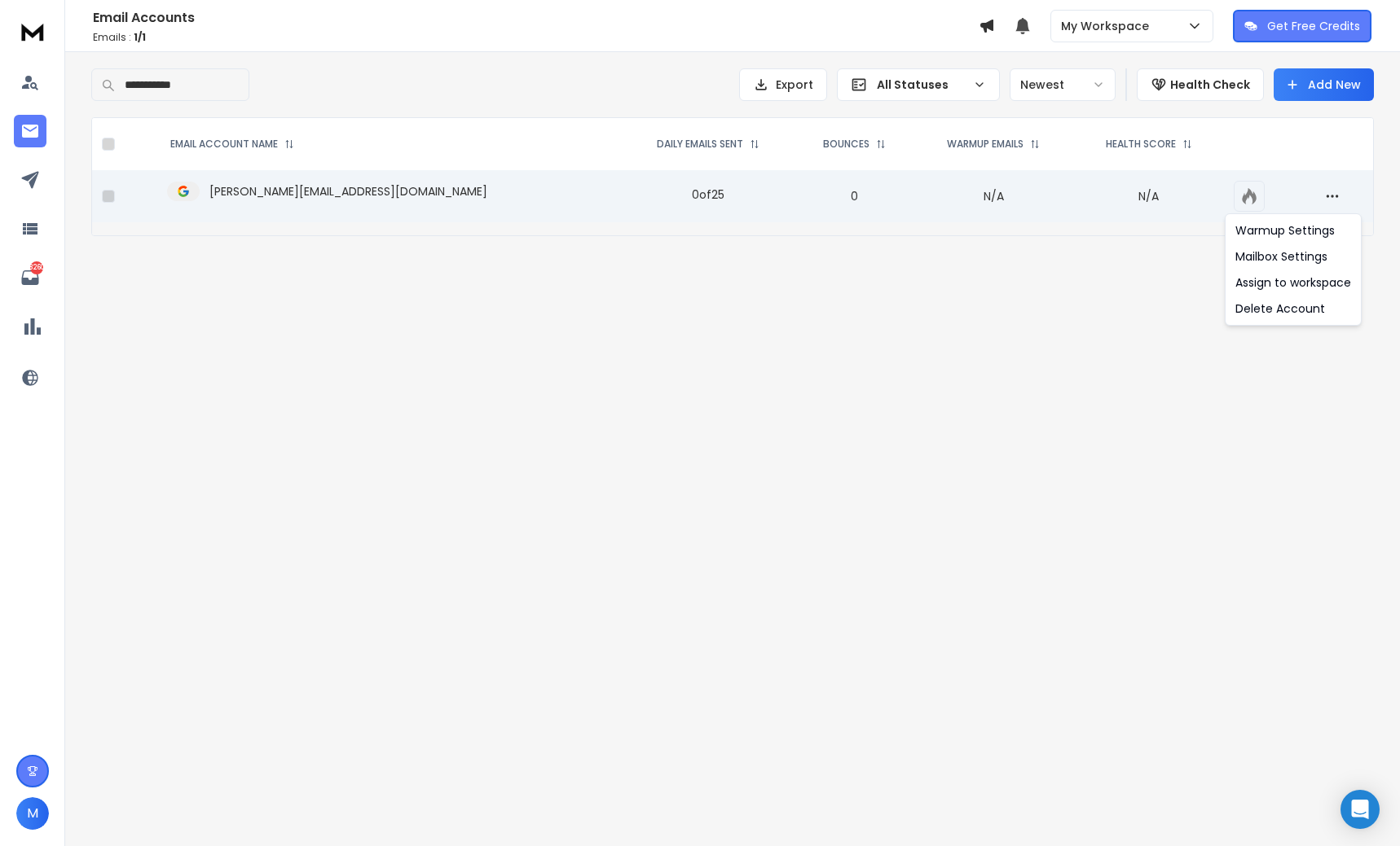
click at [1332, 194] on button at bounding box center [1333, 196] width 62 height 27
click at [1073, 217] on td "N/A" at bounding box center [1148, 196] width 151 height 52
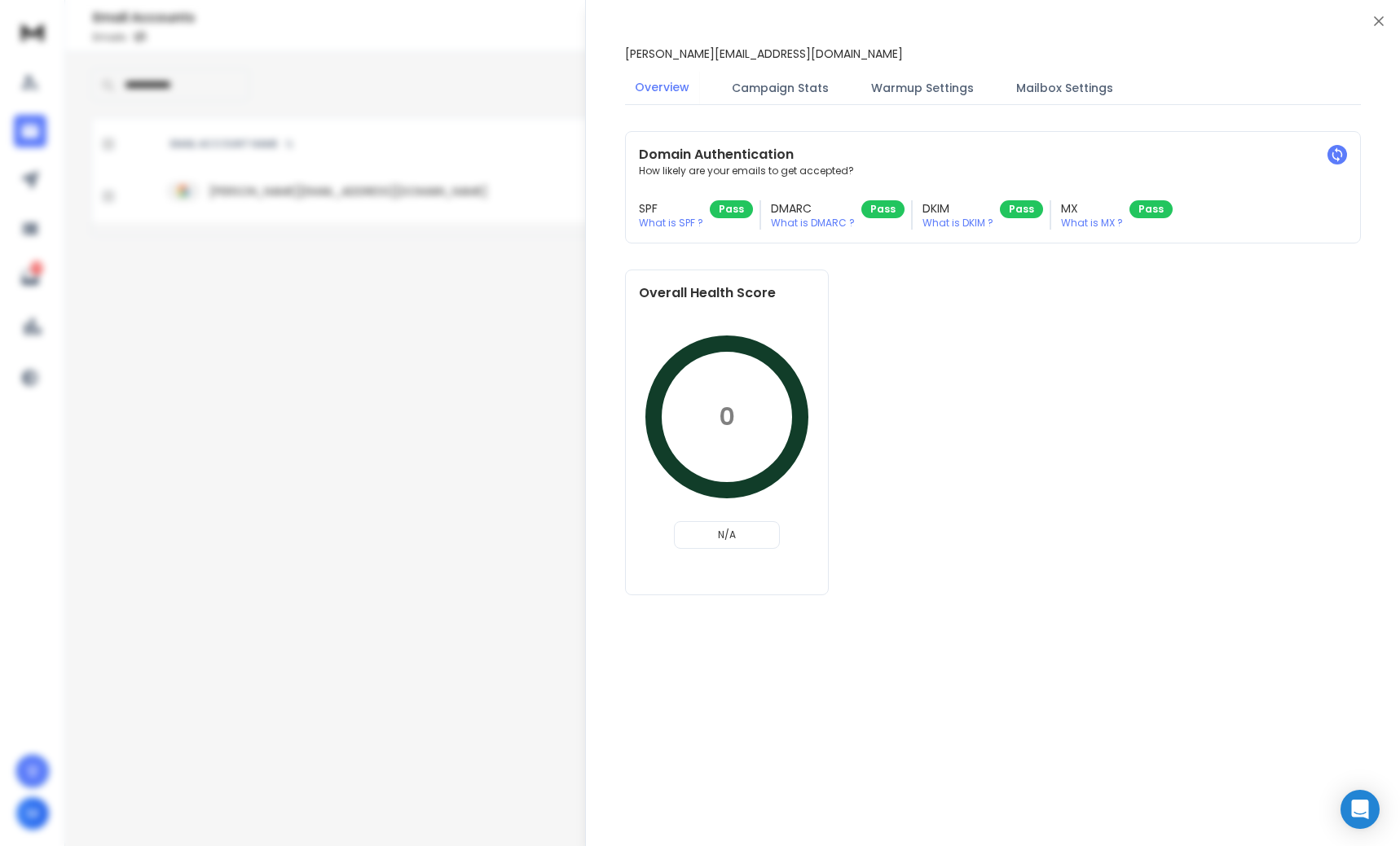
click at [1073, 102] on button "Mailbox Settings" at bounding box center [1064, 88] width 116 height 36
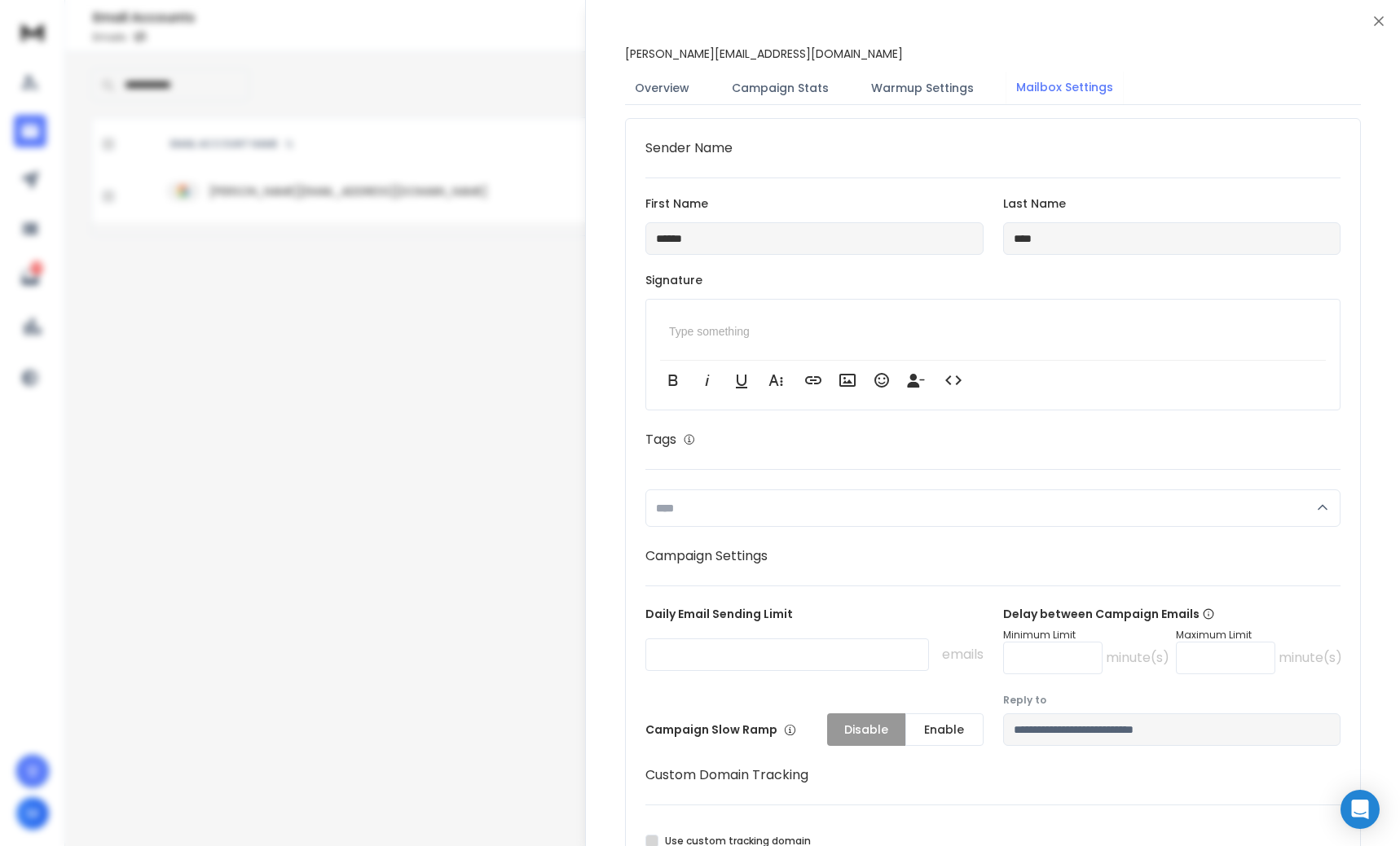
click at [930, 79] on button "Warmup Settings" at bounding box center [922, 88] width 122 height 36
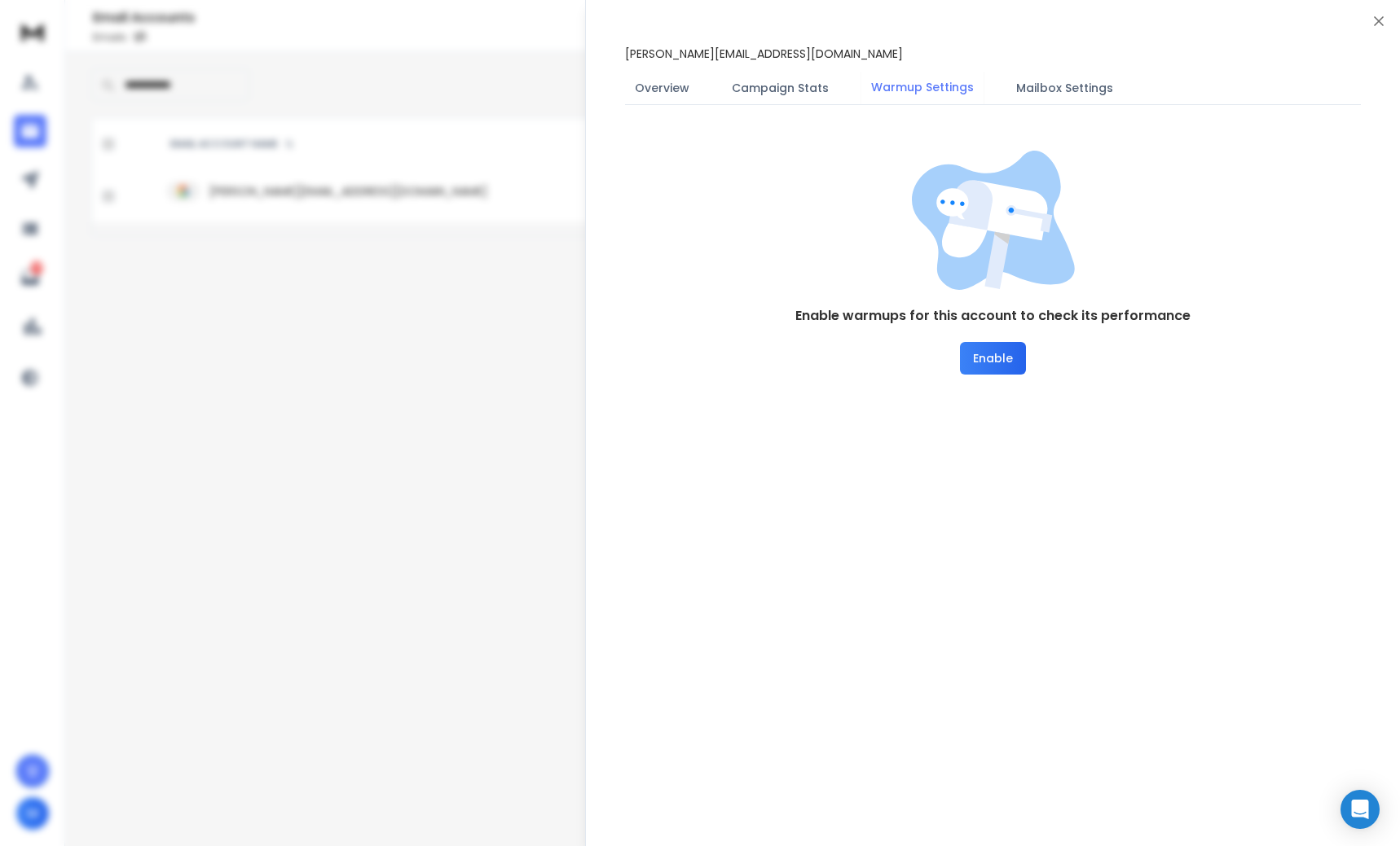
click at [793, 95] on button "Campaign Stats" at bounding box center [780, 88] width 116 height 36
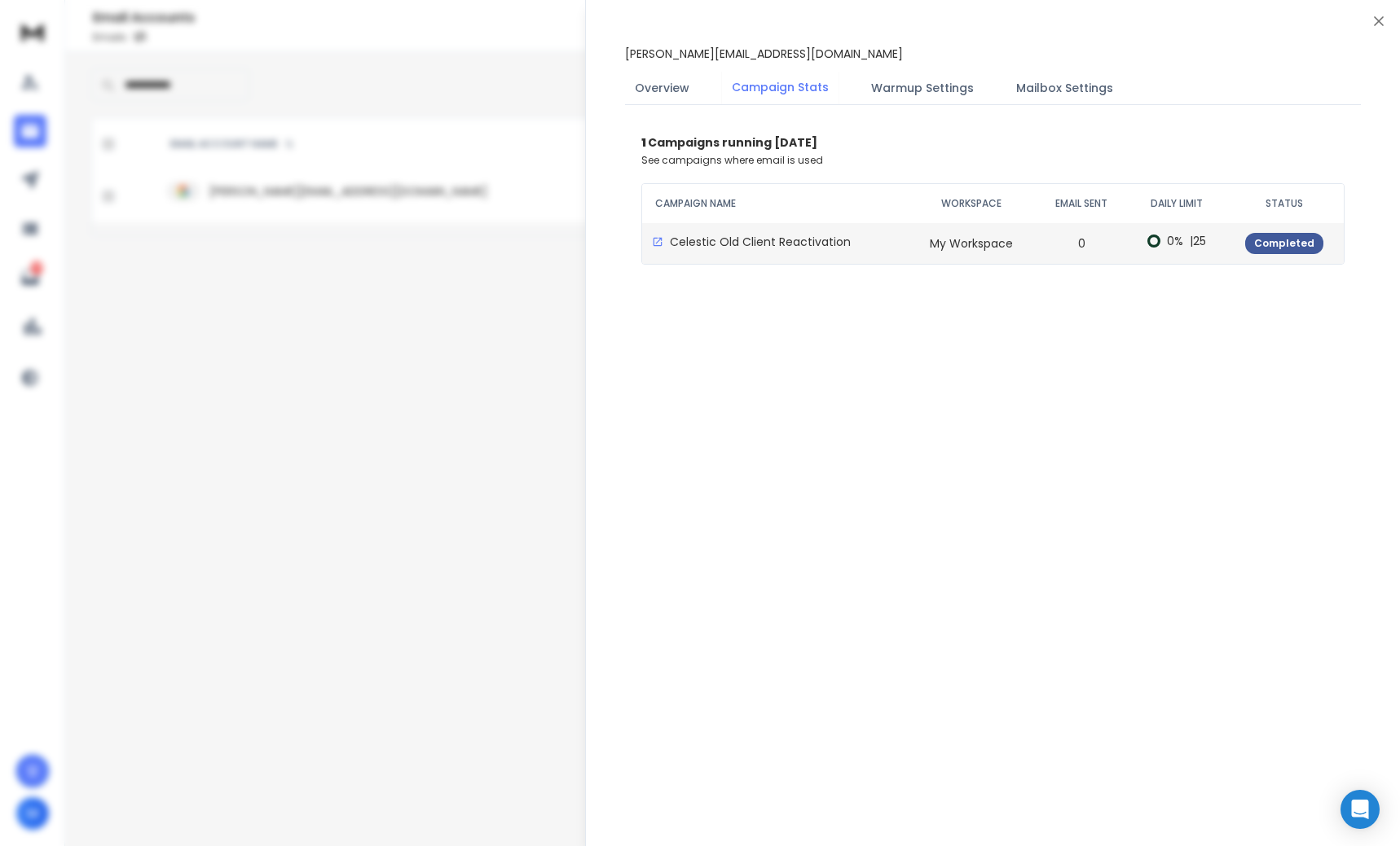
click at [655, 87] on button "Overview" at bounding box center [662, 88] width 74 height 36
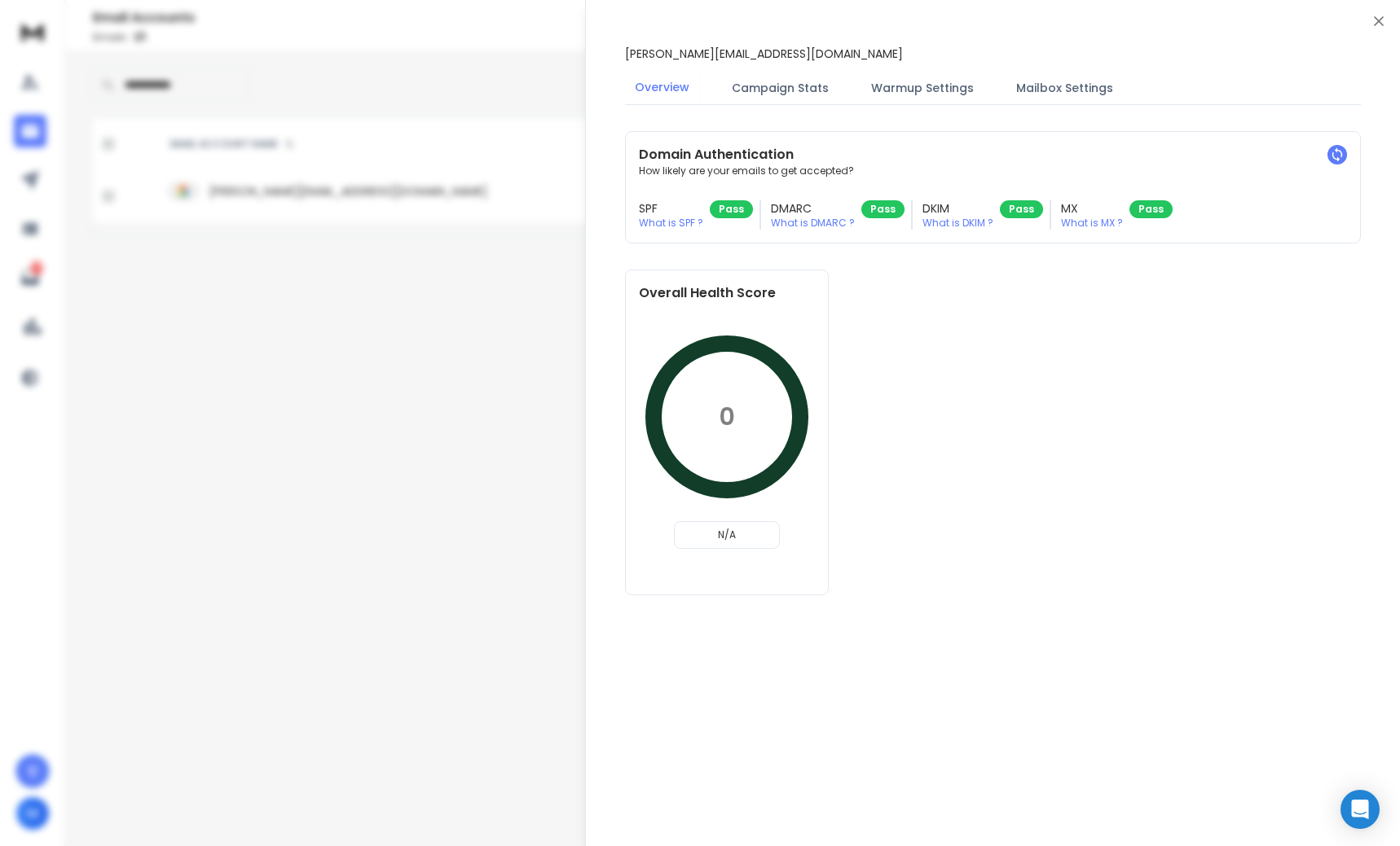
click at [483, 200] on div at bounding box center [700, 423] width 1400 height 846
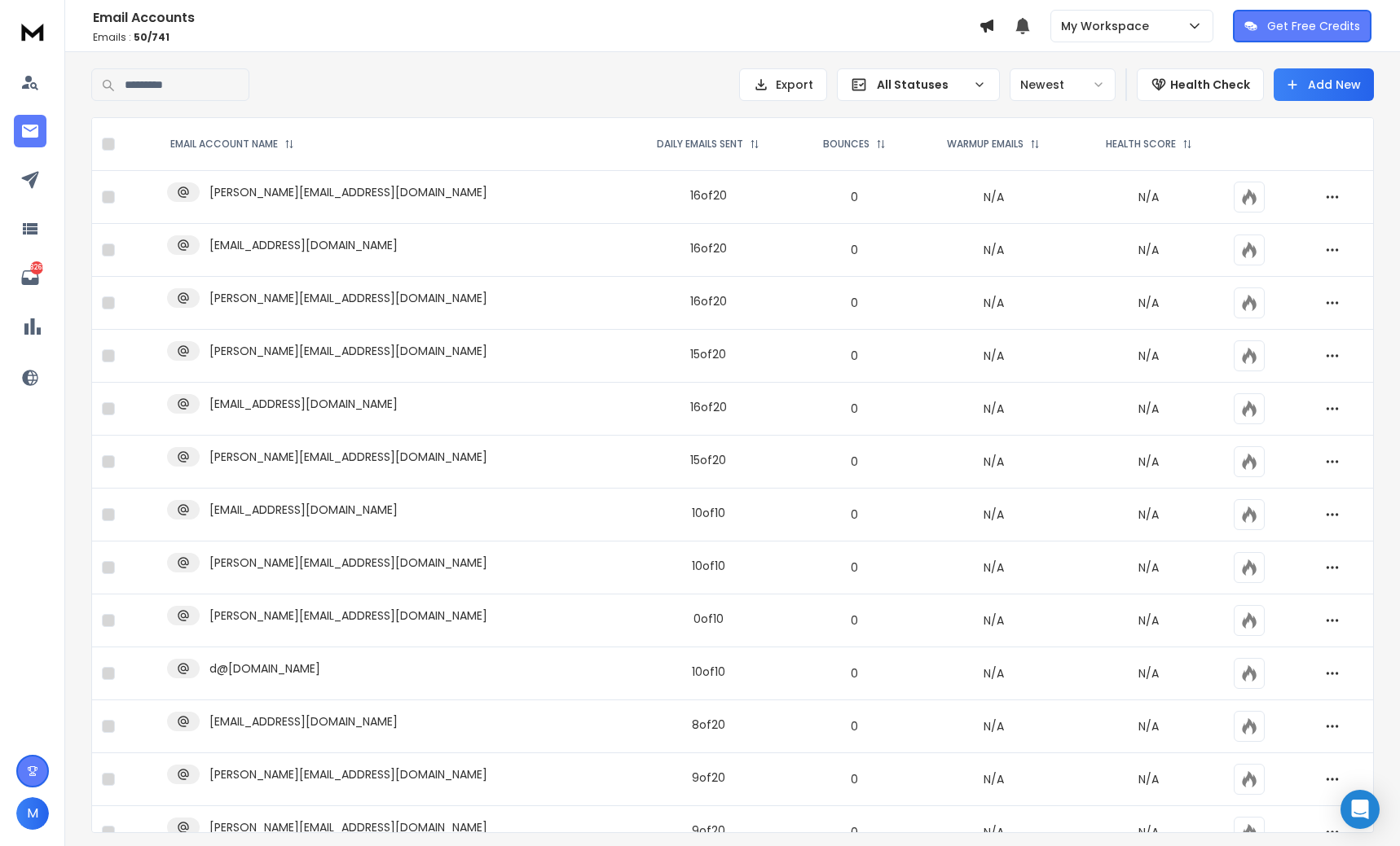
click at [153, 84] on input at bounding box center [169, 84] width 158 height 32
